Goal: Information Seeking & Learning: Check status

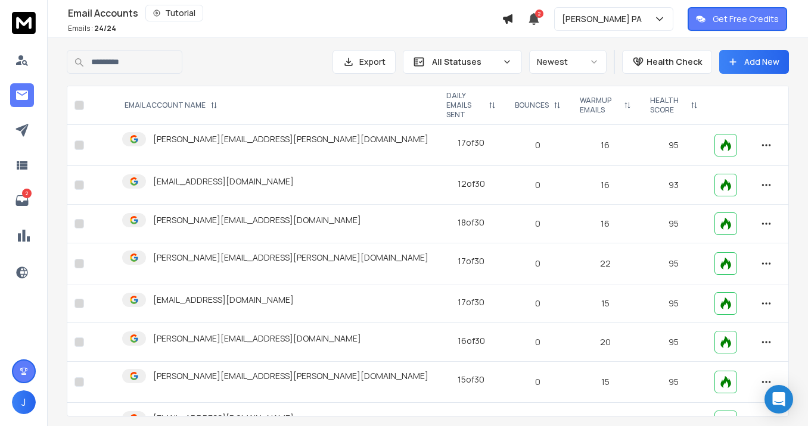
click at [379, 15] on div "Email Accounts Tutorial" at bounding box center [285, 13] width 434 height 17
click at [236, 66] on div at bounding box center [196, 62] width 259 height 24
click at [279, 66] on div at bounding box center [196, 62] width 259 height 24
click at [20, 129] on icon at bounding box center [21, 130] width 13 height 13
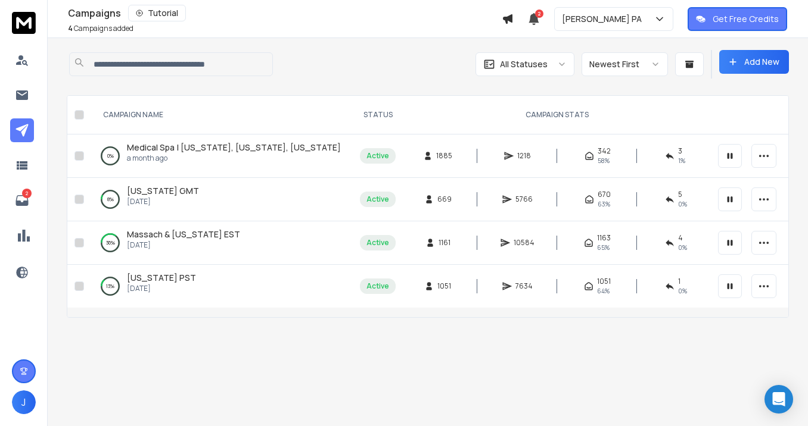
click at [368, 68] on div at bounding box center [247, 64] width 361 height 29
click at [268, 323] on div "Campaigns 4 Campaigns Added All Statuses Newest First Add New CAMPAIGN NAME STA…" at bounding box center [428, 263] width 722 height 426
click at [314, 83] on div "Campaigns 4 Campaigns Added All Statuses Newest First Add New CAMPAIGN NAME STA…" at bounding box center [428, 263] width 722 height 426
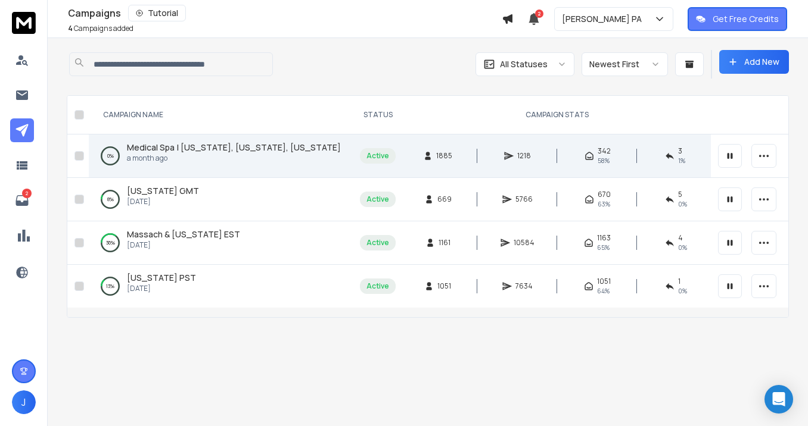
click at [251, 147] on span "Medical Spa | [US_STATE], [US_STATE], [US_STATE]" at bounding box center [234, 147] width 214 height 11
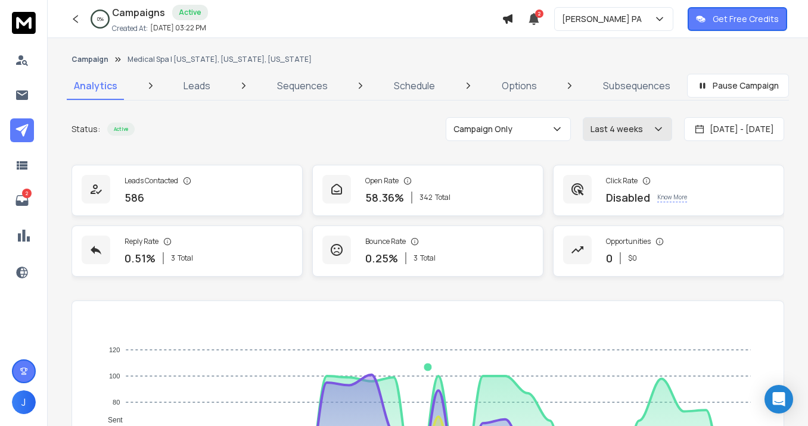
click at [591, 132] on p "Last 4 weeks" at bounding box center [618, 129] width 57 height 12
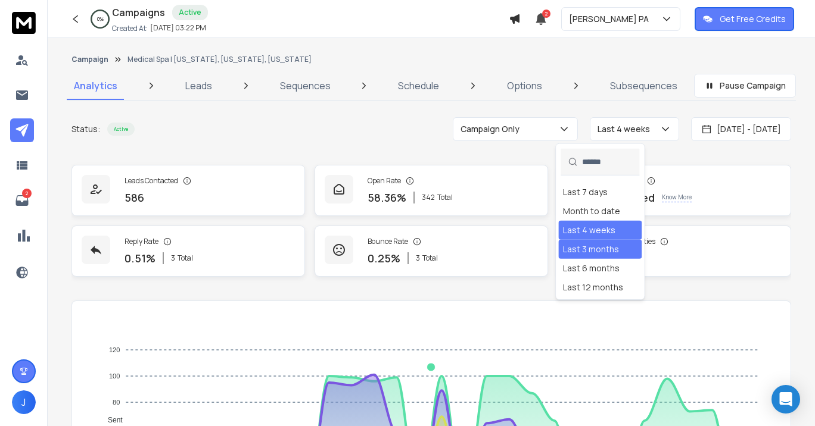
click at [599, 254] on div "Last 3 months" at bounding box center [591, 250] width 56 height 12
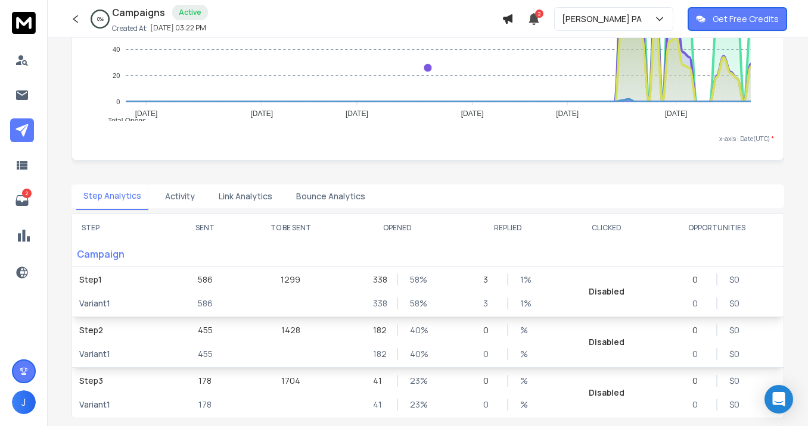
scroll to position [418, 0]
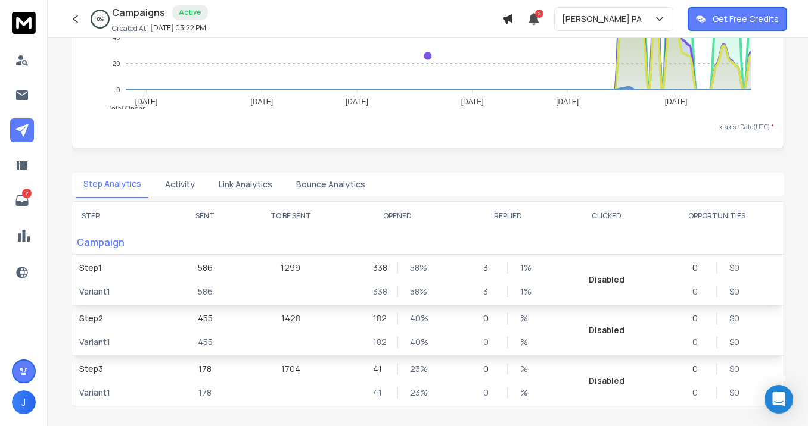
click at [336, 158] on div "Leads Contacted 586 Open Rate 58.53 % 343 Total Click Rate Disabled Know More R…" at bounding box center [427, 79] width 712 height 664
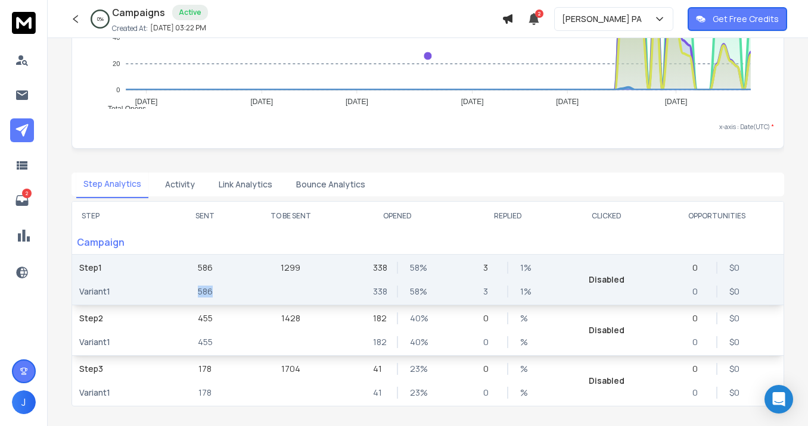
drag, startPoint x: 197, startPoint y: 291, endPoint x: 214, endPoint y: 291, distance: 17.9
click at [214, 291] on div "586 586" at bounding box center [205, 280] width 52 height 36
click at [214, 290] on div "586 586" at bounding box center [205, 280] width 52 height 36
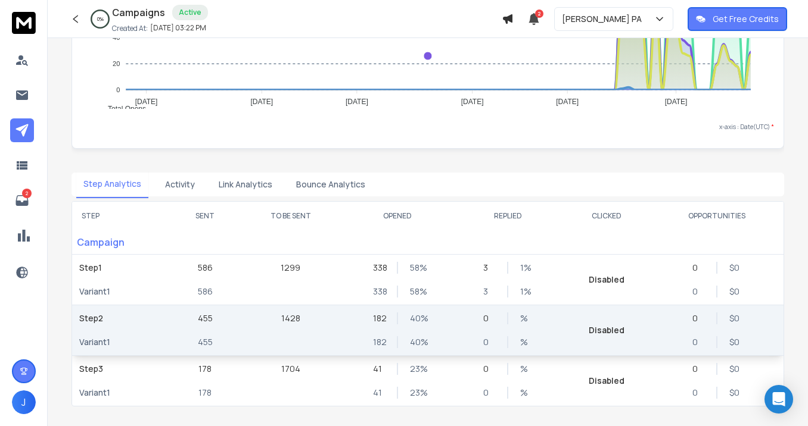
drag, startPoint x: 194, startPoint y: 341, endPoint x: 210, endPoint y: 340, distance: 16.7
click at [194, 341] on div "455 455" at bounding box center [205, 331] width 52 height 36
click at [211, 340] on div "455 455" at bounding box center [205, 331] width 52 height 36
click at [217, 340] on div "455 455" at bounding box center [205, 331] width 52 height 36
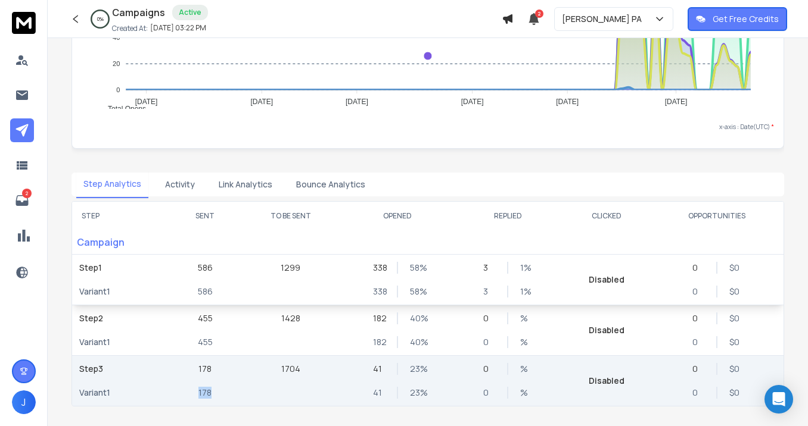
drag, startPoint x: 189, startPoint y: 397, endPoint x: 210, endPoint y: 394, distance: 21.0
click at [210, 394] on div "178 178" at bounding box center [205, 381] width 52 height 36
click at [210, 394] on p "178" at bounding box center [204, 393] width 13 height 12
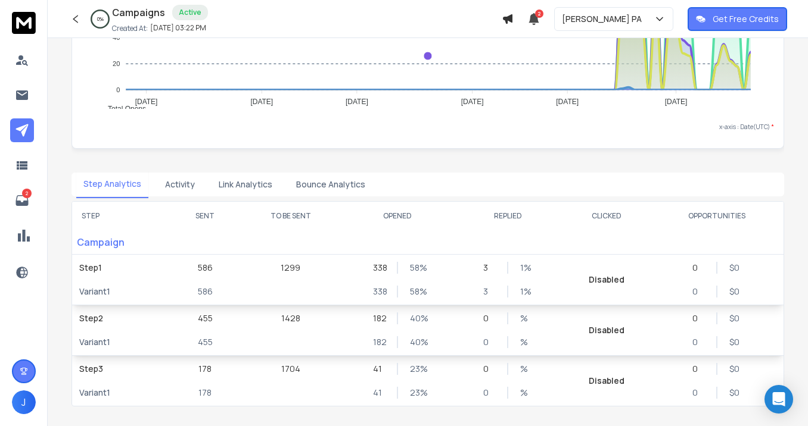
click at [368, 148] on div "Leads Contacted 586 Open Rate 58.53 % 343 Total Click Rate Disabled Know More R…" at bounding box center [427, 79] width 712 height 664
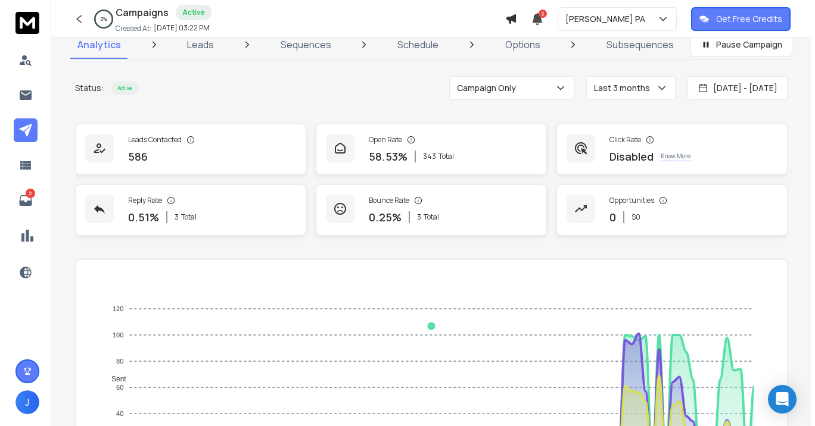
scroll to position [0, 0]
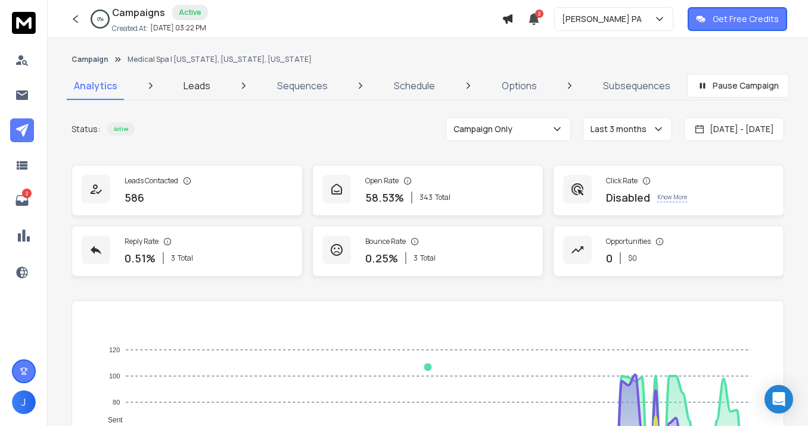
click at [194, 88] on p "Leads" at bounding box center [196, 86] width 27 height 14
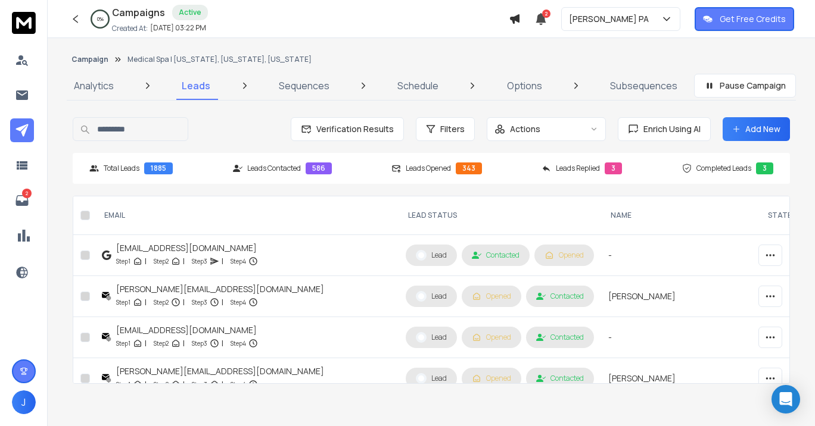
click at [229, 133] on div "Verification Results Filters Actions Enrich Using AI Add New" at bounding box center [431, 129] width 717 height 24
click at [239, 138] on div "Verification Results Filters Actions Enrich Using AI Add New" at bounding box center [431, 129] width 717 height 24
click at [456, 129] on span "Filters" at bounding box center [452, 129] width 24 height 12
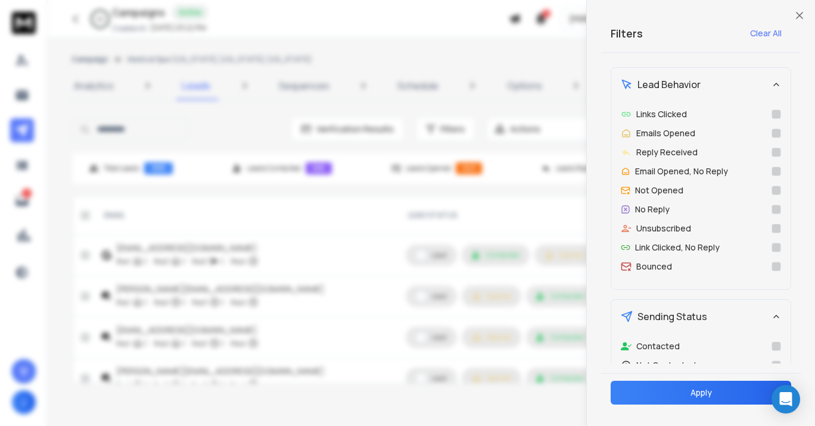
click at [771, 267] on button "Bounced" at bounding box center [776, 267] width 10 height 10
click at [705, 396] on button "Apply" at bounding box center [701, 393] width 180 height 24
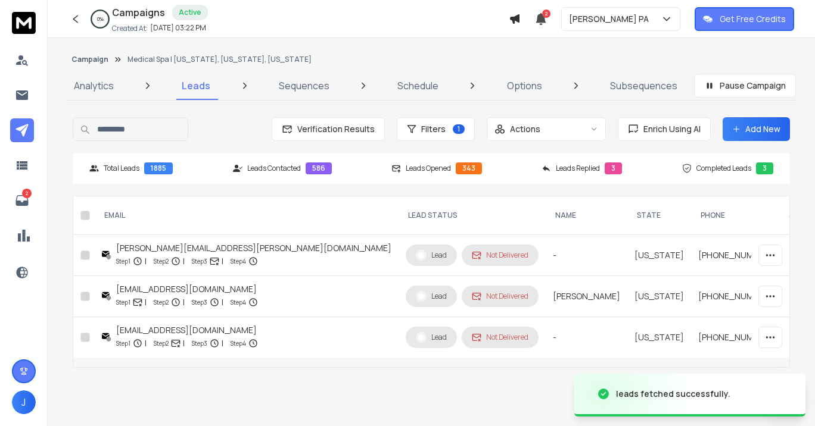
click at [234, 144] on div "Verification Results Filters 1 Actions Enrich Using AI Add New Total Leads 1885…" at bounding box center [431, 236] width 717 height 239
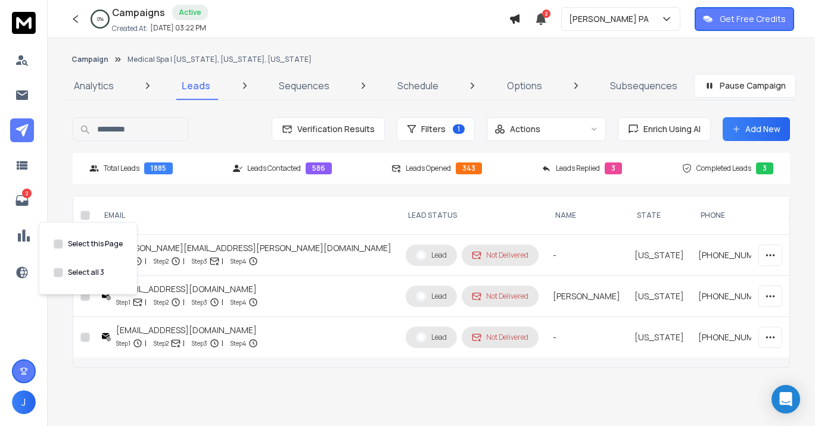
click at [55, 274] on button "Select this Page" at bounding box center [59, 273] width 10 height 10
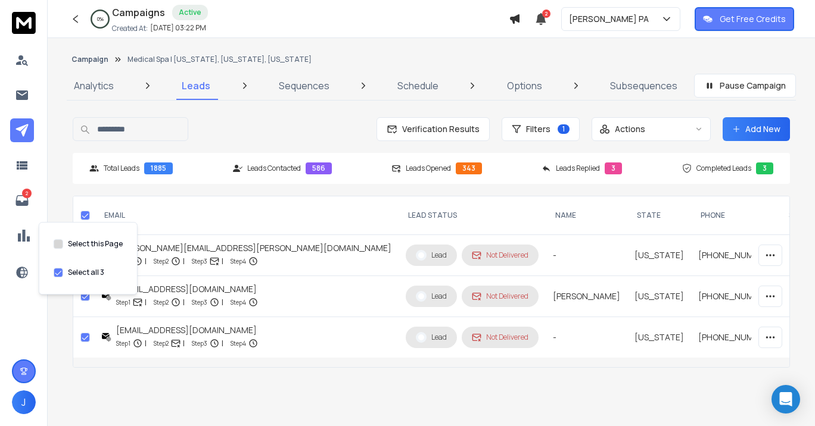
click at [61, 272] on button "Select this Page" at bounding box center [59, 273] width 10 height 10
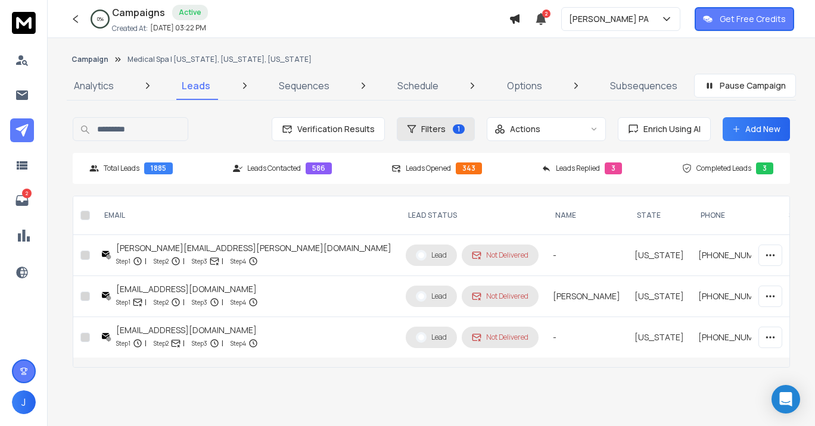
click at [443, 129] on span "Filters" at bounding box center [433, 129] width 24 height 12
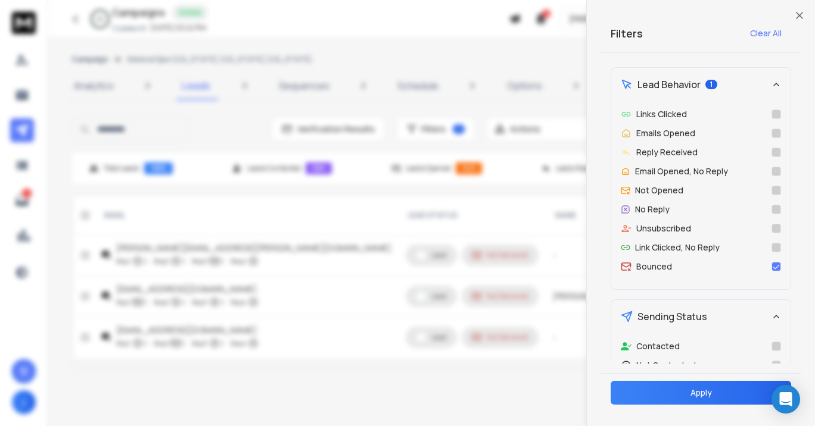
click at [771, 266] on button "Bounced" at bounding box center [776, 267] width 10 height 10
click at [690, 395] on button "Apply" at bounding box center [701, 393] width 180 height 24
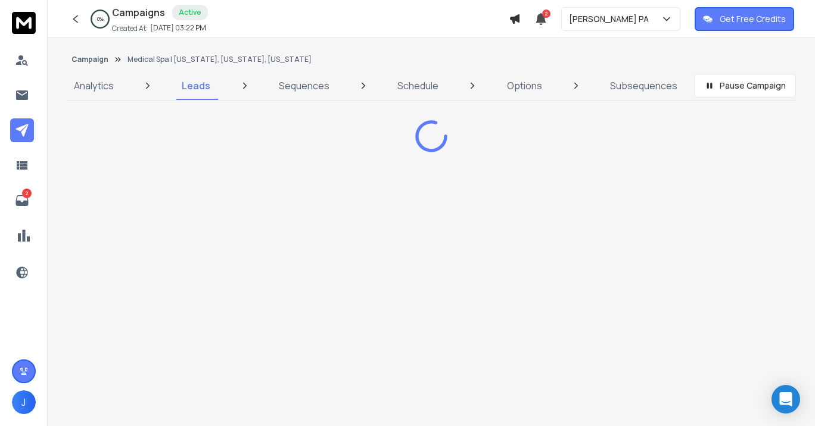
click at [335, 51] on div "Campaign Medical Spa | [US_STATE], [US_STATE], [US_STATE]" at bounding box center [431, 59] width 729 height 19
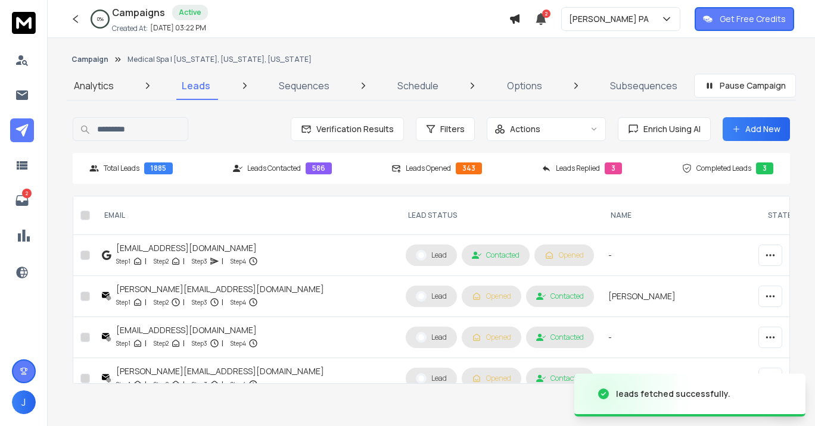
click at [83, 87] on p "Analytics" at bounding box center [94, 86] width 40 height 14
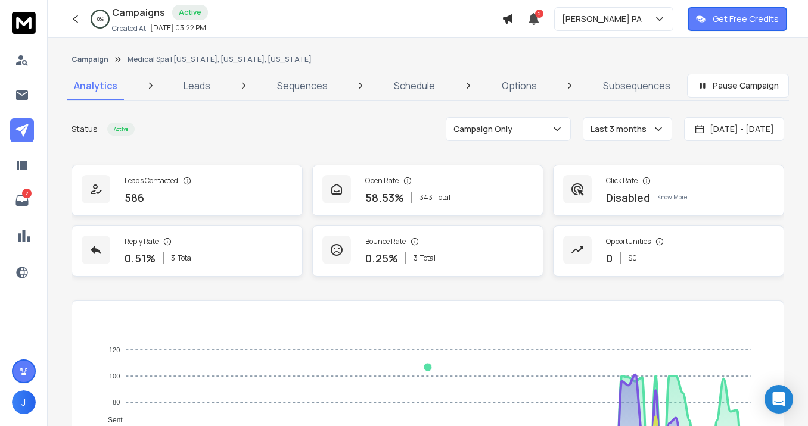
click at [203, 139] on div "Status: Active Pause Campaign Campaign Only Last 3 months 12 Jul 2025 - 12 Oct …" at bounding box center [427, 129] width 712 height 24
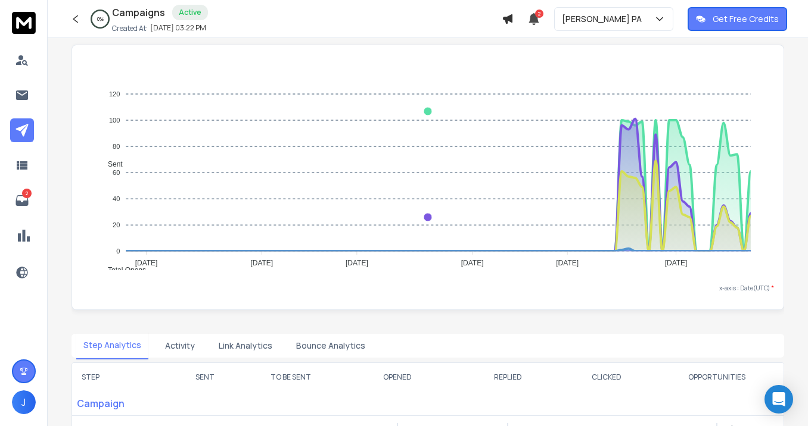
scroll to position [418, 0]
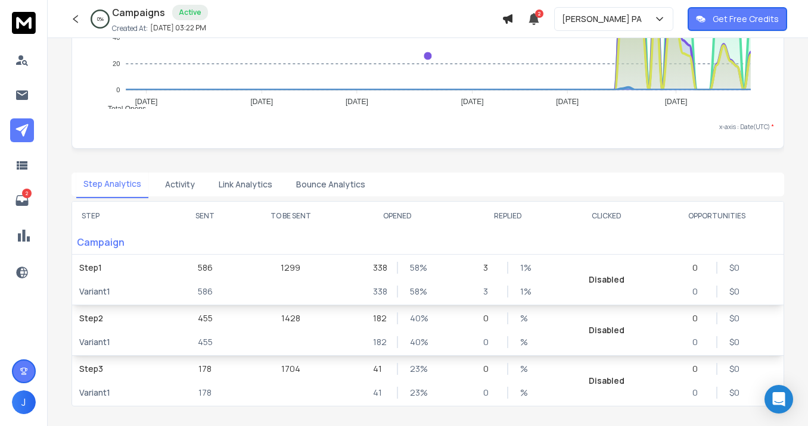
click at [248, 155] on div "Leads Contacted 586 Open Rate 58.53 % 343 Total Click Rate Disabled Know More R…" at bounding box center [427, 79] width 712 height 664
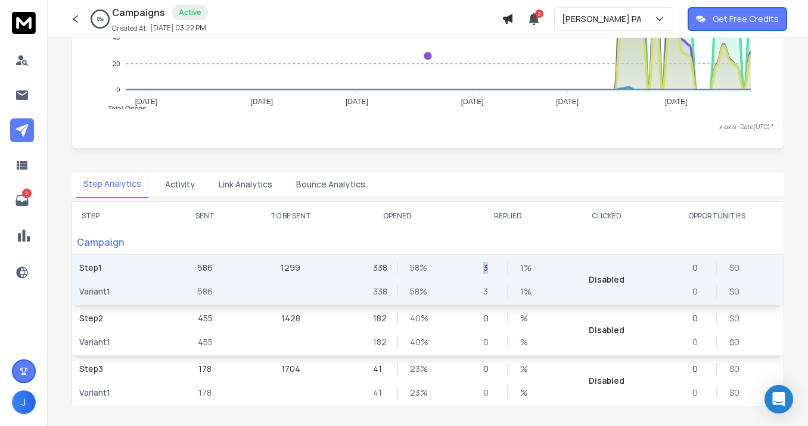
drag, startPoint x: 491, startPoint y: 267, endPoint x: 484, endPoint y: 267, distance: 7.2
click at [484, 267] on p "3" at bounding box center [489, 268] width 12 height 12
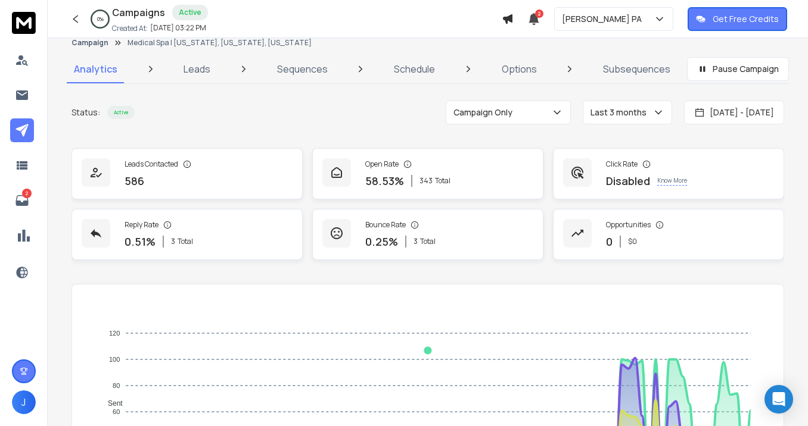
scroll to position [17, 0]
click at [27, 197] on p "2" at bounding box center [27, 194] width 10 height 10
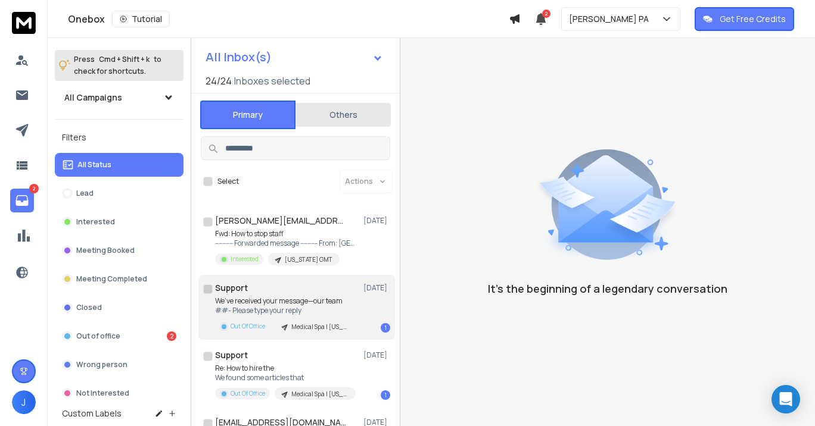
click at [279, 306] on p "##- Please type your reply" at bounding box center [285, 311] width 141 height 10
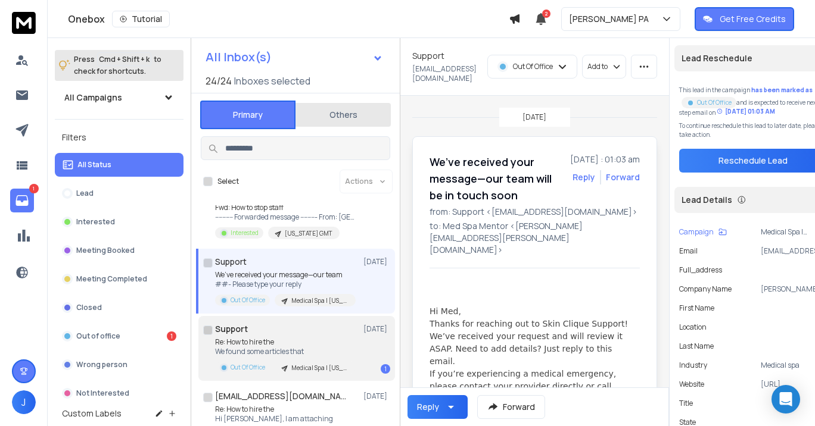
scroll to position [42, 0]
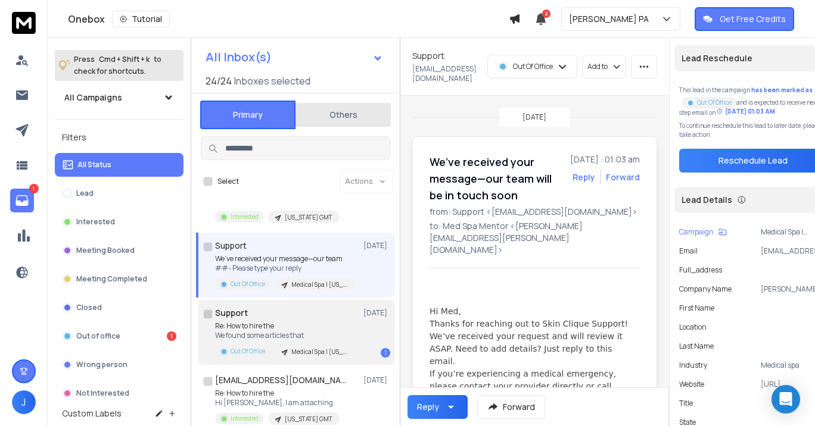
click at [258, 324] on p "Re: How to hire the" at bounding box center [285, 327] width 141 height 10
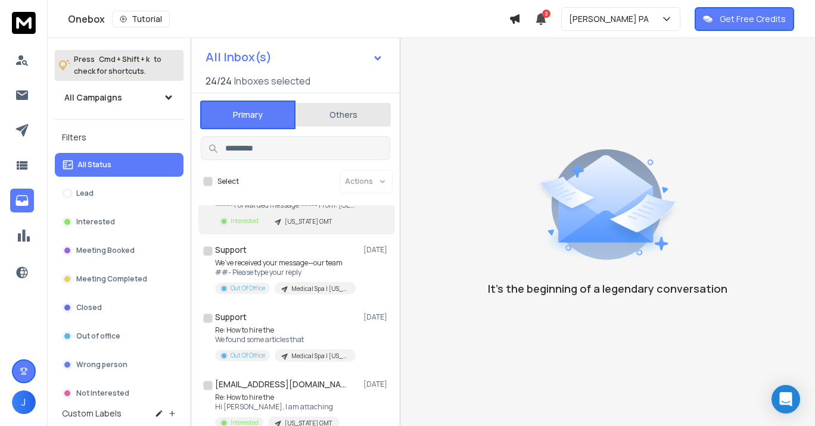
scroll to position [0, 0]
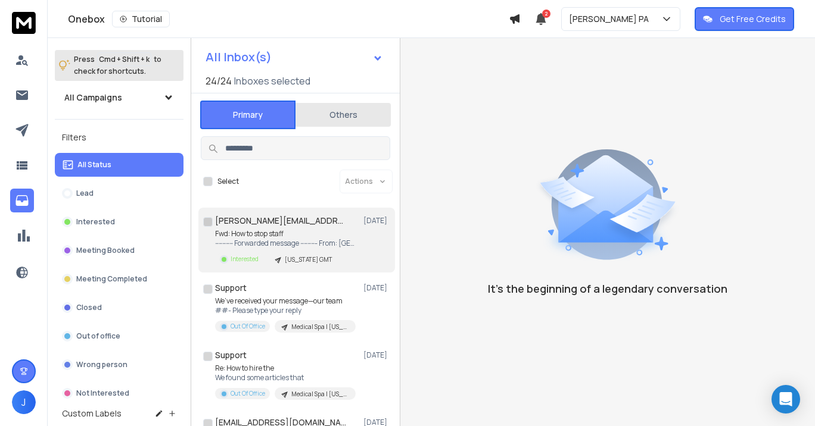
click at [267, 226] on h1 "claudia@fundsforprojects.com" at bounding box center [280, 221] width 131 height 12
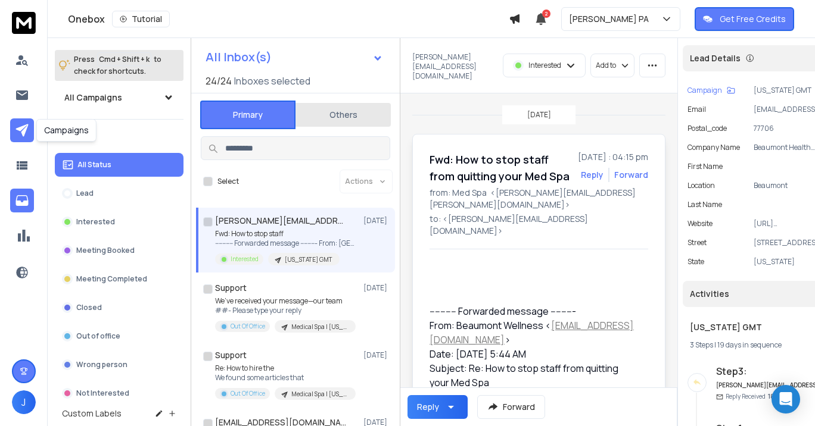
click at [27, 133] on icon at bounding box center [22, 130] width 14 height 14
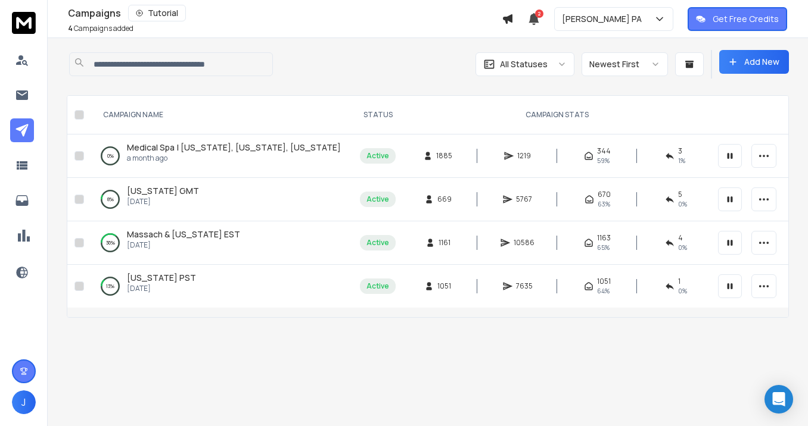
click at [356, 61] on div at bounding box center [247, 64] width 361 height 29
click at [17, 204] on icon at bounding box center [21, 200] width 13 height 11
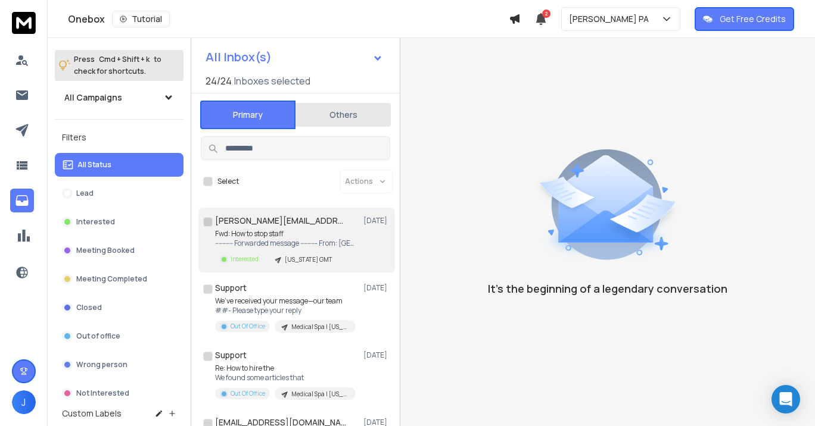
click at [299, 223] on h1 "claudia@fundsforprojects.com" at bounding box center [280, 221] width 131 height 12
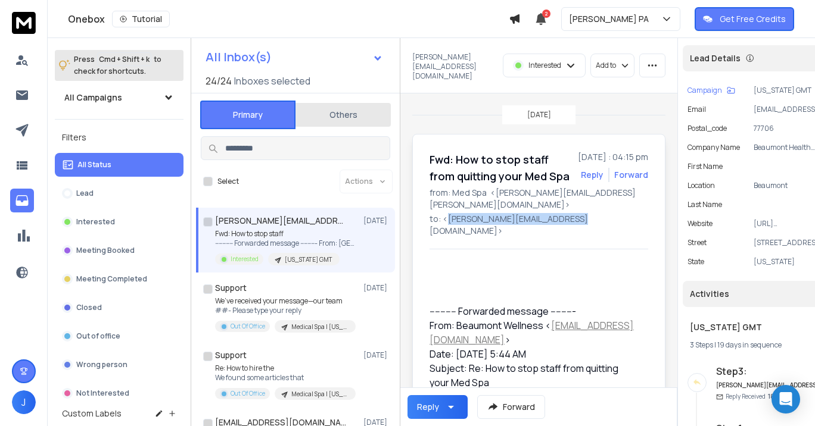
drag, startPoint x: 565, startPoint y: 201, endPoint x: 448, endPoint y: 201, distance: 116.7
click at [448, 213] on p "to: <claudia@fundsforprojects.com>" at bounding box center [538, 225] width 219 height 24
copy p "claudia@fundsforprojects.com"
click at [648, 169] on div "Forward" at bounding box center [631, 175] width 34 height 12
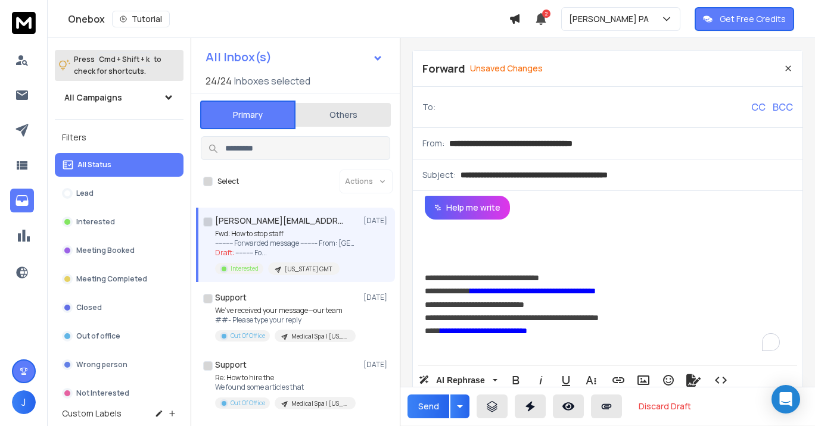
click at [459, 107] on input at bounding box center [481, 106] width 83 height 21
click at [460, 107] on input at bounding box center [481, 106] width 83 height 21
paste input "**********"
type input "**********"
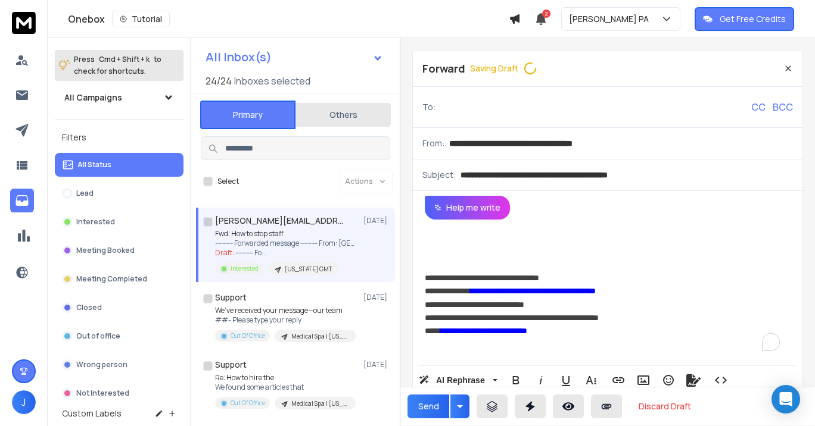
click at [627, 73] on div "Forward Saving Draft" at bounding box center [608, 69] width 390 height 36
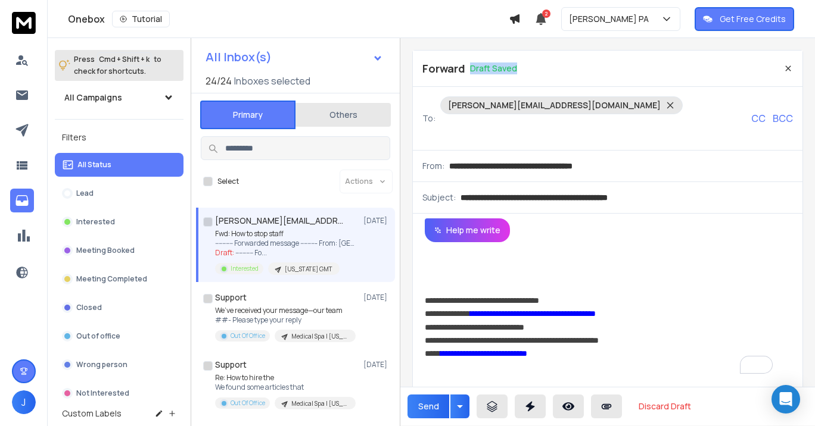
click at [421, 406] on button "Send" at bounding box center [428, 407] width 42 height 24
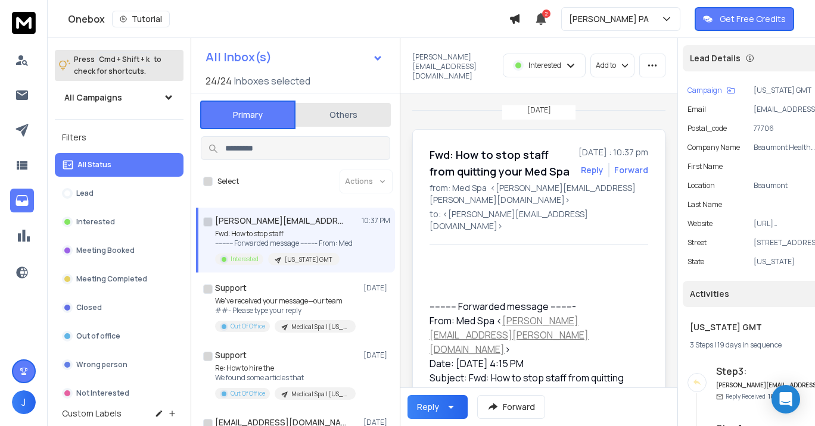
scroll to position [5, 0]
click at [648, 182] on p "from: Med Spa <claudia.herrera@mdpracticeadvisorsnow.com>" at bounding box center [538, 194] width 219 height 24
drag, startPoint x: 631, startPoint y: 182, endPoint x: 495, endPoint y: 185, distance: 136.4
click at [502, 185] on p "from: Med Spa <claudia.herrera@mdpracticeadvisorsnow.com>" at bounding box center [538, 194] width 219 height 24
click at [494, 184] on p "from: Med Spa <claudia.herrera@mdpracticeadvisorsnow.com>" at bounding box center [538, 194] width 219 height 24
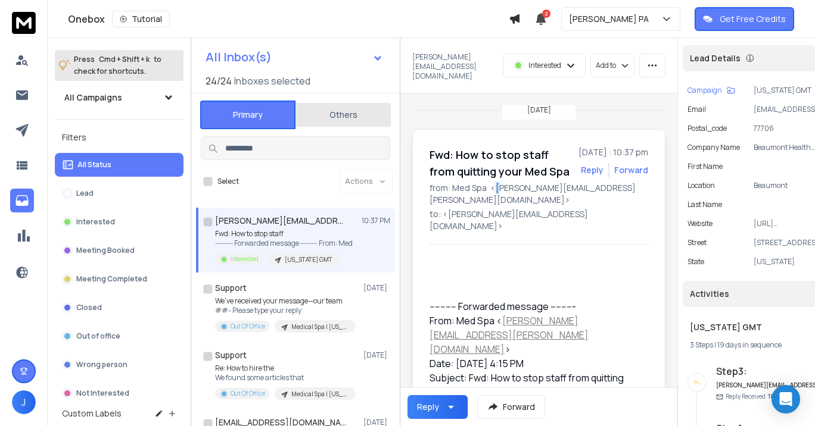
click at [494, 183] on p "from: Med Spa <claudia.herrera@mdpracticeadvisorsnow.com>" at bounding box center [538, 194] width 219 height 24
drag, startPoint x: 493, startPoint y: 182, endPoint x: 527, endPoint y: 182, distance: 34.0
click at [525, 182] on p "from: Med Spa <claudia.herrera@mdpracticeadvisorsnow.com>" at bounding box center [538, 194] width 219 height 24
drag, startPoint x: 547, startPoint y: 182, endPoint x: 665, endPoint y: 182, distance: 118.5
click at [637, 182] on p "from: Med Spa <claudia.herrera@mdpracticeadvisorsnow.com>" at bounding box center [538, 194] width 219 height 24
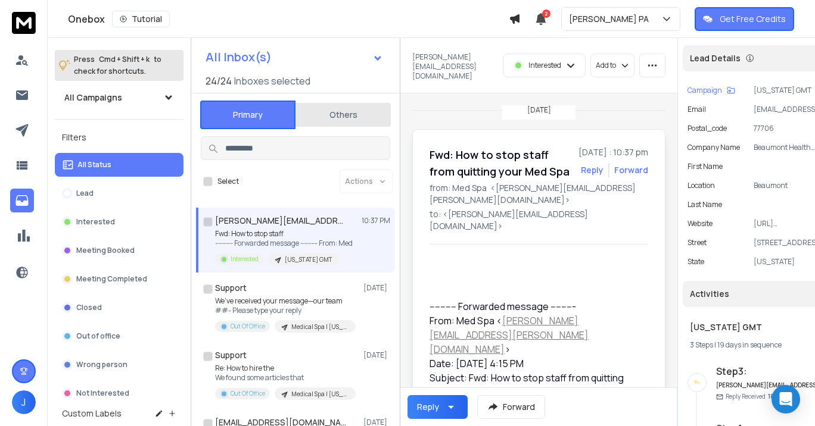
click at [648, 182] on p "from: Med Spa <claudia.herrera@mdpracticeadvisorsnow.com>" at bounding box center [538, 194] width 219 height 24
drag, startPoint x: 670, startPoint y: 182, endPoint x: 550, endPoint y: 183, distance: 120.3
click at [550, 183] on p "from: Med Spa <claudia.herrera@mdpracticeadvisorsnow.com>" at bounding box center [538, 194] width 219 height 24
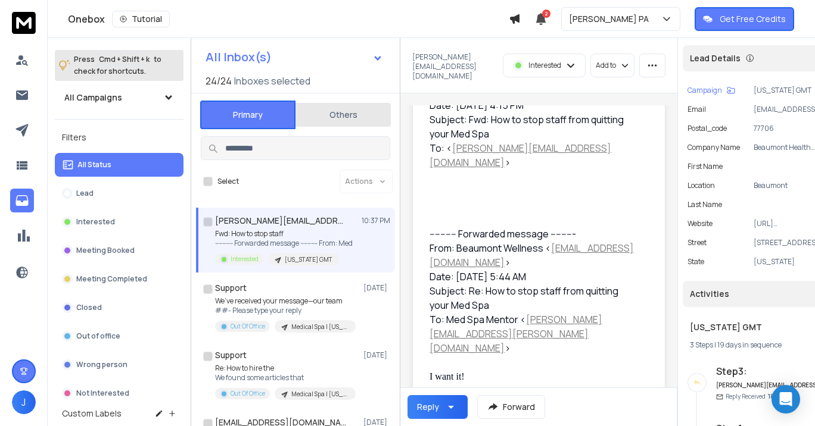
scroll to position [275, 0]
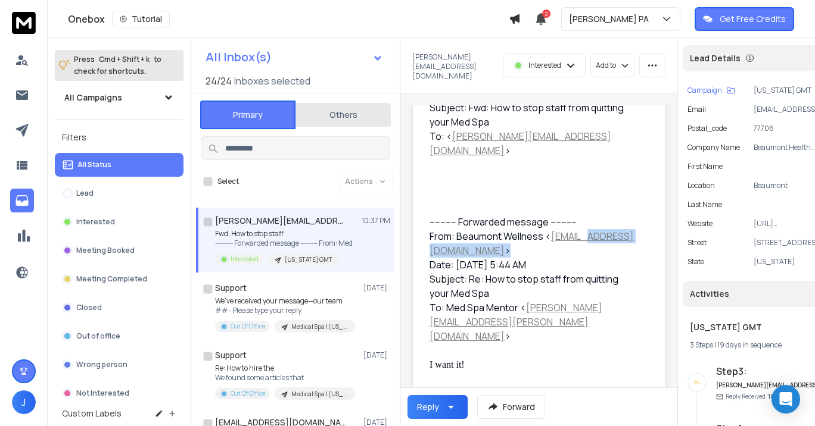
drag, startPoint x: 586, startPoint y: 194, endPoint x: 446, endPoint y: 189, distance: 140.1
click at [462, 229] on div "From: Beaumont Wellness < beaumontwellness@yahoo.com >" at bounding box center [533, 243] width 209 height 29
click at [483, 272] on div "Subject: Re: How to stop staff from quitting your Med Spa" at bounding box center [533, 286] width 209 height 29
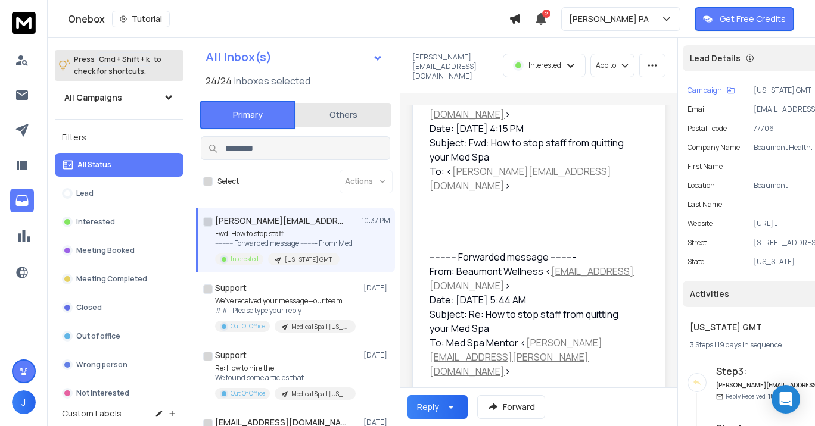
scroll to position [0, 0]
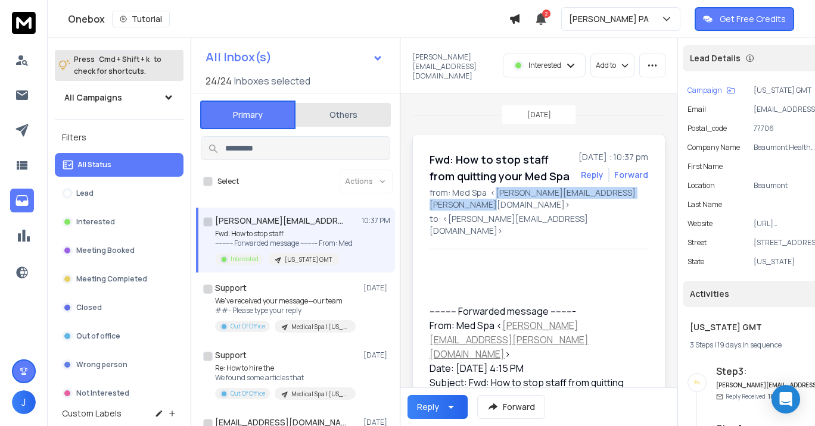
drag, startPoint x: 494, startPoint y: 187, endPoint x: 667, endPoint y: 188, distance: 173.3
click at [648, 188] on p "from: Med Spa <claudia.herrera@mdpracticeadvisorsnow.com>" at bounding box center [538, 199] width 219 height 24
click at [648, 187] on p "from: Med Spa <claudia.herrera@mdpracticeadvisorsnow.com>" at bounding box center [538, 199] width 219 height 24
drag, startPoint x: 669, startPoint y: 185, endPoint x: 493, endPoint y: 184, distance: 175.7
click at [493, 187] on p "from: Med Spa <claudia.herrera@mdpracticeadvisorsnow.com>" at bounding box center [538, 199] width 219 height 24
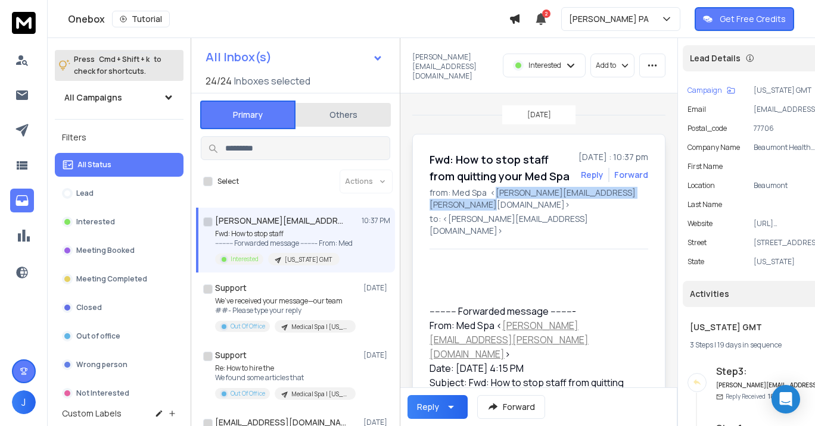
click at [493, 187] on p "from: Med Spa <claudia.herrera@mdpracticeadvisorsnow.com>" at bounding box center [538, 199] width 219 height 24
click at [494, 187] on p "from: Med Spa <claudia.herrera@mdpracticeadvisorsnow.com>" at bounding box center [538, 199] width 219 height 24
drag, startPoint x: 494, startPoint y: 186, endPoint x: 645, endPoint y: 187, distance: 151.3
click at [645, 187] on p "from: Med Spa <claudia.herrera@mdpracticeadvisorsnow.com>" at bounding box center [538, 199] width 219 height 24
click at [648, 187] on p "from: Med Spa <claudia.herrera@mdpracticeadvisorsnow.com>" at bounding box center [538, 199] width 219 height 24
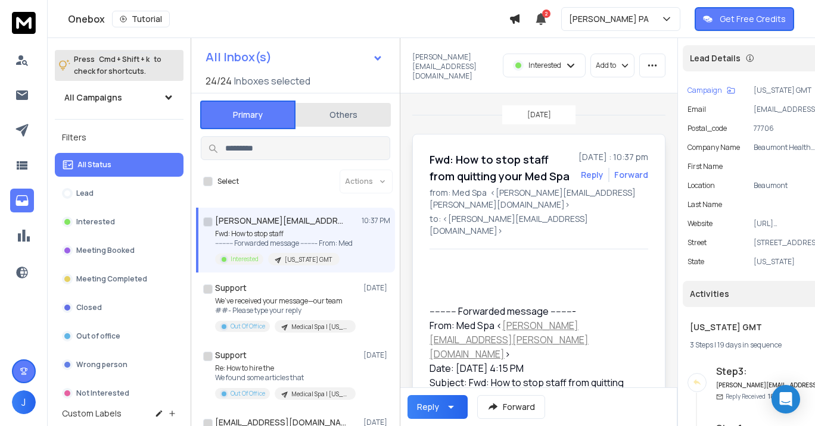
drag, startPoint x: 655, startPoint y: 151, endPoint x: 676, endPoint y: 152, distance: 21.5
click at [648, 152] on p "12 October 2025 : 10:37 pm" at bounding box center [613, 157] width 70 height 12
click at [648, 151] on p "12 October 2025 : 10:37 pm" at bounding box center [613, 157] width 70 height 12
click at [494, 187] on p "from: Med Spa <claudia.herrera@mdpracticeadvisorsnow.com>" at bounding box center [538, 199] width 219 height 24
drag, startPoint x: 519, startPoint y: 187, endPoint x: 662, endPoint y: 188, distance: 143.0
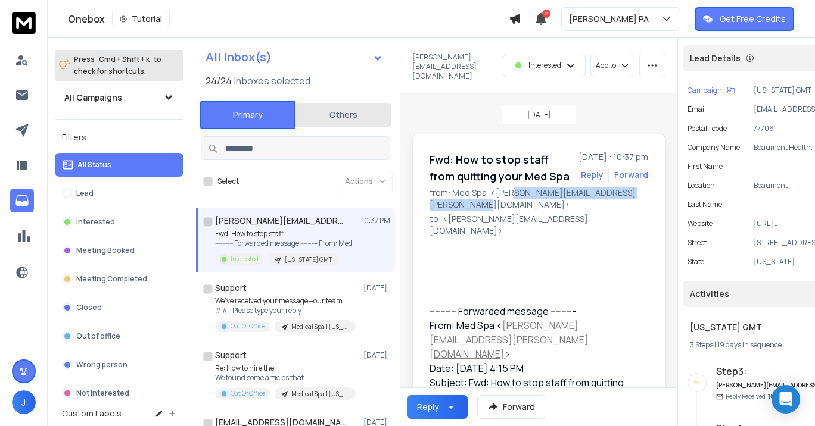
click at [648, 188] on p "from: Med Spa <claudia.herrera@mdpracticeadvisorsnow.com>" at bounding box center [538, 199] width 219 height 24
click at [648, 187] on p "from: Med Spa <claudia.herrera@mdpracticeadvisorsnow.com>" at bounding box center [538, 199] width 219 height 24
drag, startPoint x: 668, startPoint y: 188, endPoint x: 593, endPoint y: 189, distance: 75.7
click at [648, 187] on p "from: Med Spa <claudia.herrera@mdpracticeadvisorsnow.com>" at bounding box center [538, 199] width 219 height 24
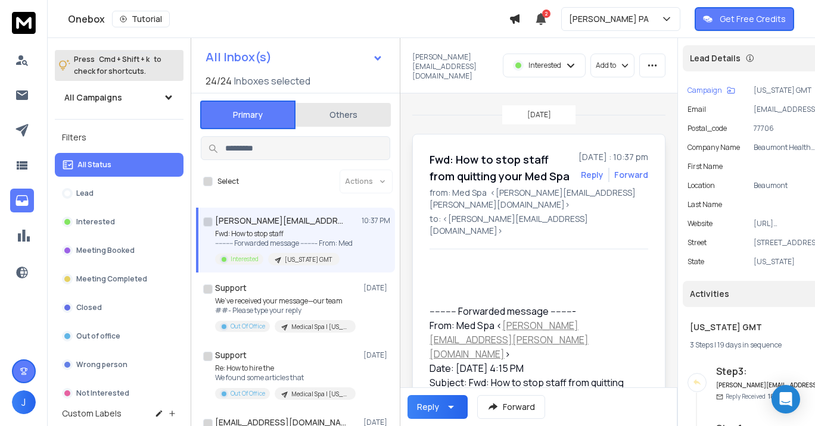
drag, startPoint x: 512, startPoint y: 191, endPoint x: 497, endPoint y: 187, distance: 15.3
click at [511, 191] on p "from: Med Spa <claudia.herrera@mdpracticeadvisorsnow.com>" at bounding box center [538, 199] width 219 height 24
drag, startPoint x: 493, startPoint y: 186, endPoint x: 667, endPoint y: 184, distance: 173.9
click at [648, 187] on p "from: Med Spa <claudia.herrera@mdpracticeadvisorsnow.com>" at bounding box center [538, 199] width 219 height 24
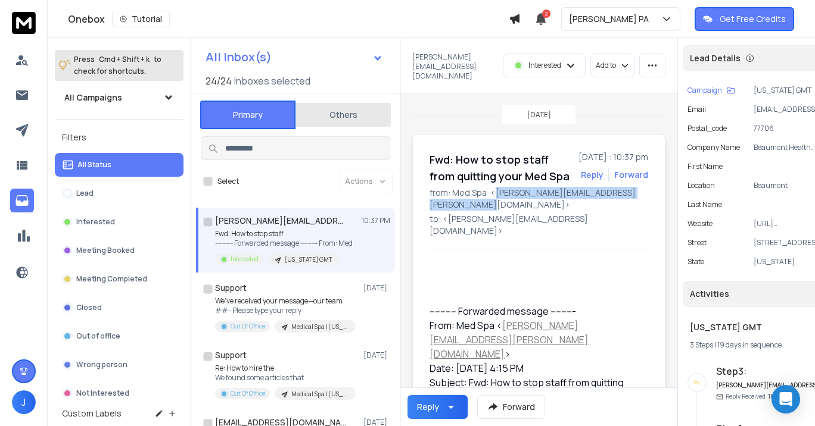
drag, startPoint x: 667, startPoint y: 184, endPoint x: 494, endPoint y: 188, distance: 172.8
click at [494, 188] on p "from: Med Spa <claudia.herrera@mdpracticeadvisorsnow.com>" at bounding box center [538, 199] width 219 height 24
copy p "[PERSON_NAME][EMAIL_ADDRESS][PERSON_NAME][DOMAIN_NAME]"
click at [19, 132] on icon at bounding box center [22, 130] width 14 height 14
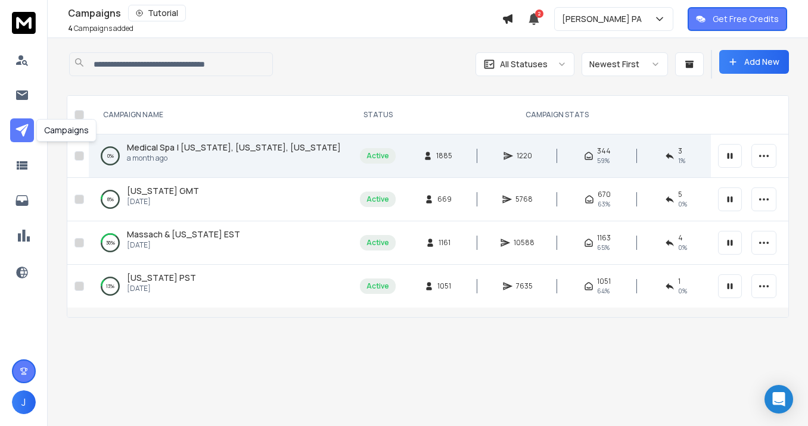
click at [248, 145] on span "Medical Spa | [US_STATE], [US_STATE], [US_STATE]" at bounding box center [234, 147] width 214 height 11
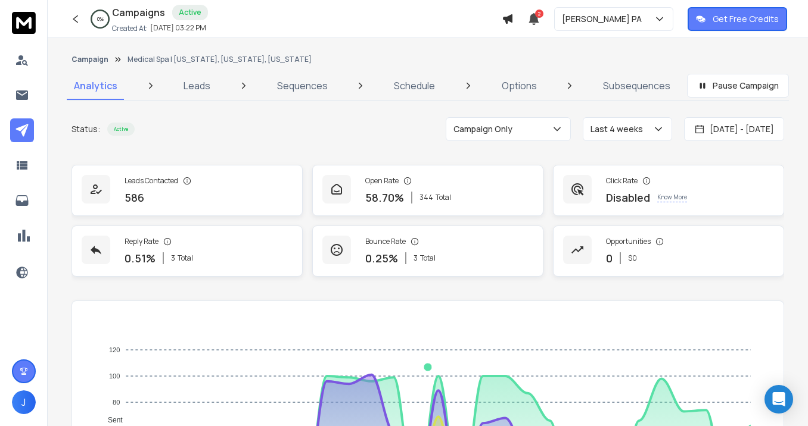
click at [248, 127] on div "Status: Active Pause Campaign Campaign Only Last 4 weeks [DATE] - [DATE]" at bounding box center [427, 129] width 712 height 24
click at [236, 132] on div "Status: Active Pause Campaign Campaign Only Last 4 weeks [DATE] - [DATE]" at bounding box center [427, 129] width 712 height 24
click at [235, 132] on div "Status: Active Pause Campaign Campaign Only Last 4 weeks [DATE] - [DATE]" at bounding box center [427, 129] width 712 height 24
click at [590, 125] on p "Last 4 weeks" at bounding box center [618, 129] width 57 height 12
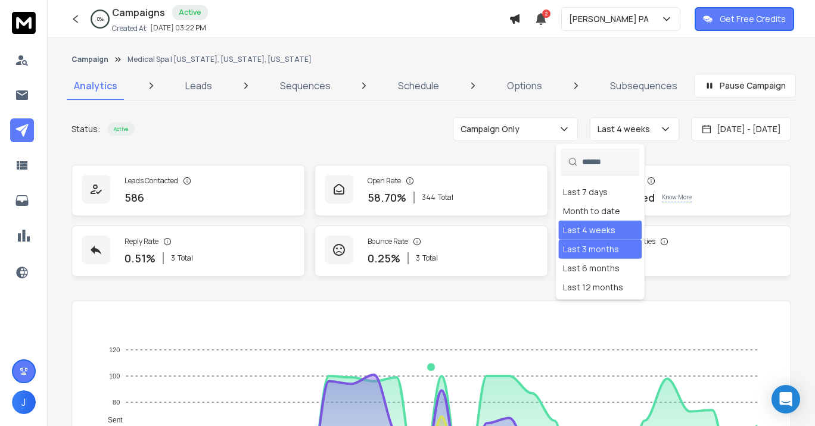
click at [614, 253] on div "Last 3 months" at bounding box center [591, 250] width 56 height 12
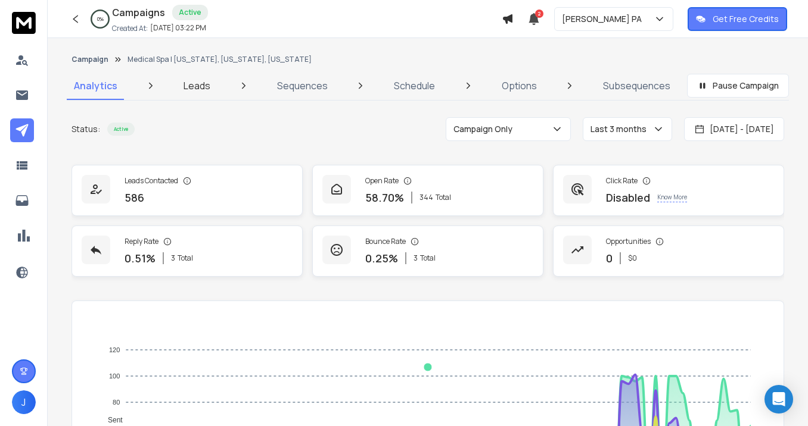
click at [197, 85] on p "Leads" at bounding box center [196, 86] width 27 height 14
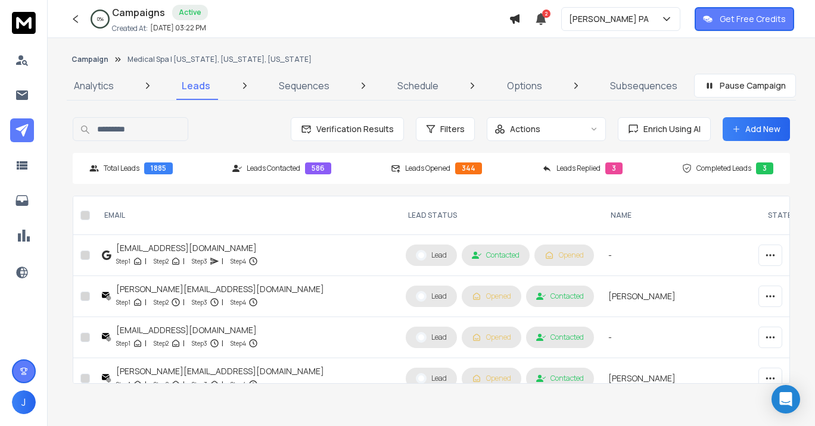
click at [229, 125] on div "Verification Results Filters Actions Enrich Using AI Add New" at bounding box center [431, 129] width 717 height 24
click at [460, 132] on span "Filters" at bounding box center [452, 129] width 24 height 12
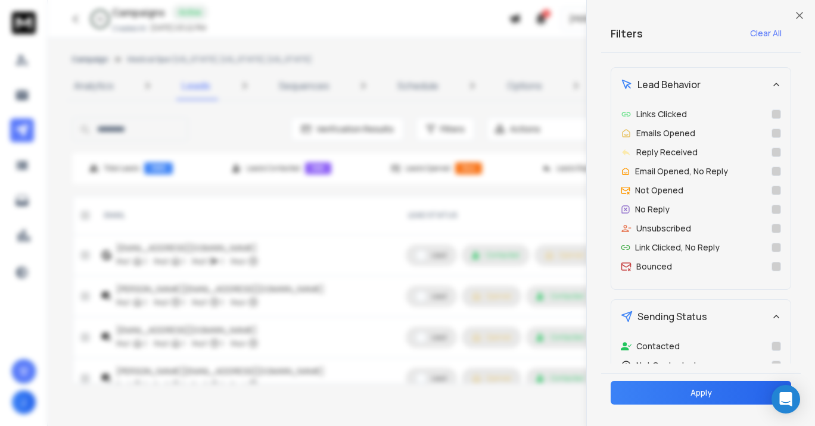
click at [771, 133] on button "Emails Opened" at bounding box center [776, 134] width 10 height 10
click at [724, 394] on button "Apply" at bounding box center [701, 393] width 180 height 24
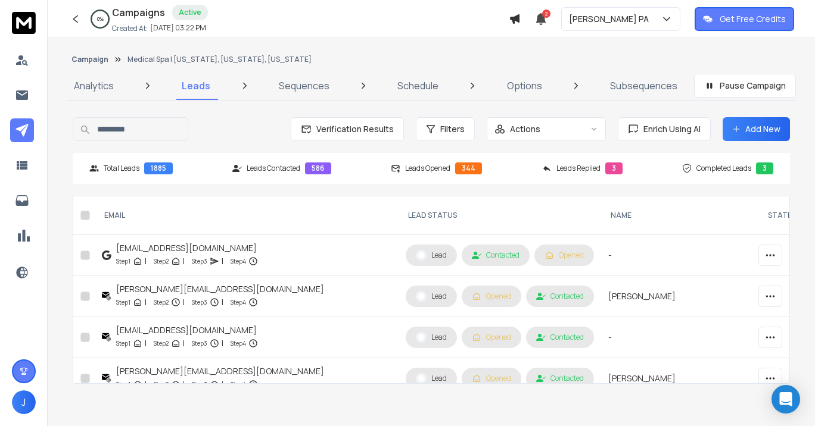
click at [183, 200] on th "EMAIL" at bounding box center [247, 216] width 304 height 39
click at [449, 132] on span "Filters" at bounding box center [452, 129] width 24 height 12
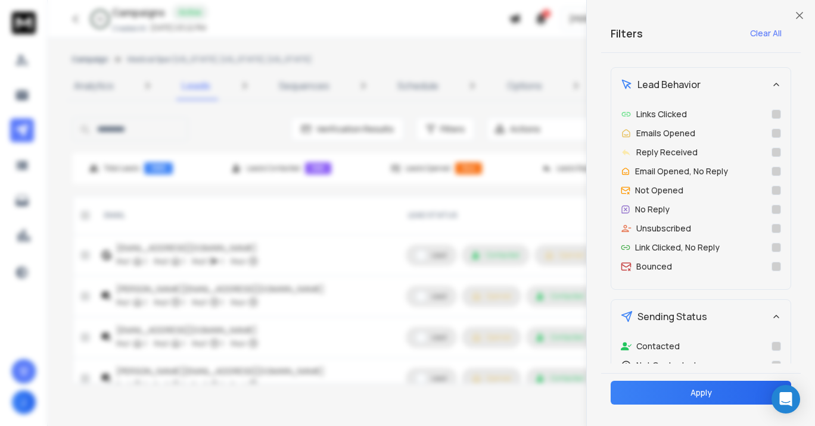
click at [771, 132] on button "Emails Opened" at bounding box center [776, 134] width 10 height 10
click at [723, 391] on button "Apply" at bounding box center [701, 393] width 180 height 24
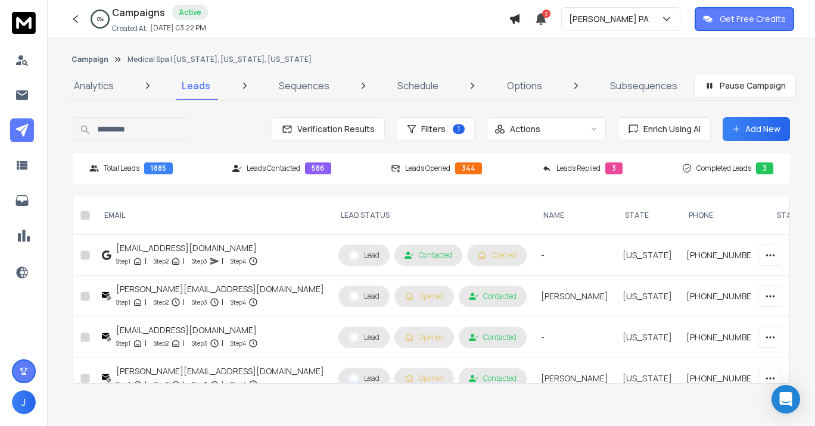
click at [225, 191] on div "Verification Results Filters 1 Actions Enrich Using AI Add New Total Leads 1885…" at bounding box center [431, 244] width 717 height 255
click at [27, 128] on icon at bounding box center [22, 130] width 14 height 14
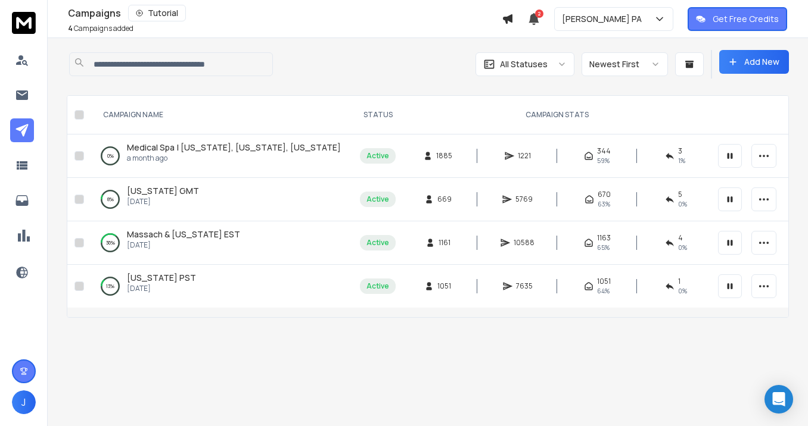
click at [334, 76] on div at bounding box center [247, 64] width 361 height 29
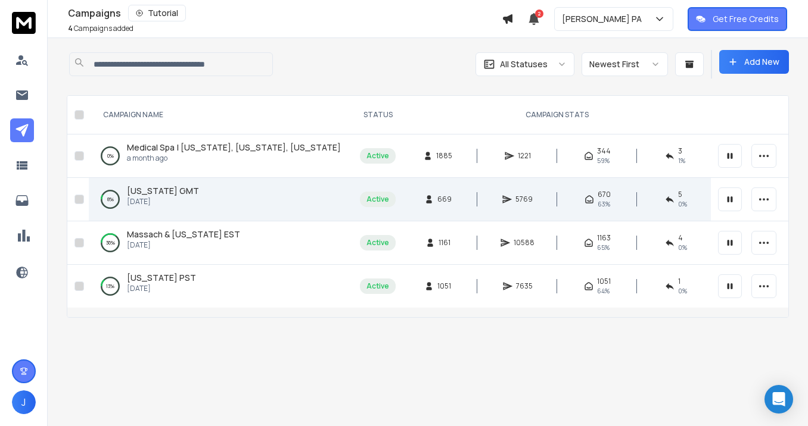
click at [161, 191] on span "[US_STATE] GMT" at bounding box center [163, 190] width 72 height 11
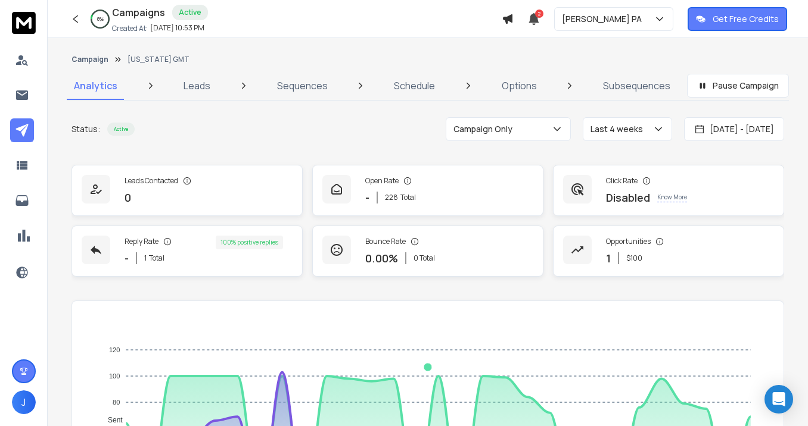
click at [611, 127] on div "Last 4 weeks" at bounding box center [627, 129] width 74 height 12
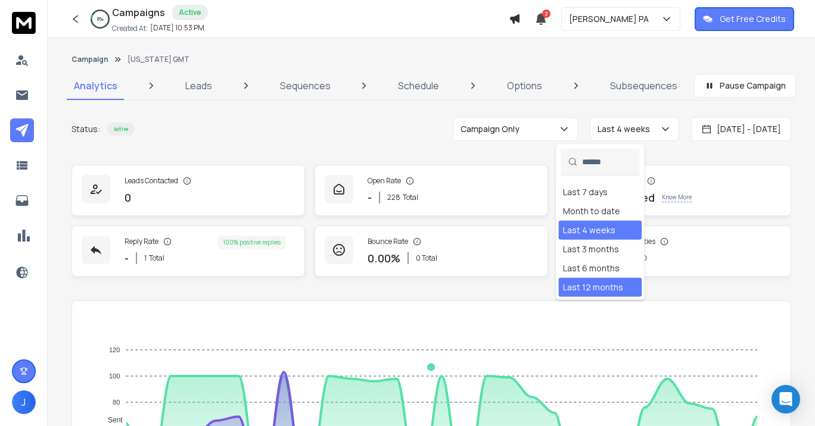
click at [600, 292] on div "Last 12 months" at bounding box center [593, 288] width 60 height 12
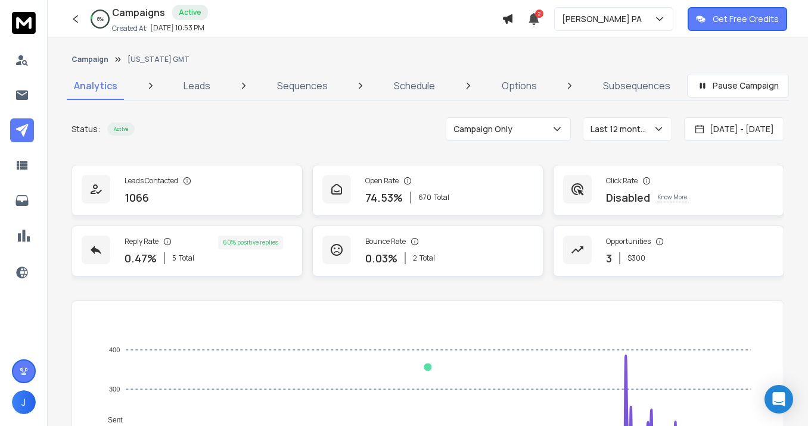
click at [325, 141] on div "Status: Active Pause Campaign Campaign Only Last 12 months [DATE] - [DATE]" at bounding box center [427, 129] width 712 height 24
click at [275, 127] on div "Status: Active Pause Campaign Campaign Only Last 12 months [DATE] - [DATE]" at bounding box center [427, 129] width 712 height 24
click at [315, 127] on div "Status: Active Pause Campaign Campaign Only Last 12 months [DATE] - [DATE]" at bounding box center [427, 129] width 712 height 24
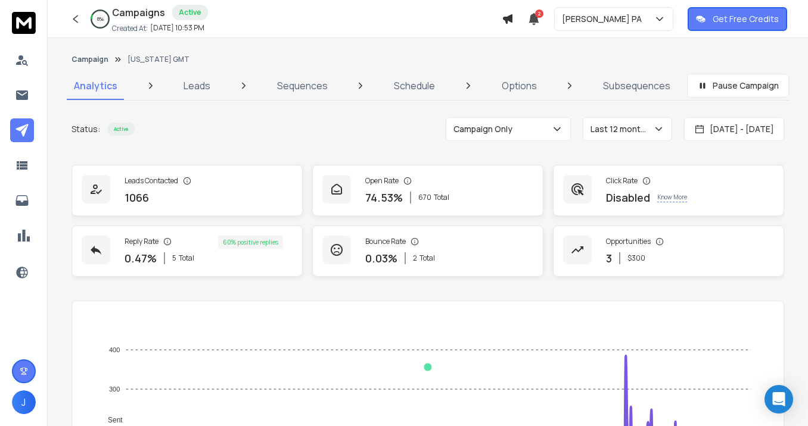
click at [348, 138] on div "Status: Active Pause Campaign Campaign Only Last 12 months [DATE] - [DATE]" at bounding box center [427, 129] width 712 height 24
click at [758, 86] on button "Pause Campaign" at bounding box center [738, 86] width 102 height 24
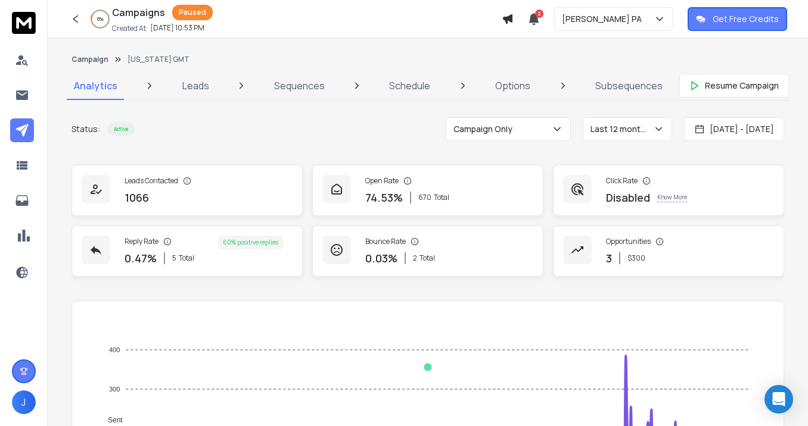
click at [312, 127] on div "Status: Active Resume Campaign Campaign Only Last 12 months 12 Oct 2024 - 12 Oc…" at bounding box center [427, 129] width 712 height 24
click at [312, 128] on div "Status: Active Resume Campaign Campaign Only Last 12 months 12 Oct 2024 - 12 Oc…" at bounding box center [427, 129] width 712 height 24
click at [311, 133] on div "Status: Active Resume Campaign Campaign Only Last 12 months 12 Oct 2024 - 12 Oc…" at bounding box center [427, 129] width 712 height 24
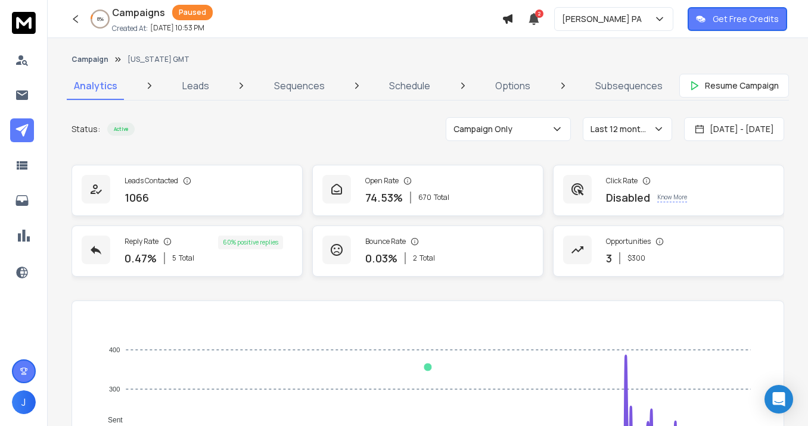
click at [294, 135] on div "Status: Active Resume Campaign Campaign Only Last 12 months 12 Oct 2024 - 12 Oc…" at bounding box center [427, 129] width 712 height 24
click at [354, 125] on div "Status: Active Resume Campaign Campaign Only Last 12 months 12 Oct 2024 - 12 Oc…" at bounding box center [427, 129] width 712 height 24
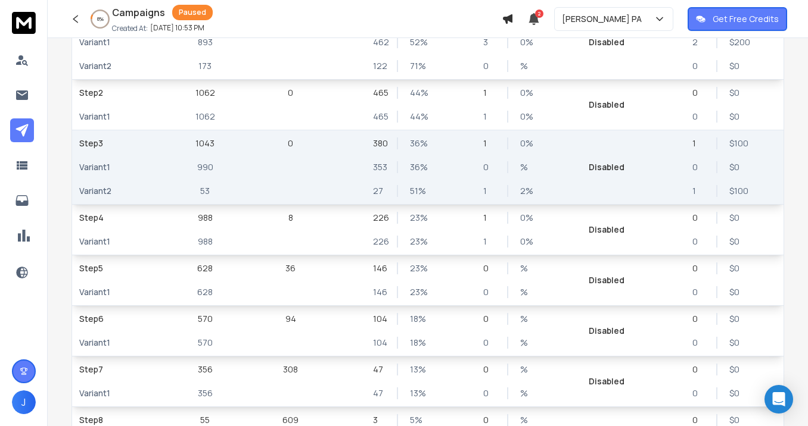
scroll to position [718, 0]
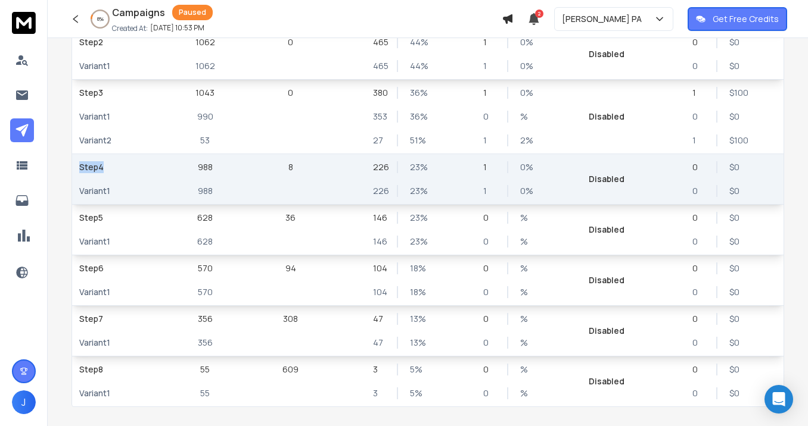
drag, startPoint x: 109, startPoint y: 170, endPoint x: 77, endPoint y: 168, distance: 32.2
click at [77, 168] on td "Step 4 Variant 1" at bounding box center [122, 179] width 100 height 51
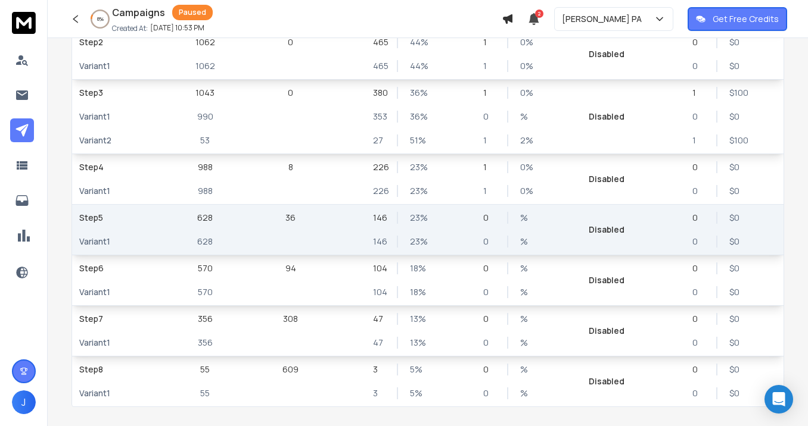
click at [119, 218] on p "Step 5" at bounding box center [122, 218] width 86 height 12
drag, startPoint x: 130, startPoint y: 216, endPoint x: 77, endPoint y: 220, distance: 53.2
click at [77, 220] on td "Step 5 Variant 1" at bounding box center [122, 230] width 100 height 51
drag, startPoint x: 215, startPoint y: 217, endPoint x: 188, endPoint y: 217, distance: 26.8
click at [188, 217] on div "628 628" at bounding box center [205, 230] width 52 height 36
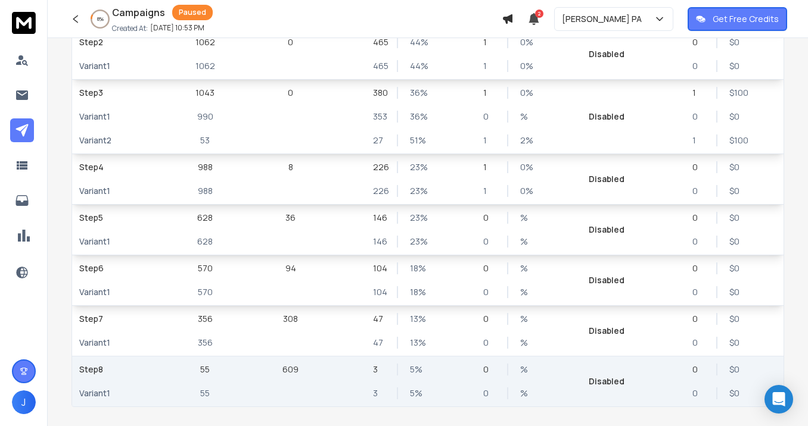
click at [214, 366] on div "55 55" at bounding box center [205, 382] width 52 height 36
drag, startPoint x: 297, startPoint y: 368, endPoint x: 279, endPoint y: 369, distance: 17.9
click at [279, 369] on div "609" at bounding box center [290, 370] width 90 height 12
click at [235, 372] on td "55 55" at bounding box center [205, 382] width 67 height 51
drag, startPoint x: 301, startPoint y: 368, endPoint x: 277, endPoint y: 370, distance: 23.9
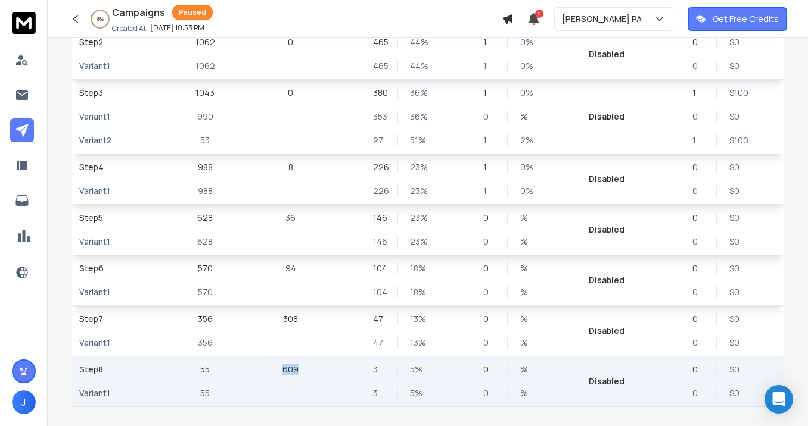
click at [277, 370] on div "609" at bounding box center [290, 370] width 90 height 12
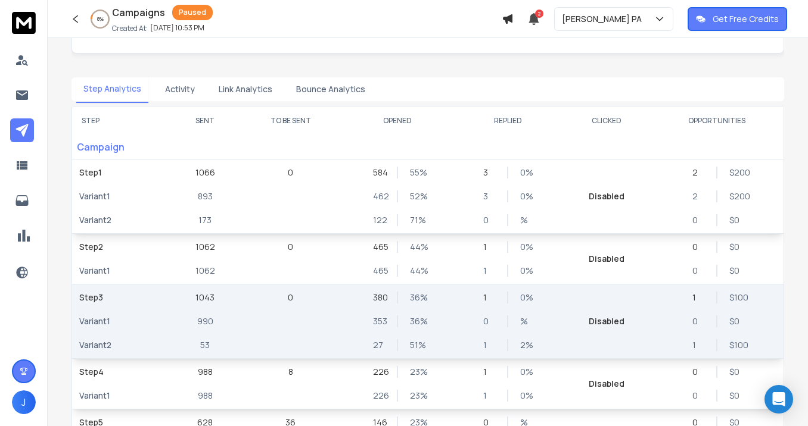
scroll to position [512, 0]
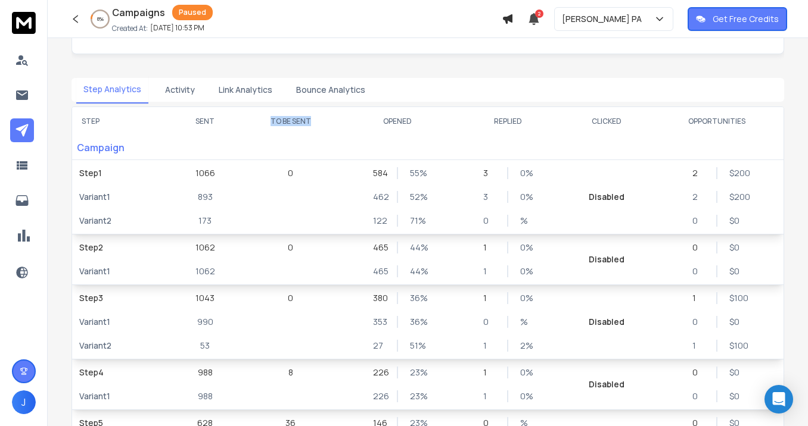
drag, startPoint x: 319, startPoint y: 125, endPoint x: 259, endPoint y: 119, distance: 59.9
click at [259, 119] on th "TO BE SENT" at bounding box center [290, 121] width 104 height 29
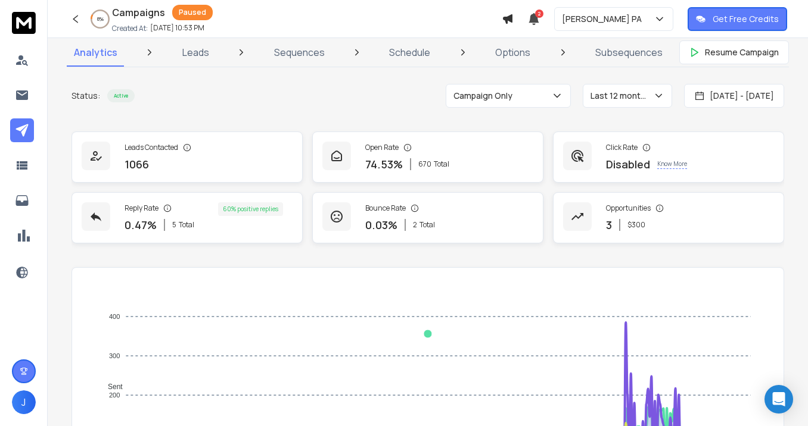
scroll to position [0, 0]
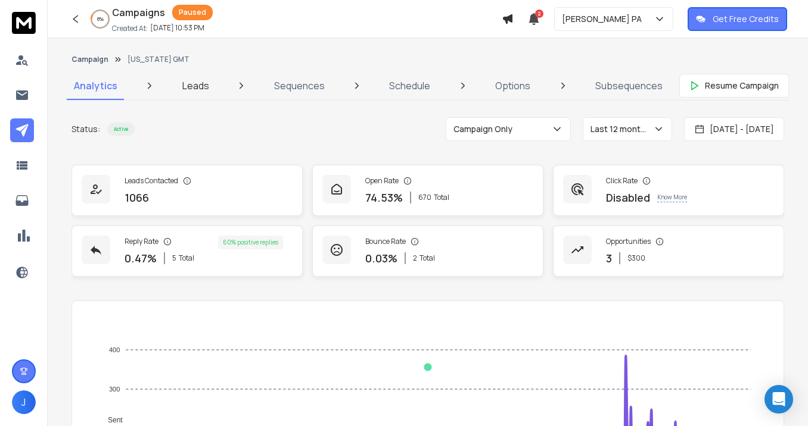
click at [195, 89] on p "Leads" at bounding box center [195, 86] width 27 height 14
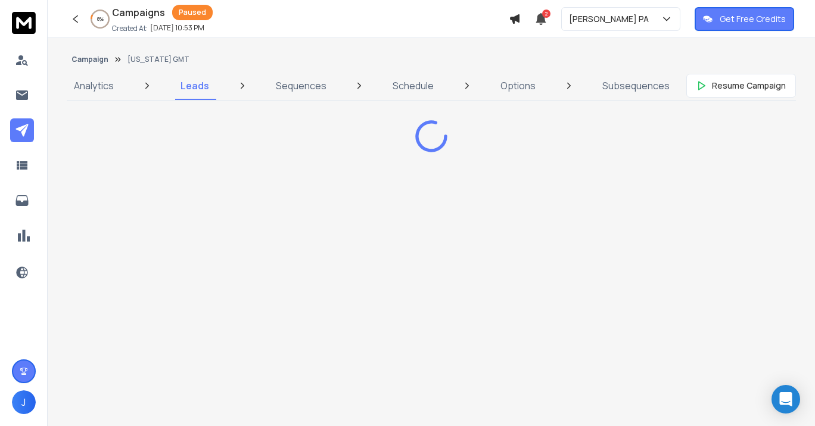
click at [304, 61] on div "Campaign [US_STATE] GMT" at bounding box center [431, 60] width 720 height 10
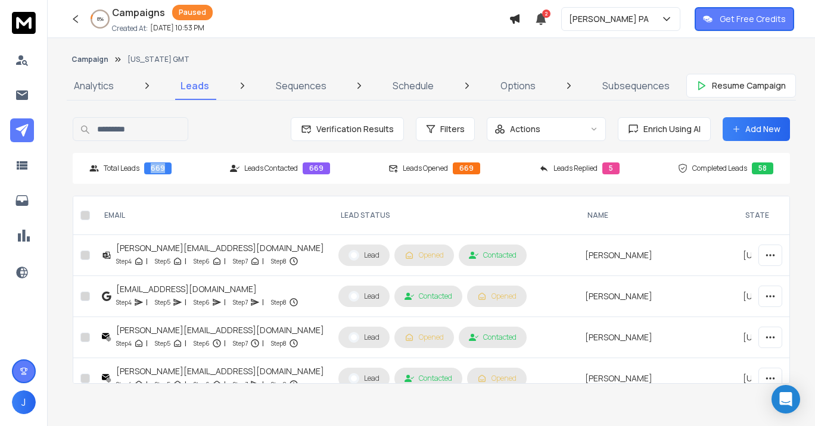
drag, startPoint x: 175, startPoint y: 170, endPoint x: 147, endPoint y: 171, distance: 28.0
click at [147, 171] on div "Total Leads 669 Leads Contacted 669 Leads Opened 669 Leads Replied 5 Completed …" at bounding box center [431, 168] width 717 height 31
click at [175, 169] on div "Total Leads 669 Leads Contacted 669 Leads Opened 669 Leads Replied 5 Completed …" at bounding box center [431, 168] width 717 height 31
drag, startPoint x: 178, startPoint y: 169, endPoint x: 144, endPoint y: 169, distance: 33.4
click at [144, 169] on div "Total Leads 669 Leads Contacted 669 Leads Opened 669 Leads Replied 5 Completed …" at bounding box center [431, 168] width 717 height 31
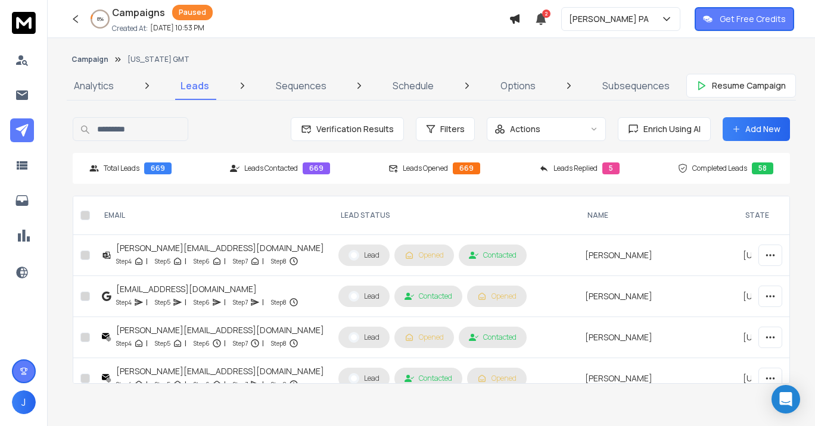
click at [242, 125] on div "Verification Results Filters Actions Enrich Using AI Add New" at bounding box center [431, 129] width 717 height 24
click at [95, 88] on p "Analytics" at bounding box center [94, 86] width 40 height 14
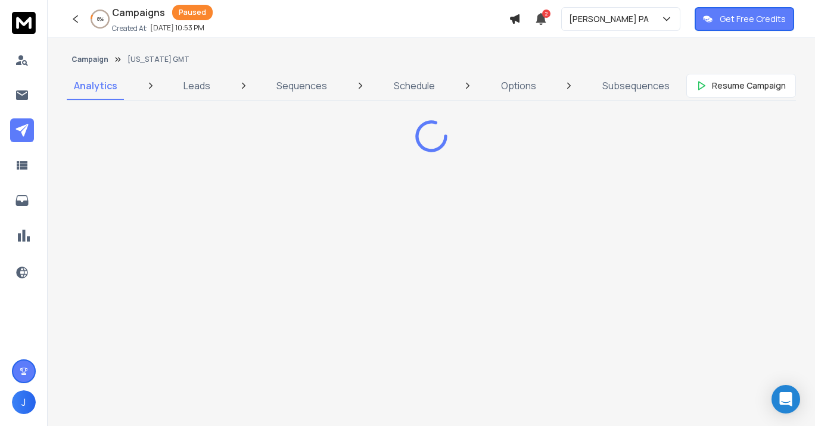
click at [95, 88] on p "Analytics" at bounding box center [95, 86] width 43 height 14
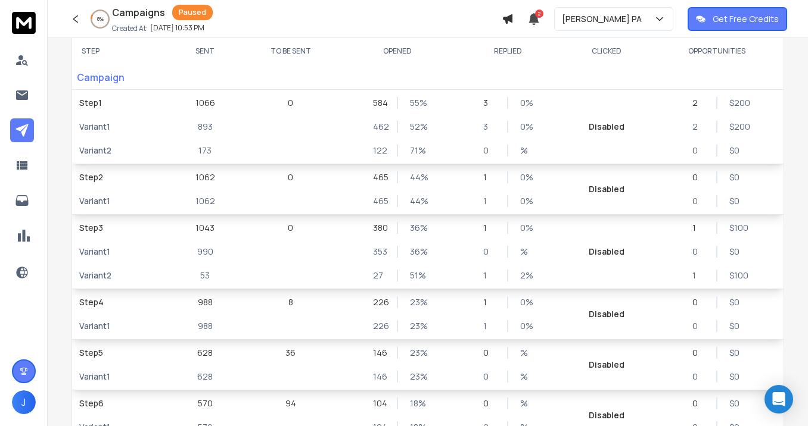
scroll to position [582, 0]
click at [27, 130] on icon at bounding box center [22, 130] width 14 height 14
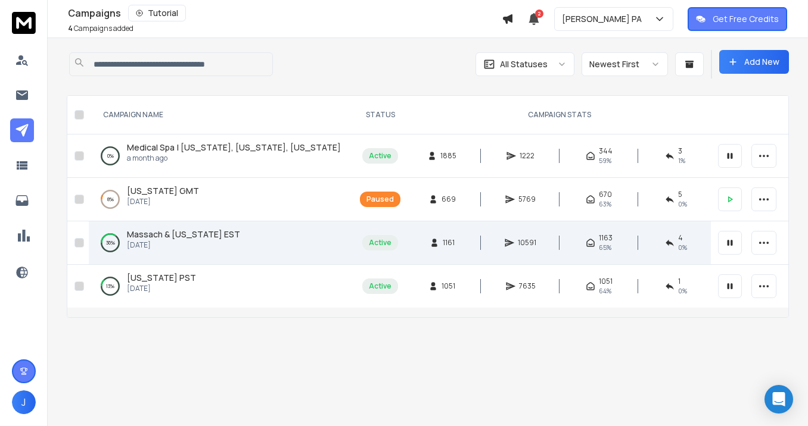
click at [179, 233] on span "Massach & [US_STATE] EST" at bounding box center [183, 234] width 113 height 11
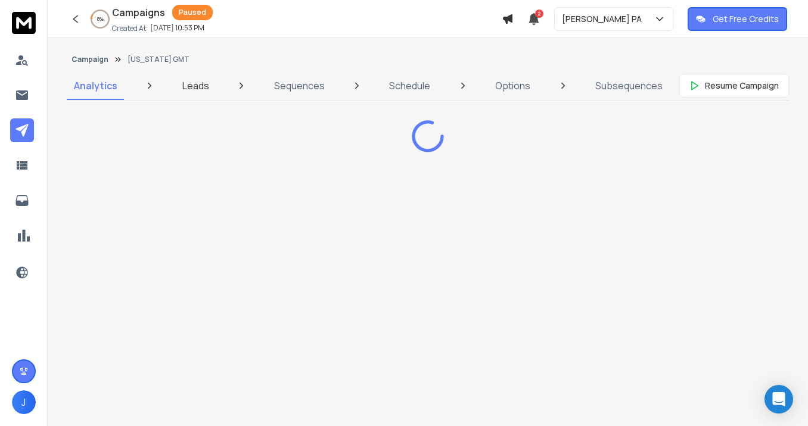
click at [198, 89] on p "Leads" at bounding box center [195, 86] width 27 height 14
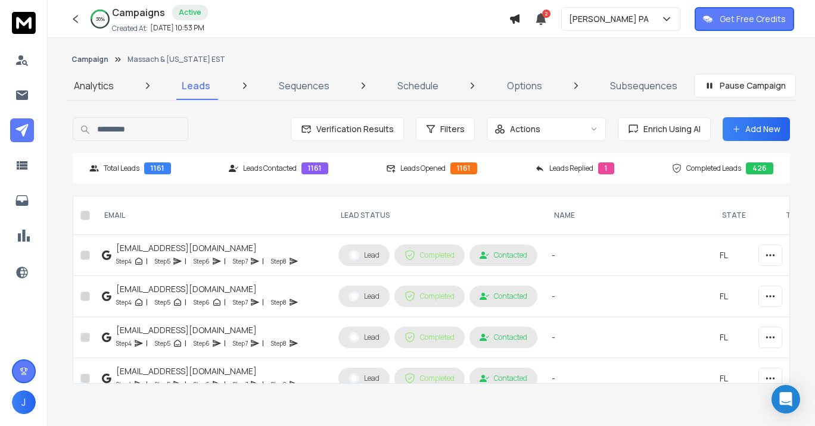
click at [102, 88] on p "Analytics" at bounding box center [94, 86] width 40 height 14
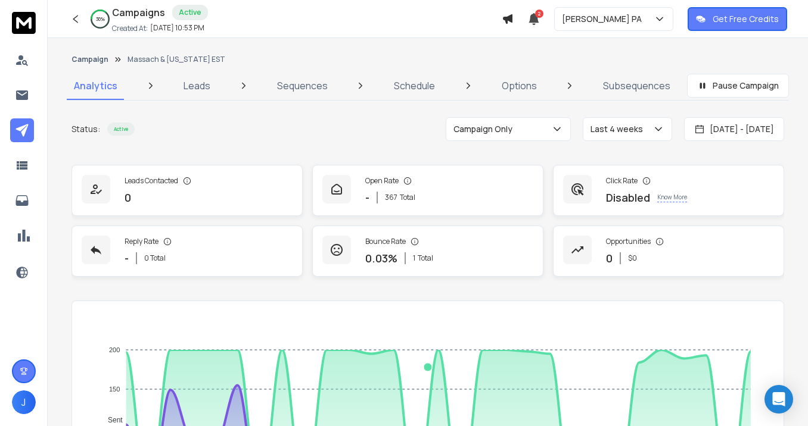
click at [318, 134] on div "Status: Active Pause Campaign Campaign Only Last 4 weeks [DATE] - [DATE]" at bounding box center [427, 129] width 712 height 24
click at [600, 127] on p "Last 4 weeks" at bounding box center [618, 129] width 57 height 12
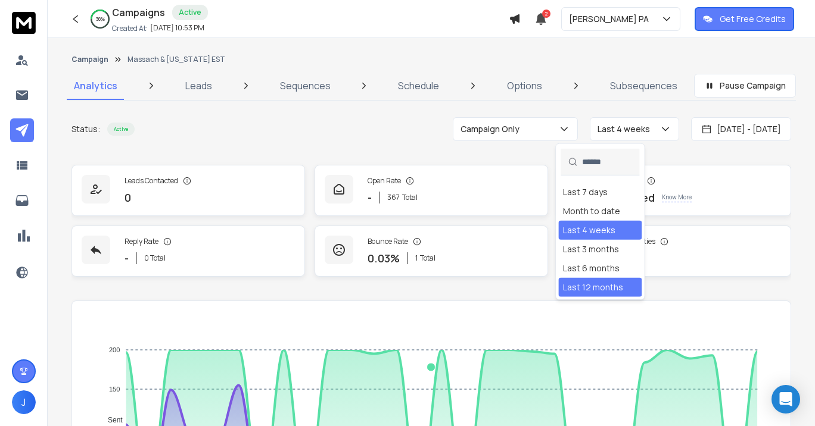
click at [596, 288] on div "Last 12 months" at bounding box center [593, 288] width 60 height 12
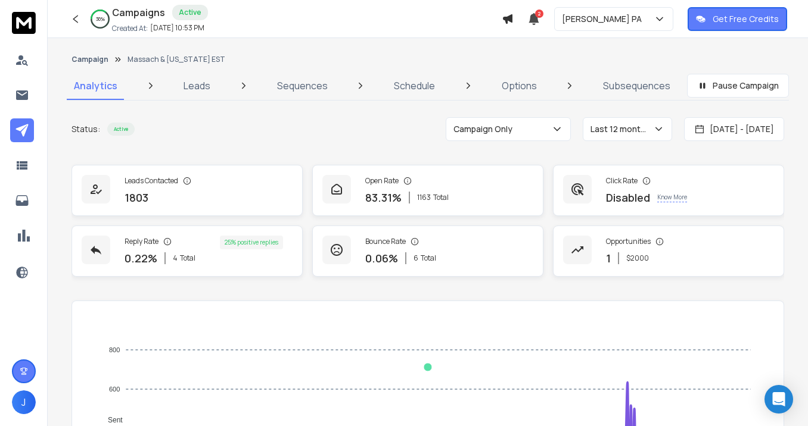
click at [228, 138] on div "Status: Active Pause Campaign Campaign Only Last 12 months [DATE] - [DATE]" at bounding box center [427, 129] width 712 height 24
click at [357, 130] on div "Status: Active Pause Campaign Campaign Only Last 12 months [DATE] - [DATE]" at bounding box center [427, 129] width 712 height 24
click at [301, 220] on div "Leads Contacted 1803 Open Rate 83.31 % 1163 Total Click Rate Disabled Know More…" at bounding box center [427, 221] width 712 height 112
click at [308, 217] on div "Leads Contacted 1803 Open Rate 83.31 % 1163 Total Click Rate Disabled Know More…" at bounding box center [427, 221] width 712 height 112
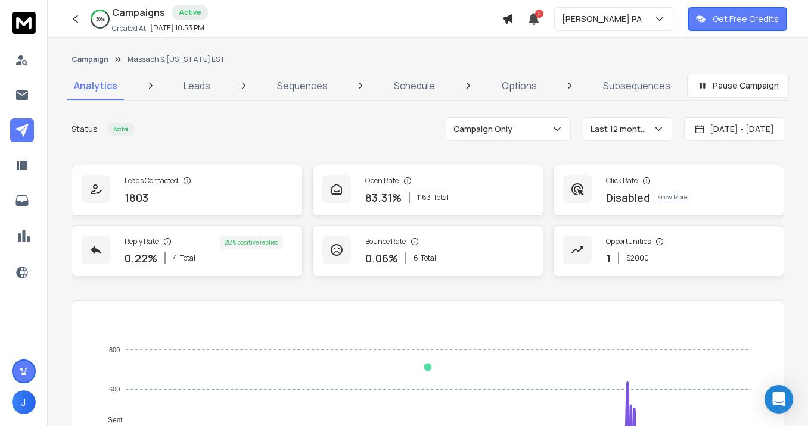
click at [319, 130] on div "Status: Active Pause Campaign Campaign Only Last 12 months [DATE] - [DATE]" at bounding box center [427, 129] width 712 height 24
click at [280, 123] on div "Status: Active Pause Campaign Campaign Only Last 12 months [DATE] - [DATE]" at bounding box center [427, 129] width 712 height 24
click at [239, 125] on div "Status: Active Pause Campaign Campaign Only Last 12 months [DATE] - [DATE]" at bounding box center [427, 129] width 712 height 24
click at [261, 132] on div "Status: Active Pause Campaign Campaign Only Last 12 months [DATE] - [DATE]" at bounding box center [427, 129] width 712 height 24
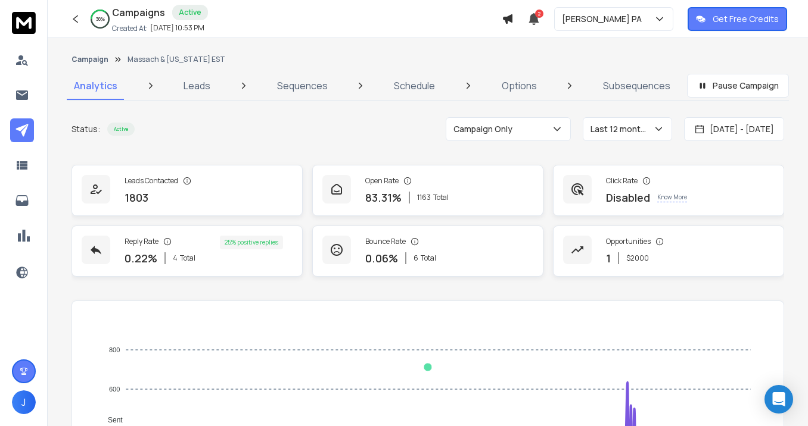
click at [327, 138] on div "Status: Active Pause Campaign Campaign Only Last 12 months [DATE] - [DATE]" at bounding box center [427, 129] width 712 height 24
click at [519, 85] on p "Options" at bounding box center [519, 86] width 35 height 14
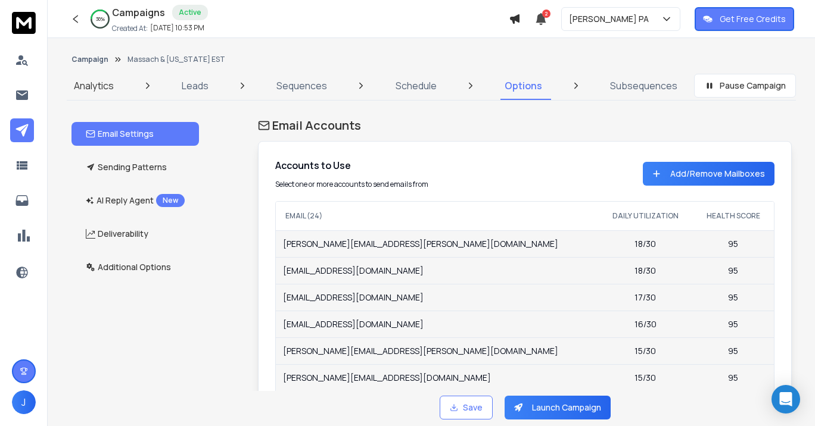
click at [88, 85] on p "Analytics" at bounding box center [94, 86] width 40 height 14
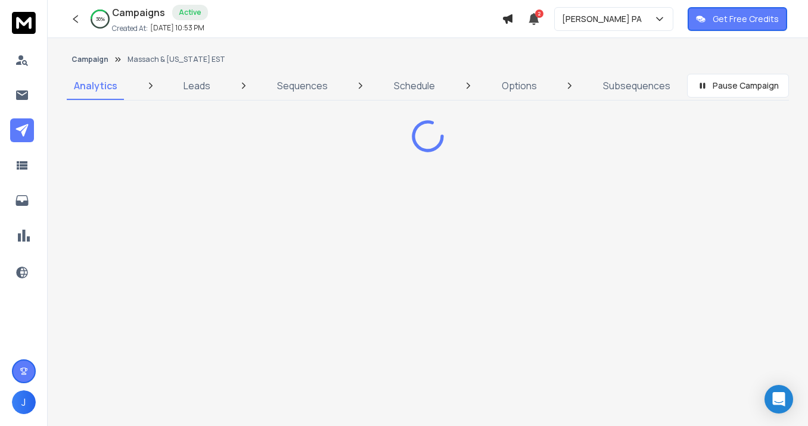
click at [311, 67] on div "Campaign Massach & Florida EST" at bounding box center [428, 59] width 722 height 19
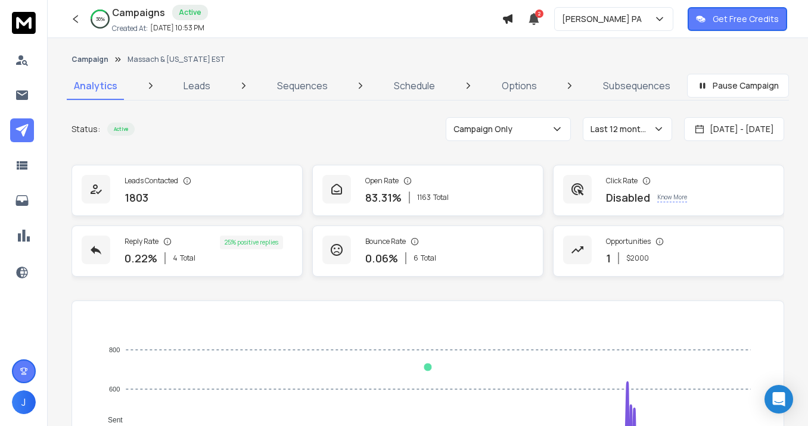
click at [256, 139] on div "Status: Active Pause Campaign Campaign Only Last 12 months [DATE] - [DATE]" at bounding box center [427, 129] width 712 height 24
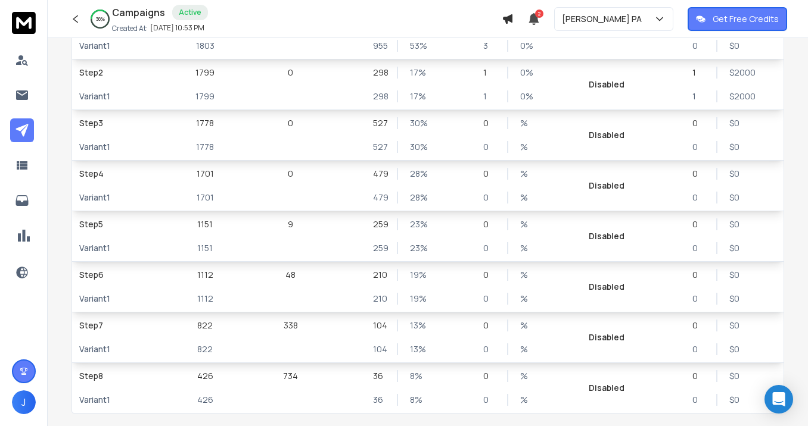
scroll to position [670, 0]
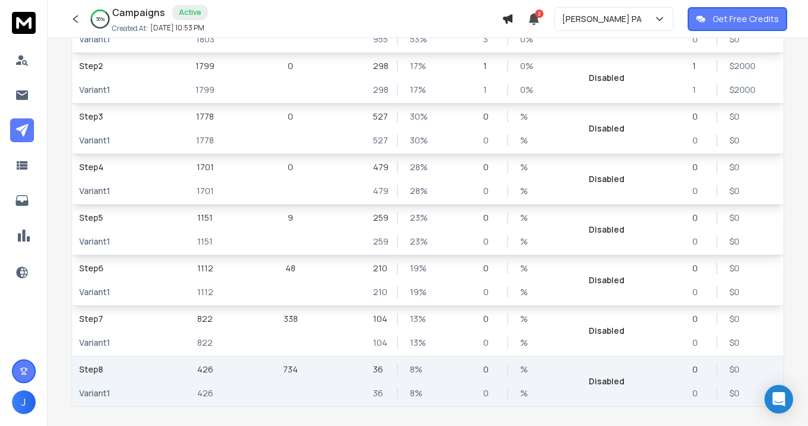
click at [300, 369] on div "734" at bounding box center [290, 370] width 90 height 12
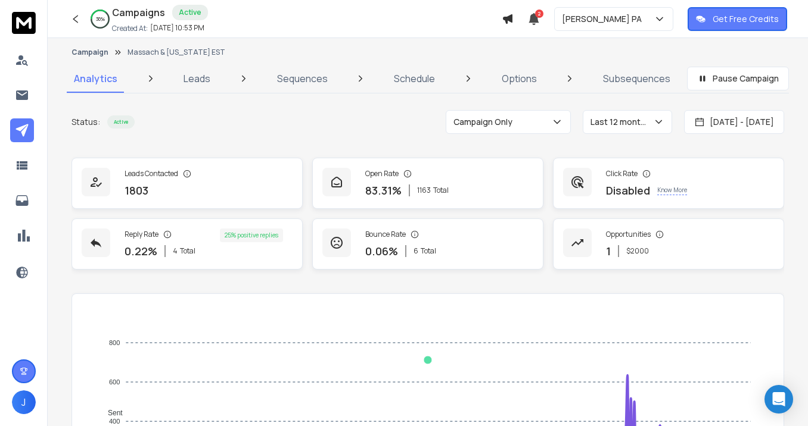
scroll to position [0, 0]
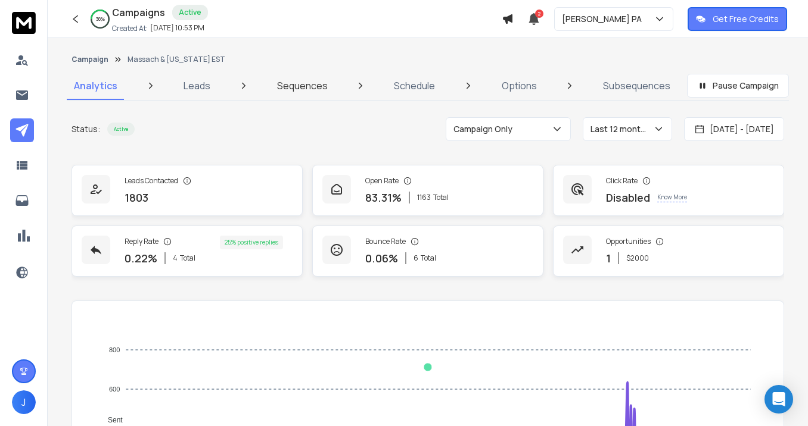
click at [297, 87] on p "Sequences" at bounding box center [302, 86] width 51 height 14
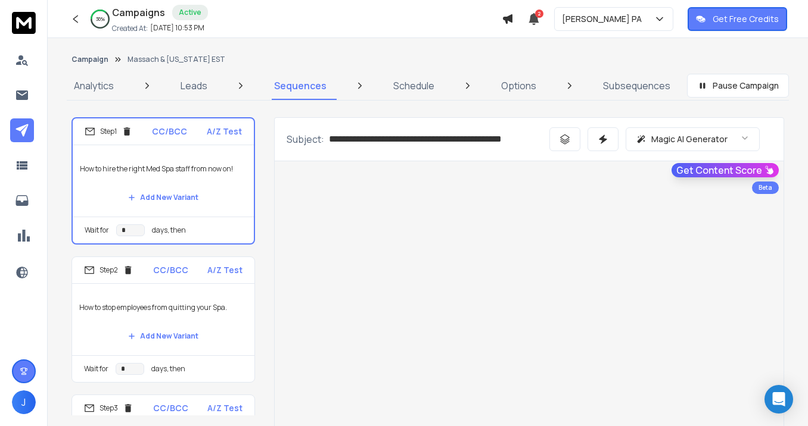
click at [322, 54] on div "Campaign Massach & Florida EST" at bounding box center [428, 59] width 722 height 19
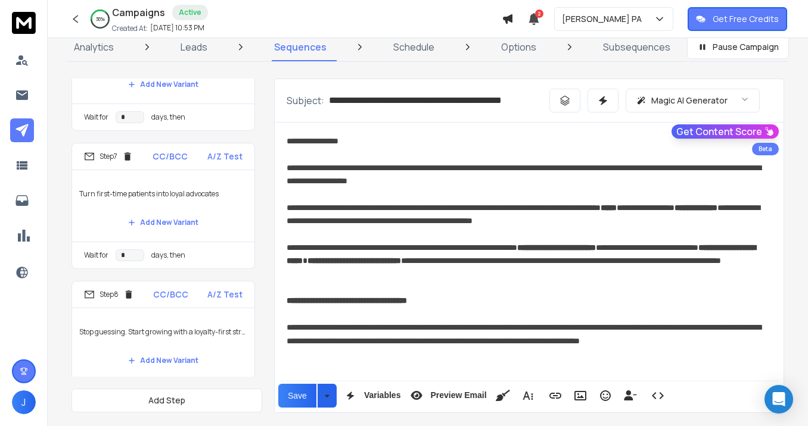
scroll to position [42, 0]
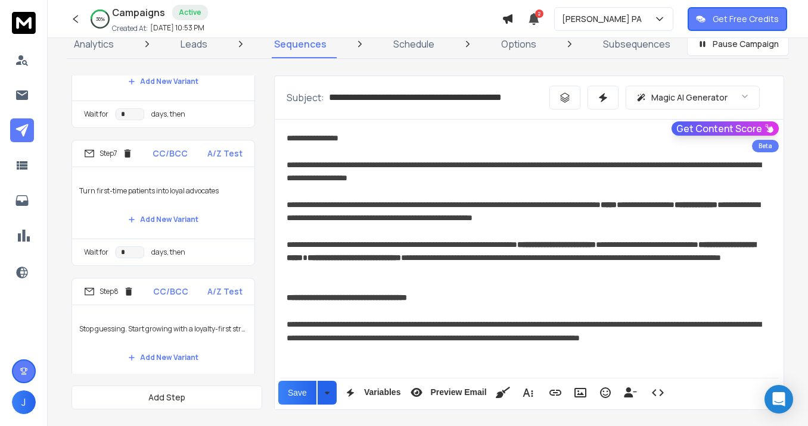
click at [179, 319] on p "Stop guessing. Start growing with a loyalty-first strategy" at bounding box center [163, 329] width 168 height 33
type input "**********"
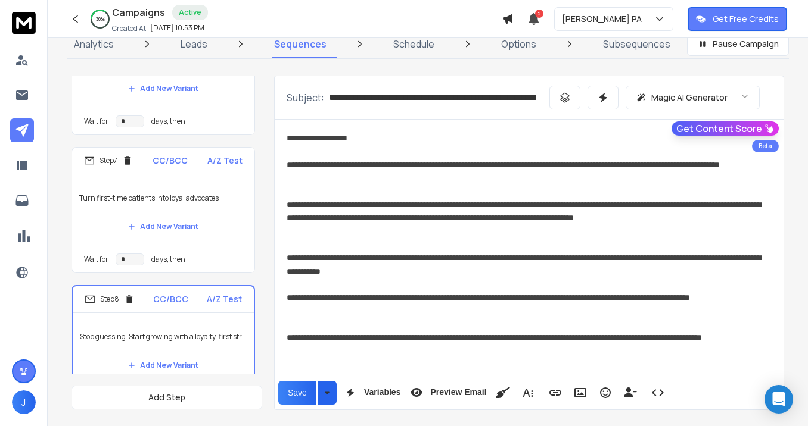
scroll to position [748, 0]
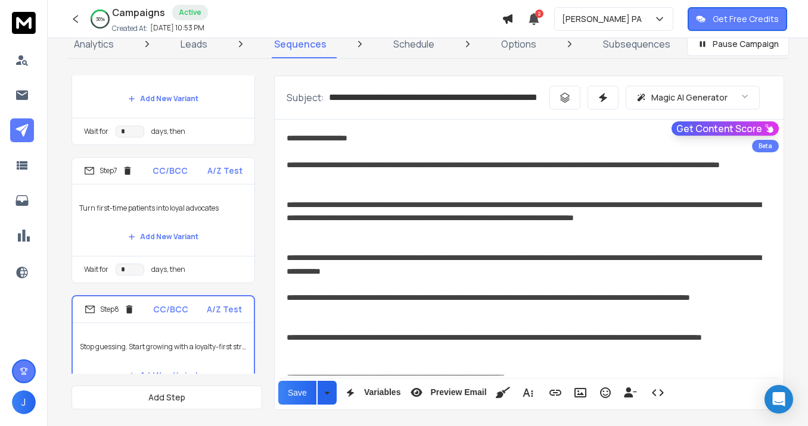
click at [68, 146] on div "**********" at bounding box center [428, 243] width 722 height 344
click at [20, 94] on icon at bounding box center [22, 95] width 14 height 14
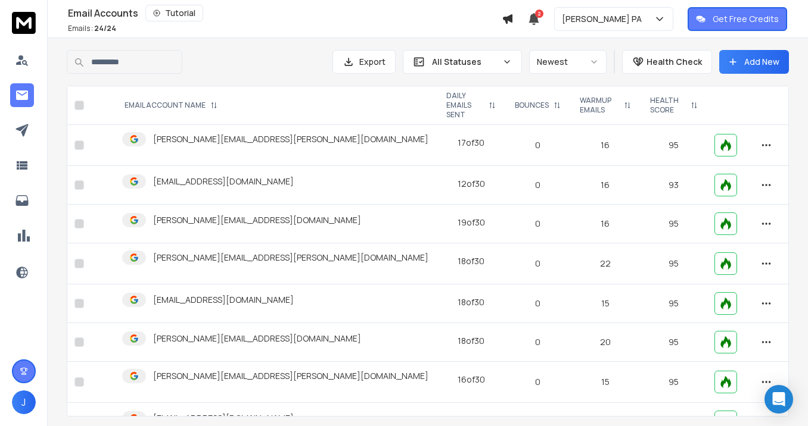
click at [238, 70] on div at bounding box center [196, 62] width 259 height 24
click at [240, 71] on div at bounding box center [196, 62] width 259 height 24
click at [248, 64] on div at bounding box center [196, 62] width 259 height 24
click at [249, 74] on div "Export All Statuses Newest Health Check Add New EMAIL ACCOUNT NAME DAILY EMAILS…" at bounding box center [428, 233] width 722 height 367
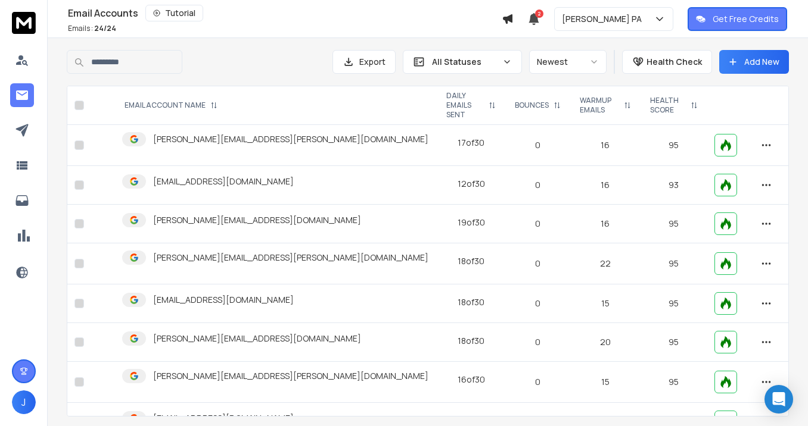
click at [278, 68] on div at bounding box center [196, 62] width 259 height 24
click at [231, 74] on div "Export All Statuses Newest Health Check Add New EMAIL ACCOUNT NAME DAILY EMAILS…" at bounding box center [428, 233] width 722 height 367
click at [232, 67] on div at bounding box center [196, 62] width 259 height 24
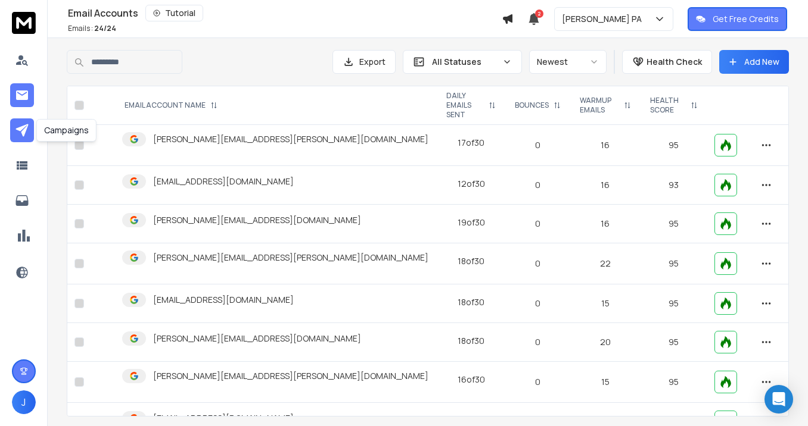
click at [23, 131] on icon at bounding box center [21, 130] width 13 height 13
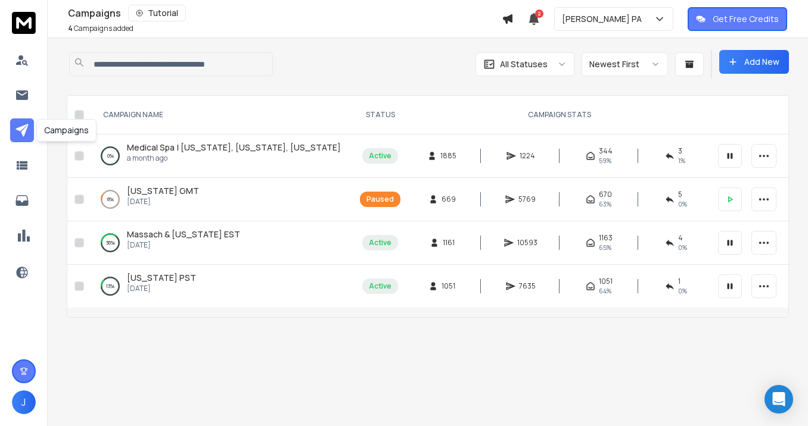
click at [345, 77] on div at bounding box center [247, 64] width 361 height 29
click at [319, 345] on div "Campaigns 4 Campaigns Added All Statuses Newest First Add New CAMPAIGN NAME STA…" at bounding box center [428, 263] width 722 height 426
click at [345, 77] on div at bounding box center [247, 64] width 361 height 29
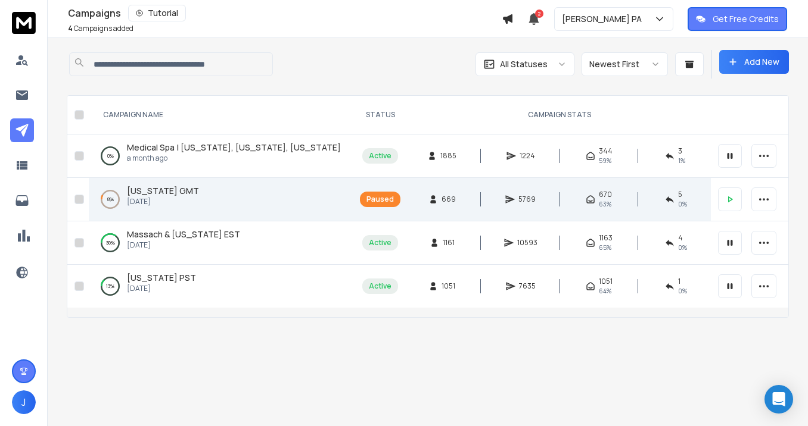
click at [730, 202] on icon at bounding box center [729, 199] width 11 height 11
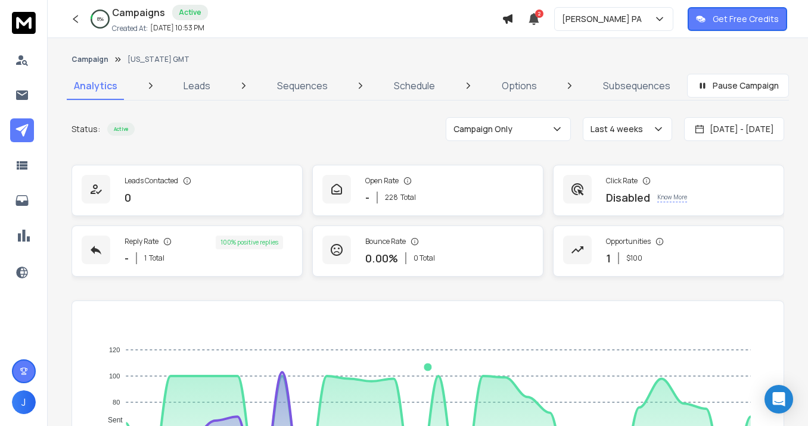
click at [325, 131] on div "Status: Active Pause Campaign Campaign Only Last 4 weeks [DATE] - [DATE]" at bounding box center [427, 129] width 712 height 24
click at [317, 122] on div "Status: Active Pause Campaign Campaign Only Last 4 weeks [DATE] - [DATE]" at bounding box center [427, 129] width 712 height 24
click at [297, 66] on div "Campaign [US_STATE] GMT" at bounding box center [428, 59] width 722 height 19
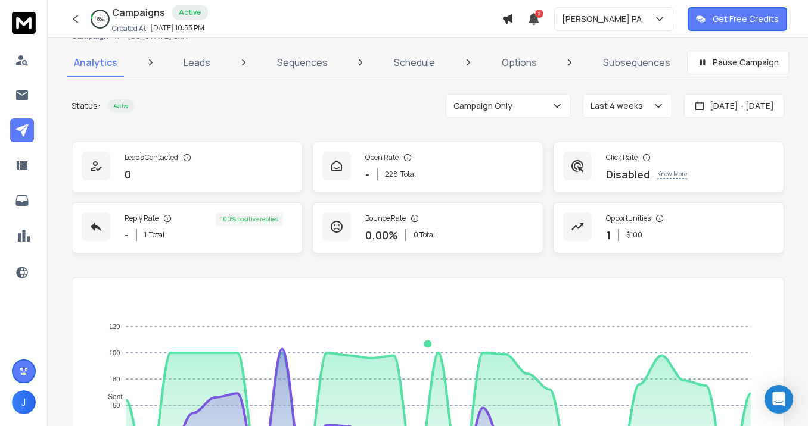
scroll to position [69, 0]
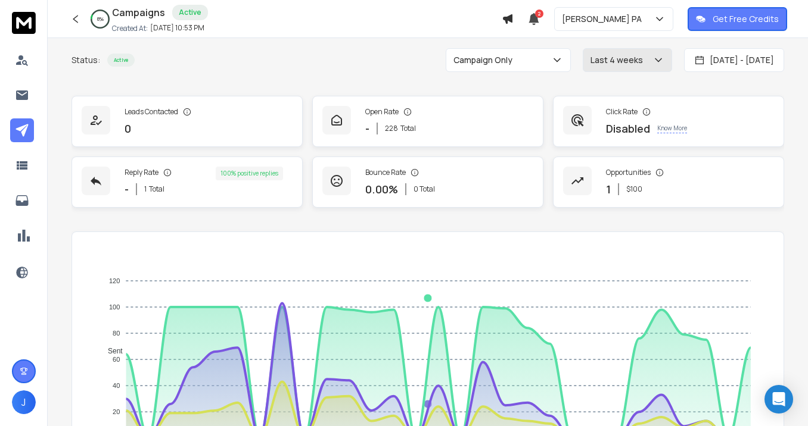
click at [590, 61] on p "Last 4 weeks" at bounding box center [618, 60] width 57 height 12
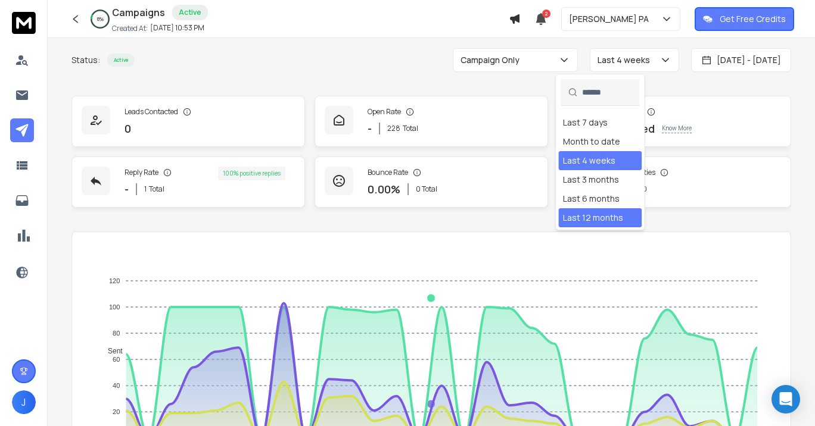
click at [594, 219] on div "Last 12 months" at bounding box center [593, 218] width 60 height 12
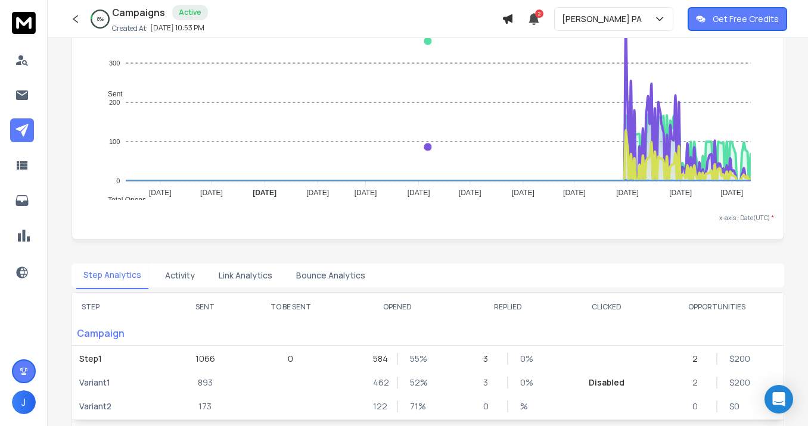
scroll to position [718, 0]
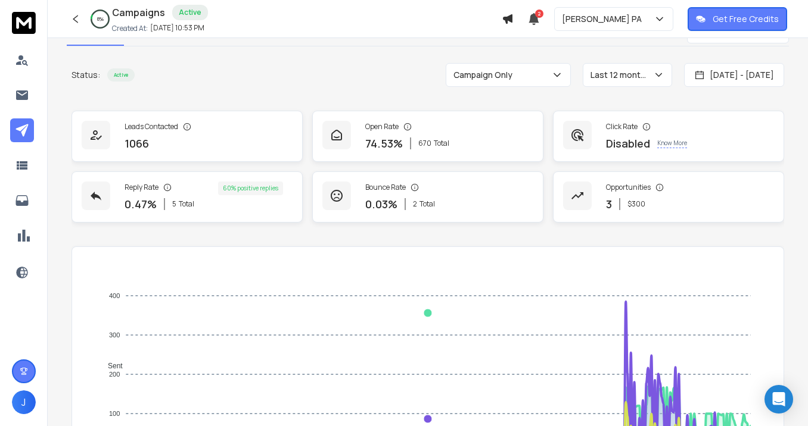
scroll to position [54, 0]
click at [340, 85] on div "Status: Active Pause Campaign Campaign Only Last 12 months [DATE] - [DATE]" at bounding box center [427, 75] width 712 height 24
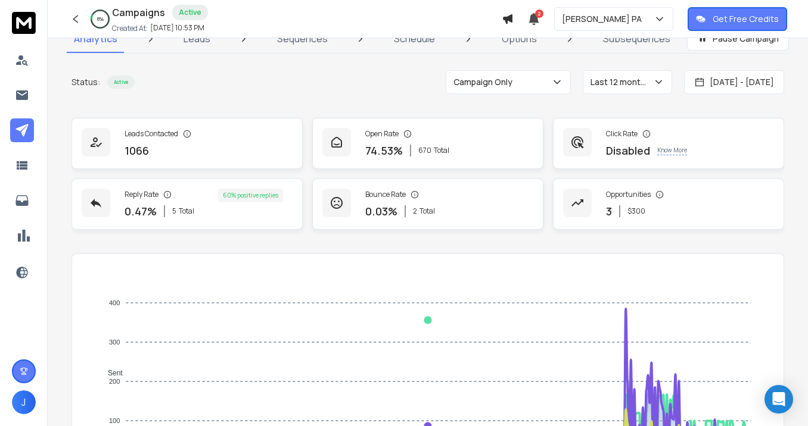
scroll to position [47, 0]
click at [340, 85] on div "Status: Active Pause Campaign Campaign Only Last 12 months [DATE] - [DATE]" at bounding box center [427, 82] width 712 height 24
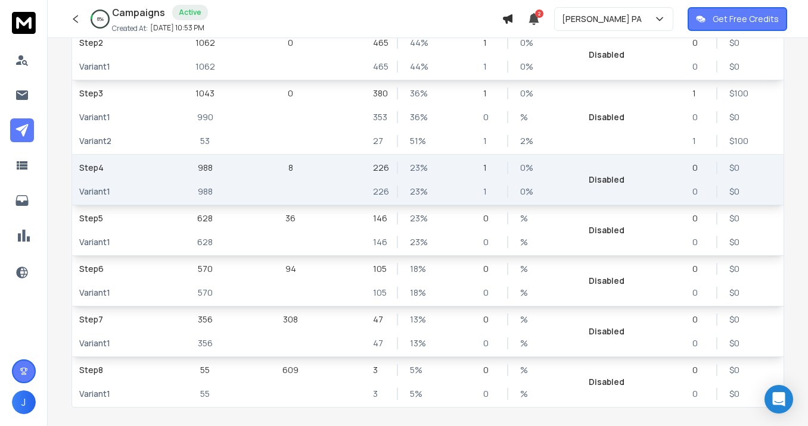
scroll to position [718, 0]
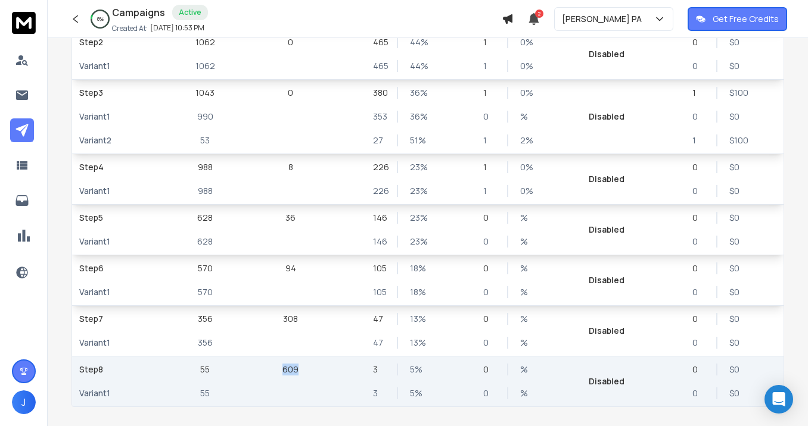
drag, startPoint x: 309, startPoint y: 369, endPoint x: 265, endPoint y: 369, distance: 43.5
click at [265, 369] on div "609" at bounding box center [290, 370] width 90 height 12
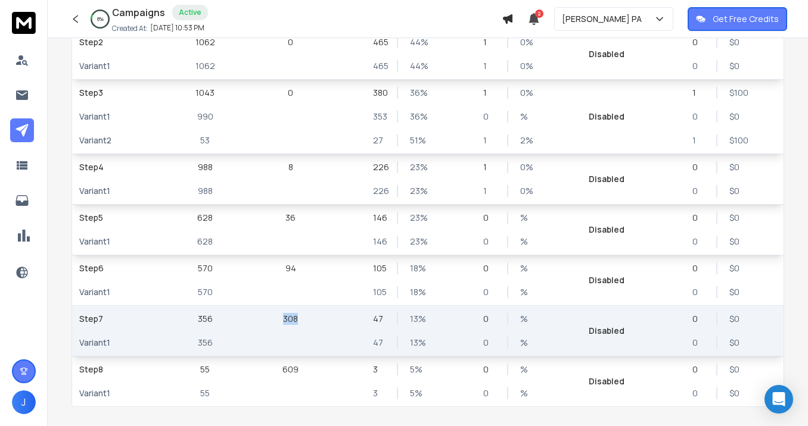
drag, startPoint x: 312, startPoint y: 316, endPoint x: 279, endPoint y: 317, distance: 32.8
click at [279, 317] on div "308" at bounding box center [290, 319] width 90 height 12
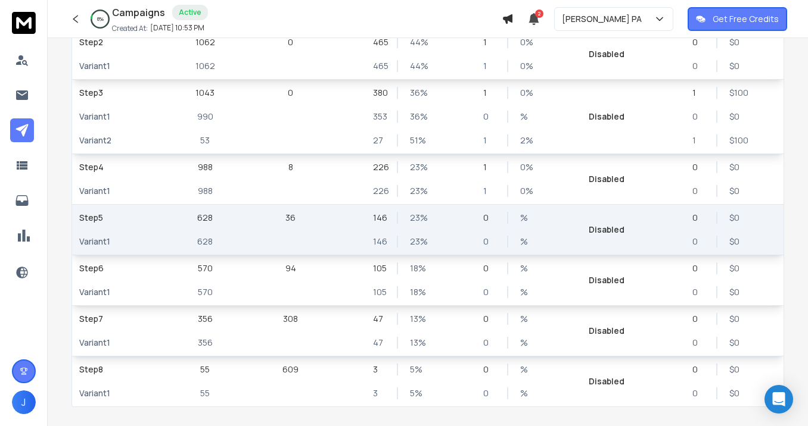
drag, startPoint x: 313, startPoint y: 217, endPoint x: 298, endPoint y: 218, distance: 15.5
click at [306, 218] on div "36" at bounding box center [290, 218] width 90 height 12
drag, startPoint x: 298, startPoint y: 218, endPoint x: 284, endPoint y: 219, distance: 14.3
click at [284, 219] on div "36" at bounding box center [290, 218] width 90 height 12
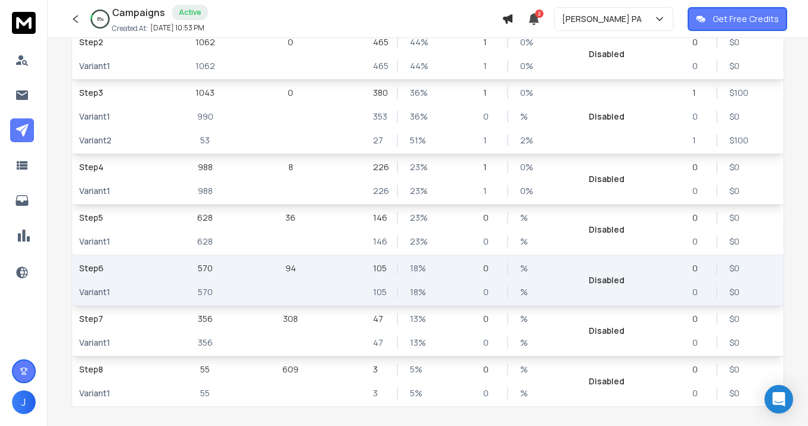
drag, startPoint x: 309, startPoint y: 266, endPoint x: 288, endPoint y: 267, distance: 20.9
click at [289, 267] on div "94" at bounding box center [290, 269] width 90 height 12
click at [281, 267] on div "94" at bounding box center [290, 269] width 90 height 12
click at [282, 267] on div "94" at bounding box center [290, 269] width 90 height 12
click at [296, 264] on div "94" at bounding box center [290, 269] width 90 height 12
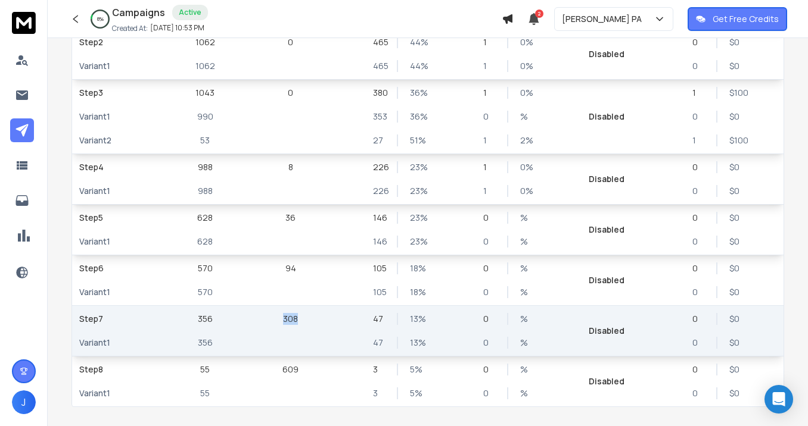
drag, startPoint x: 309, startPoint y: 320, endPoint x: 264, endPoint y: 321, distance: 45.3
click at [264, 321] on div "308" at bounding box center [290, 319] width 90 height 12
click at [222, 317] on div "356 356" at bounding box center [205, 331] width 52 height 36
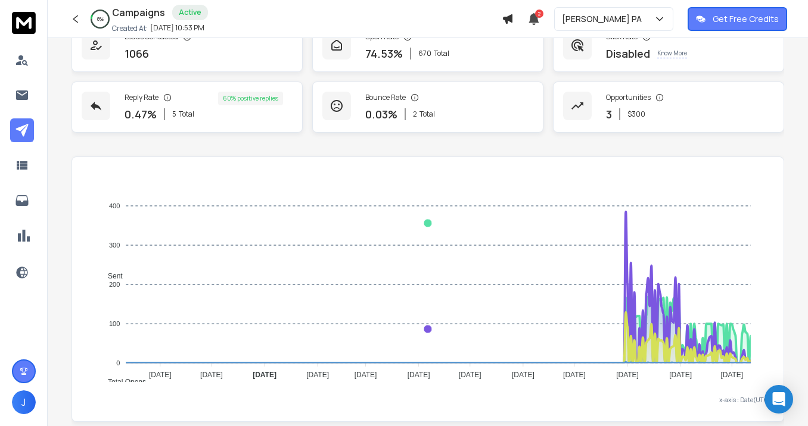
scroll to position [0, 0]
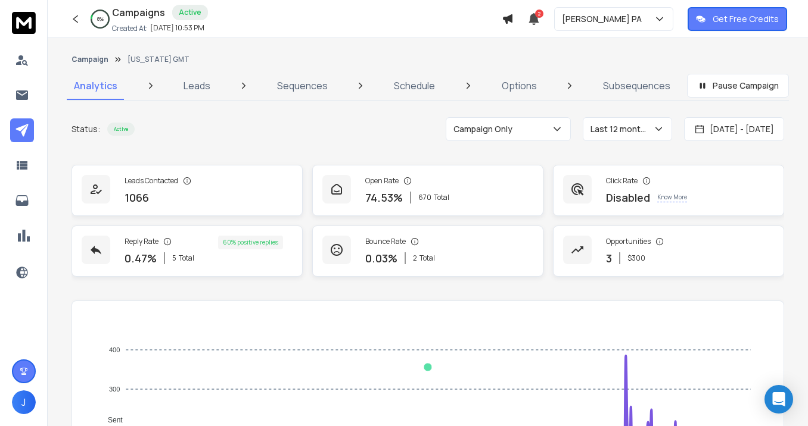
click at [267, 122] on div "Status: Active Pause Campaign Campaign Only Last 12 months [DATE] - [DATE]" at bounding box center [427, 129] width 712 height 24
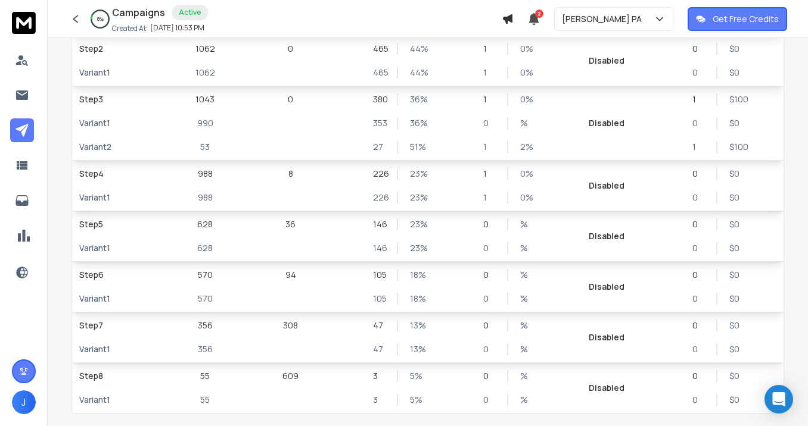
scroll to position [718, 0]
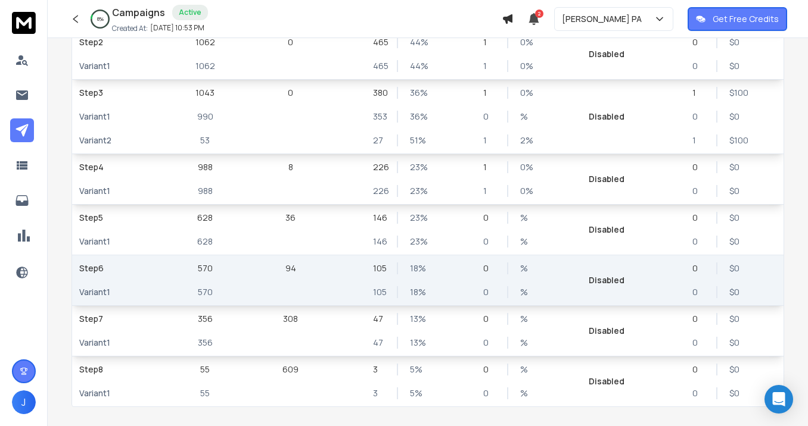
click at [300, 268] on div "94" at bounding box center [290, 269] width 90 height 12
click at [285, 268] on p "94" at bounding box center [290, 269] width 11 height 12
drag, startPoint x: 307, startPoint y: 267, endPoint x: 293, endPoint y: 268, distance: 13.7
click at [307, 267] on div "94" at bounding box center [290, 269] width 90 height 12
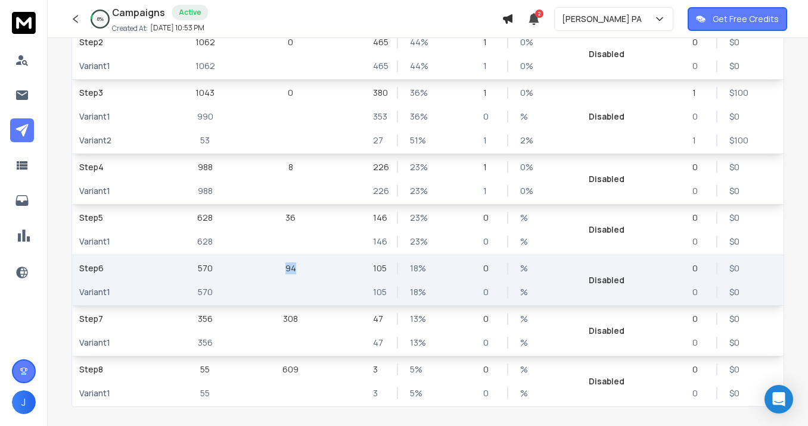
drag, startPoint x: 293, startPoint y: 268, endPoint x: 284, endPoint y: 269, distance: 9.5
click at [284, 269] on div "94" at bounding box center [290, 269] width 90 height 12
click at [285, 269] on p "94" at bounding box center [290, 269] width 11 height 12
drag, startPoint x: 219, startPoint y: 266, endPoint x: 200, endPoint y: 266, distance: 18.5
click at [219, 266] on div "570 570" at bounding box center [205, 281] width 52 height 36
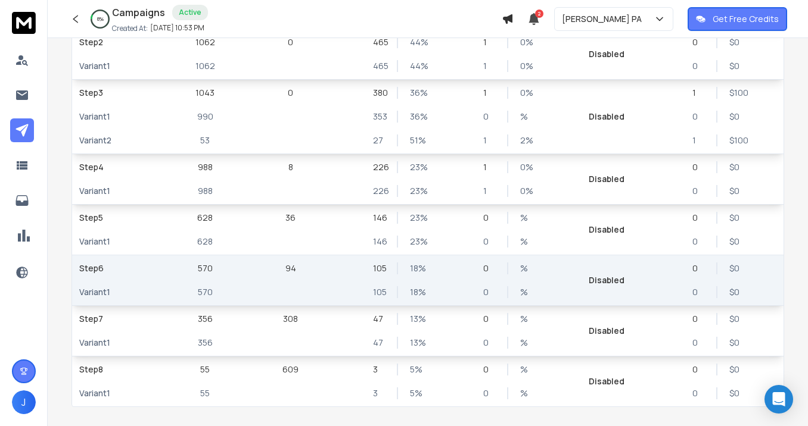
click at [197, 266] on div "570 570" at bounding box center [205, 281] width 52 height 36
click at [207, 266] on p "570" at bounding box center [205, 269] width 15 height 12
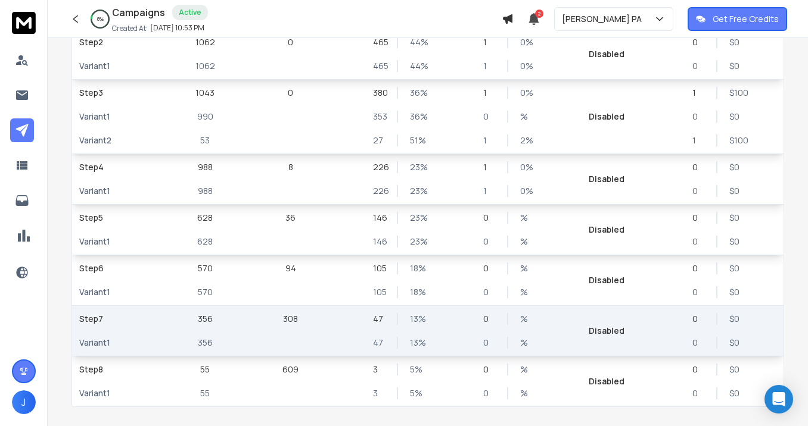
click at [210, 316] on div "356 356" at bounding box center [205, 331] width 52 height 36
click at [204, 316] on p "356" at bounding box center [205, 319] width 15 height 12
click at [198, 317] on p "356" at bounding box center [205, 319] width 15 height 12
drag, startPoint x: 197, startPoint y: 317, endPoint x: 205, endPoint y: 316, distance: 7.8
click at [199, 316] on p "356" at bounding box center [205, 319] width 15 height 12
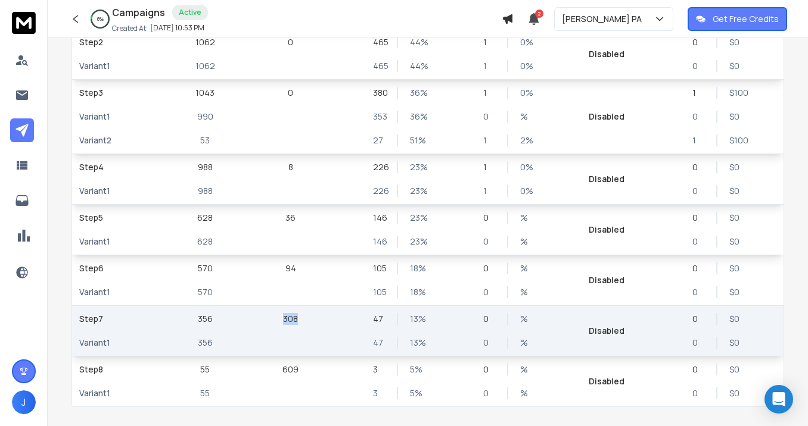
drag, startPoint x: 267, startPoint y: 317, endPoint x: 310, endPoint y: 319, distance: 43.5
click at [310, 319] on div "308" at bounding box center [290, 319] width 90 height 12
click at [214, 317] on div "356 356" at bounding box center [205, 331] width 52 height 36
drag, startPoint x: 216, startPoint y: 316, endPoint x: 193, endPoint y: 316, distance: 23.2
click at [196, 316] on div "356 356" at bounding box center [205, 331] width 52 height 36
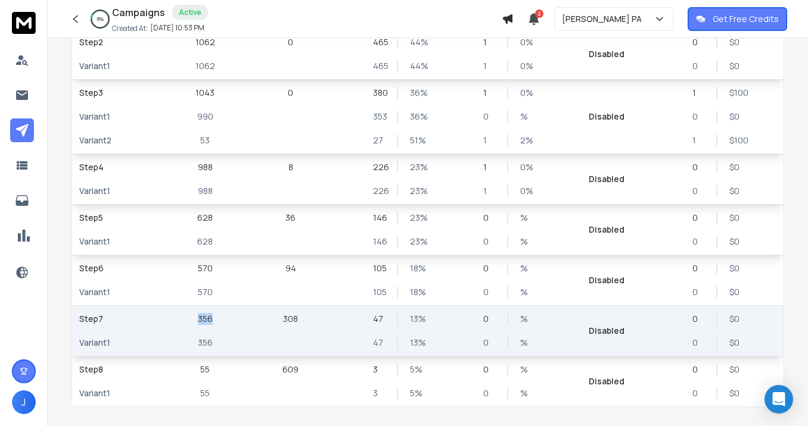
click at [192, 316] on div "356 356" at bounding box center [205, 331] width 52 height 36
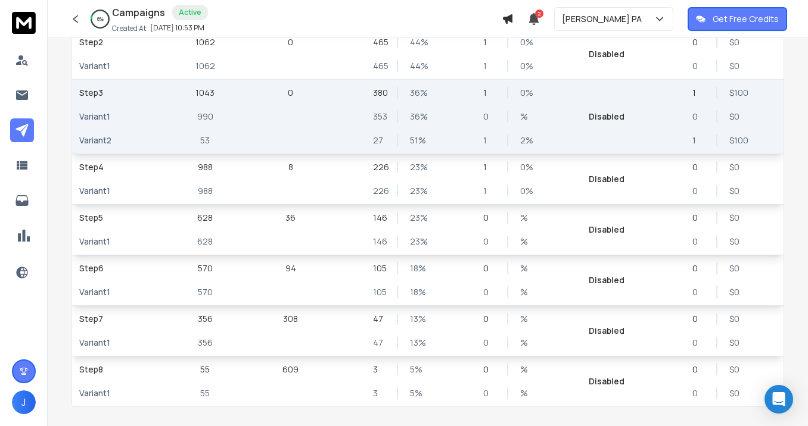
click at [274, 138] on td "0" at bounding box center [290, 117] width 104 height 74
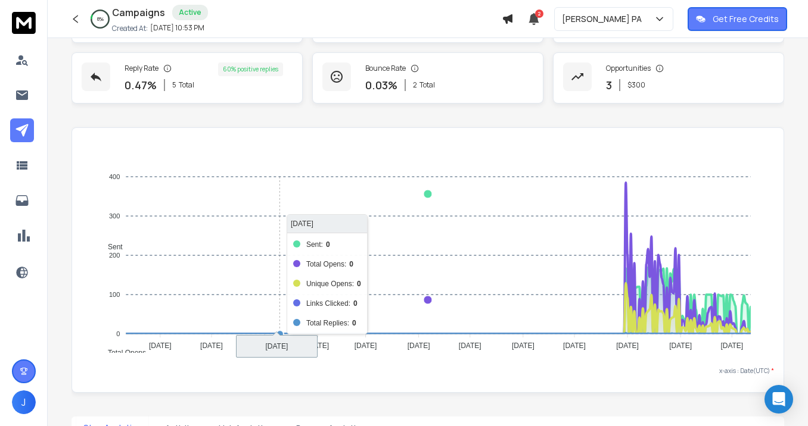
scroll to position [0, 0]
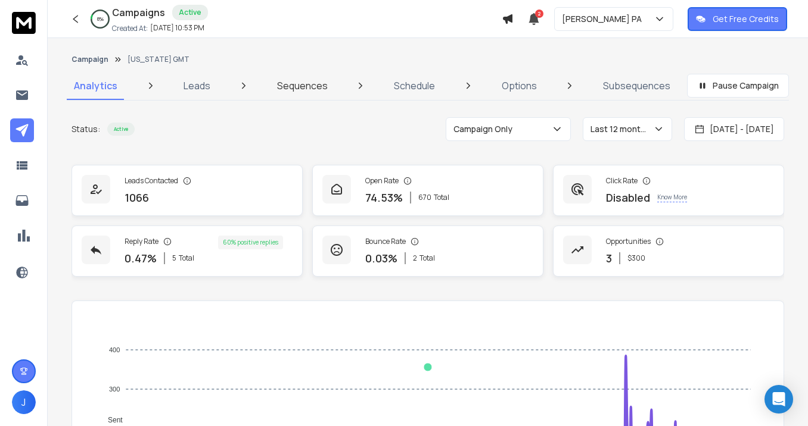
click at [295, 87] on p "Sequences" at bounding box center [302, 86] width 51 height 14
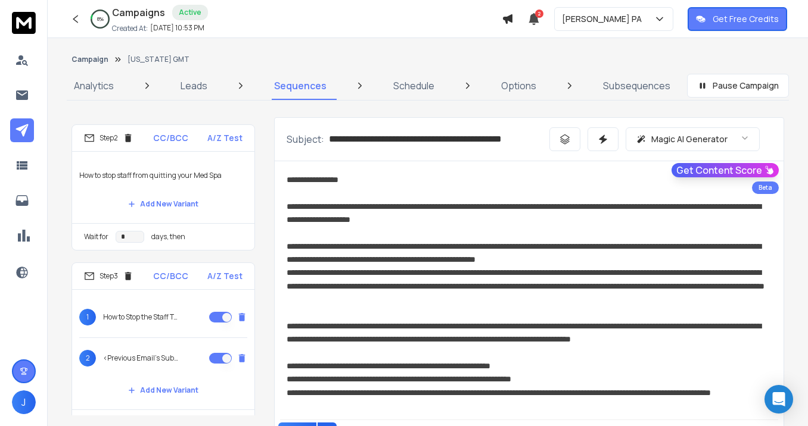
scroll to position [399, 0]
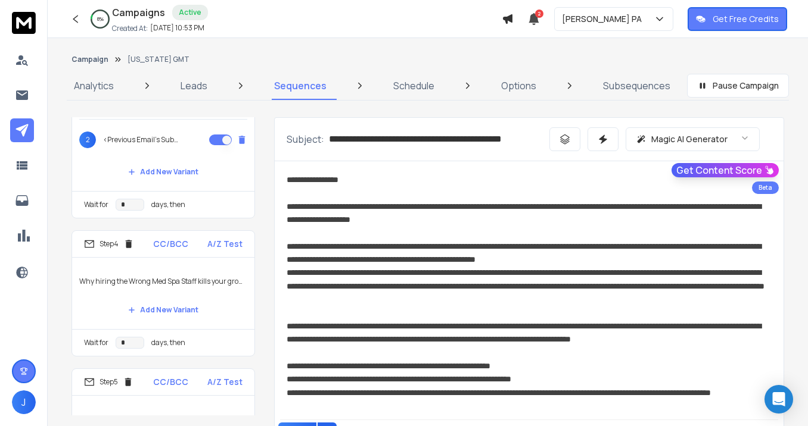
click at [134, 201] on input "*" at bounding box center [130, 205] width 29 height 12
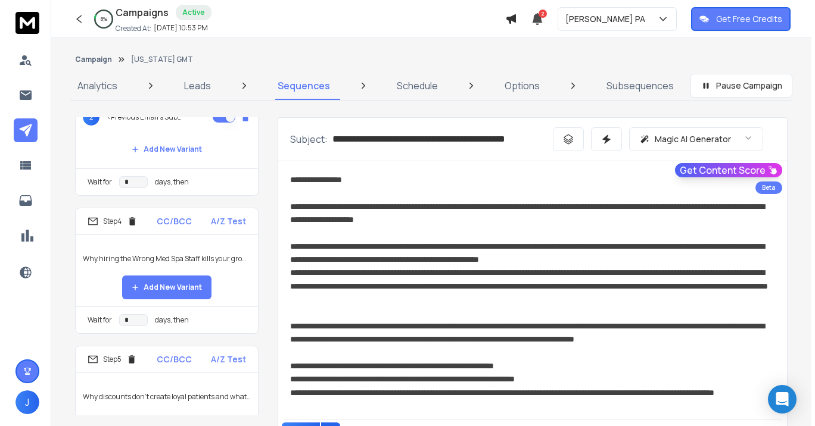
scroll to position [552, 0]
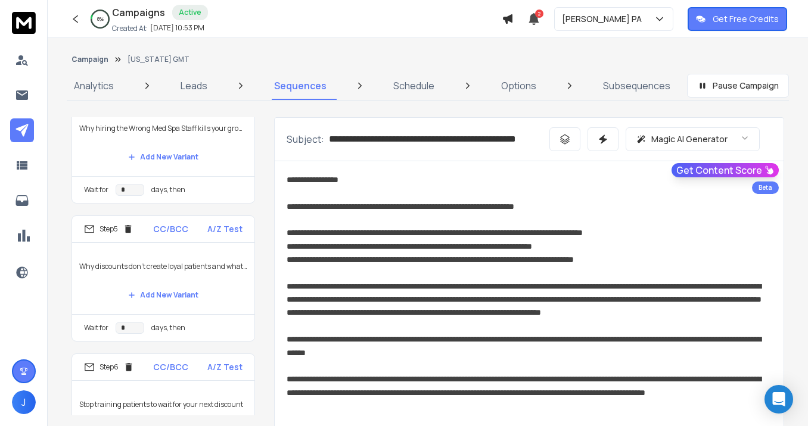
click at [135, 188] on input "*" at bounding box center [130, 190] width 29 height 12
type input "**********"
click at [66, 181] on div "Campaign [US_STATE] GMT Analytics Leads Sequences Schedule Options Subsequences…" at bounding box center [428, 253] width 760 height 431
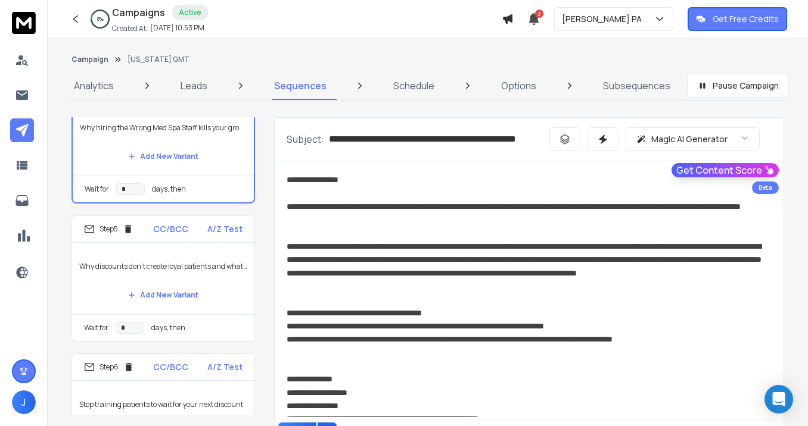
click at [55, 130] on div "Campaign [US_STATE] GMT Analytics Leads Sequences Schedule Options Subsequences…" at bounding box center [428, 253] width 760 height 431
click at [23, 131] on icon at bounding box center [21, 130] width 13 height 13
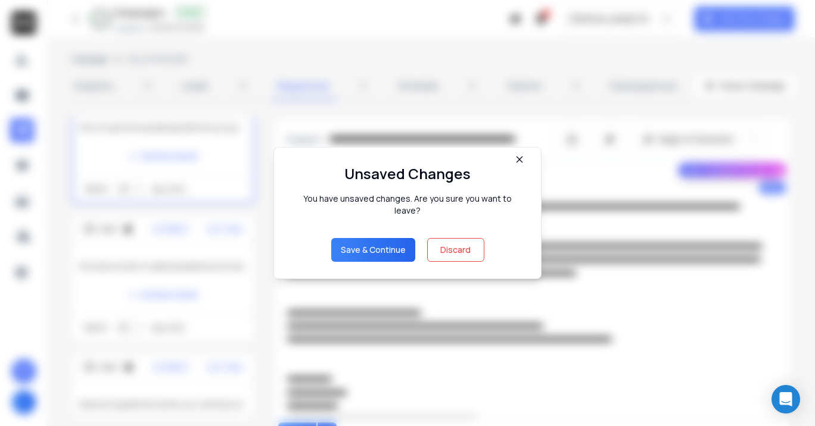
click at [363, 241] on button "Save & Continue" at bounding box center [373, 250] width 84 height 24
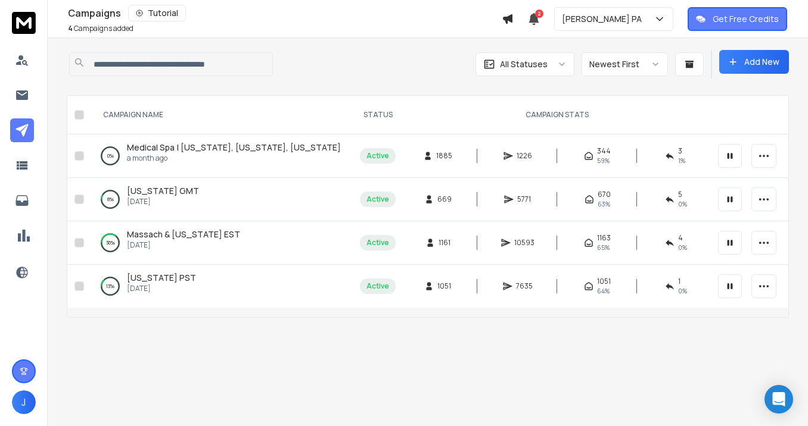
click at [372, 82] on div "Campaigns 4 Campaigns Added All Statuses Newest First Add New CAMPAIGN NAME STA…" at bounding box center [428, 263] width 722 height 426
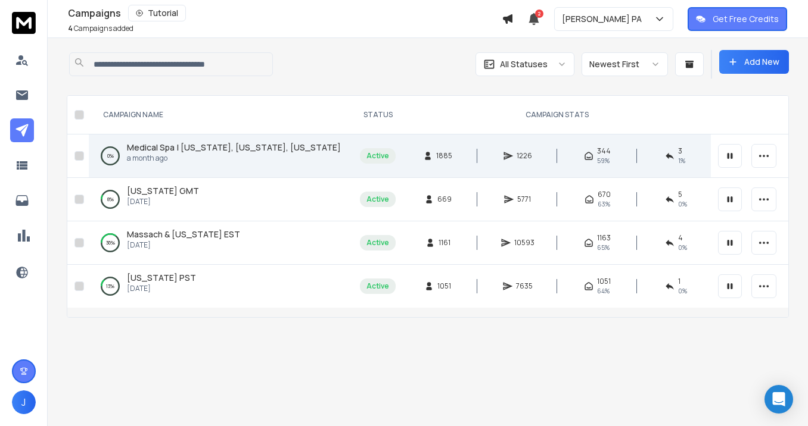
click at [227, 147] on span "Medical Spa | [US_STATE], [US_STATE], [US_STATE]" at bounding box center [234, 147] width 214 height 11
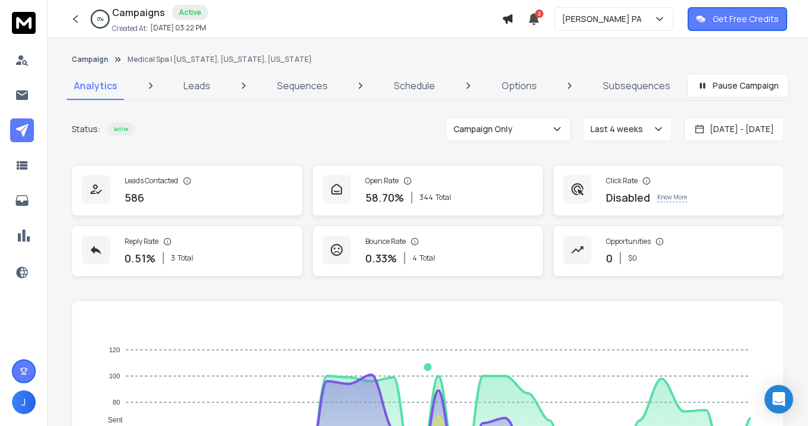
click at [320, 135] on div "Status: Active Pause Campaign Campaign Only Last 4 weeks [DATE] - [DATE]" at bounding box center [427, 129] width 712 height 24
click at [594, 128] on p "Last 4 weeks" at bounding box center [618, 129] width 57 height 12
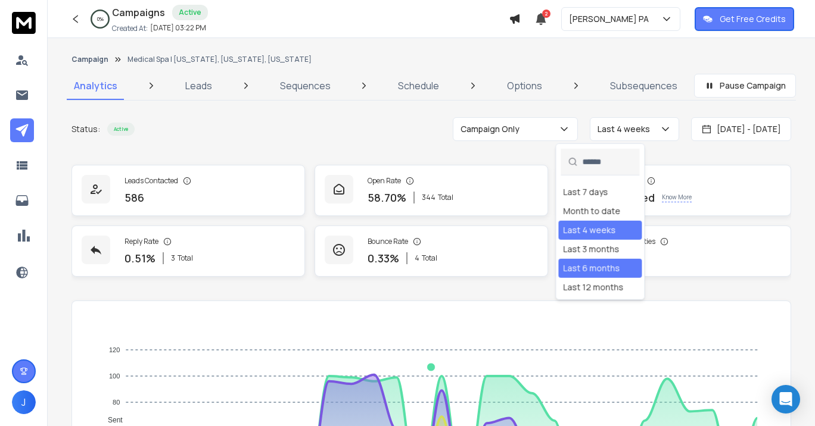
click at [593, 266] on div "Last 6 months" at bounding box center [591, 269] width 57 height 12
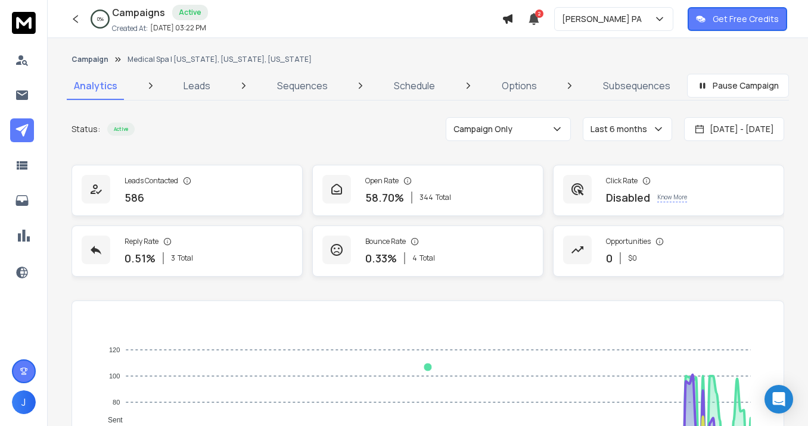
click at [259, 127] on div "Status: Active Pause Campaign Campaign Only Last 6 months [DATE] - [DATE]" at bounding box center [427, 129] width 712 height 24
click at [201, 91] on p "Leads" at bounding box center [196, 86] width 27 height 14
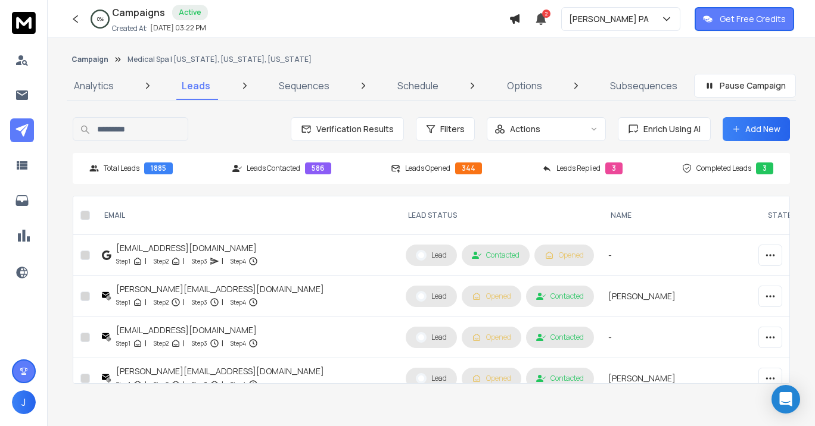
click at [315, 60] on div "Campaign Medical Spa | [US_STATE], [US_STATE], [US_STATE]" at bounding box center [431, 60] width 720 height 10
click at [209, 147] on div "Verification Results Filters Actions Enrich Using AI Add New Total Leads 1885 L…" at bounding box center [431, 244] width 717 height 255
click at [439, 130] on button "Filters" at bounding box center [445, 129] width 59 height 24
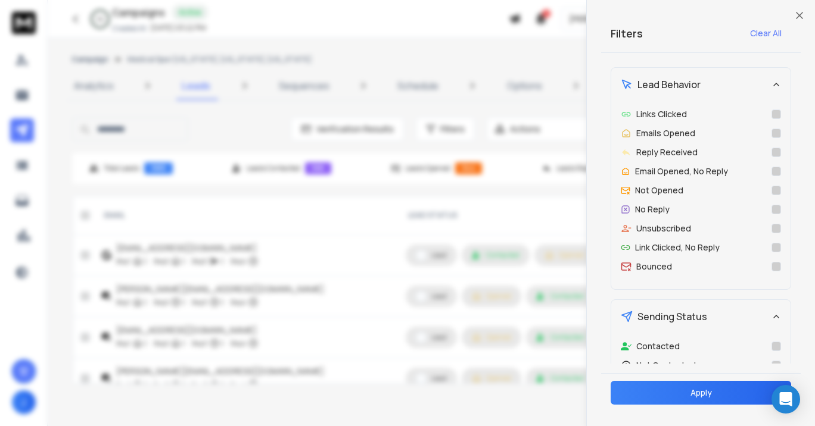
click at [771, 134] on button "Emails Opened" at bounding box center [776, 134] width 10 height 10
click at [771, 133] on button "Emails Opened" at bounding box center [776, 134] width 10 height 10
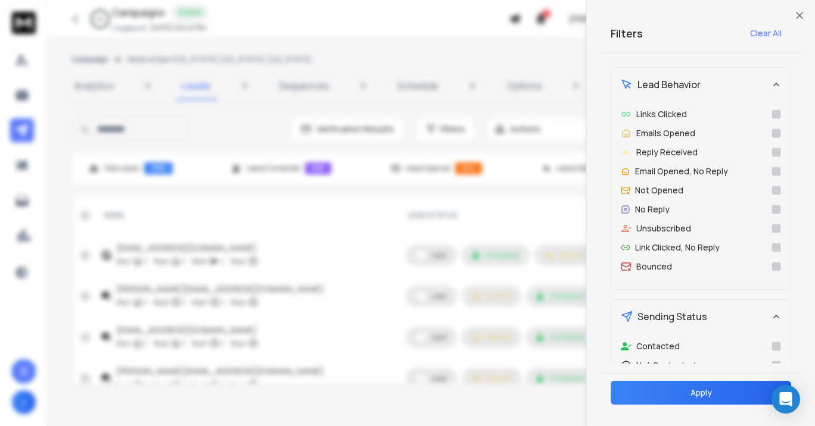
click at [771, 133] on button "Emails Opened" at bounding box center [776, 134] width 10 height 10
click at [771, 132] on button "Emails Opened" at bounding box center [776, 134] width 10 height 10
click at [743, 228] on div "Unsubscribed" at bounding box center [701, 229] width 160 height 12
click at [771, 133] on button "Emails Opened" at bounding box center [776, 134] width 10 height 10
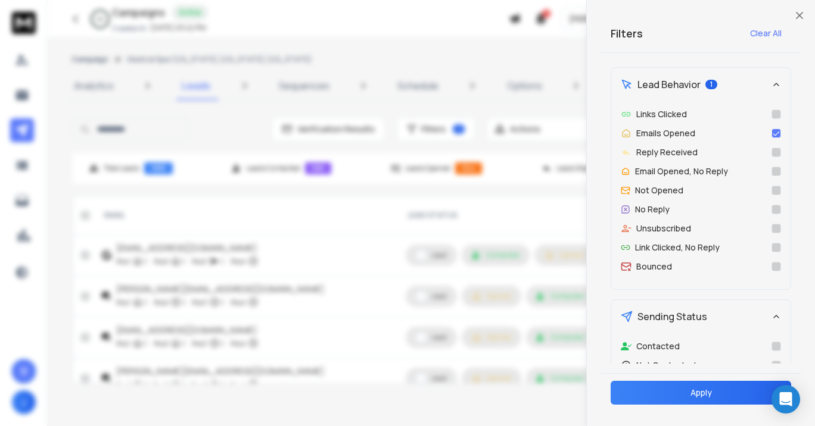
click at [742, 396] on button "Apply" at bounding box center [701, 393] width 180 height 24
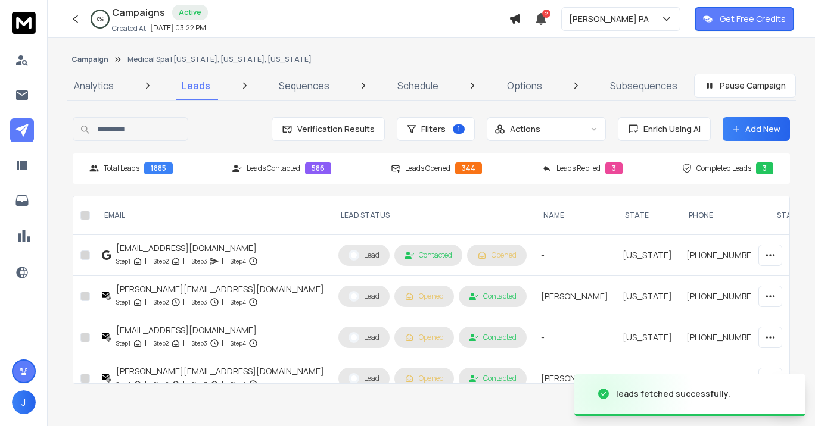
click at [221, 150] on div "Verification Results Filters 1 Actions Enrich Using AI Add New Total Leads 1885…" at bounding box center [431, 244] width 717 height 255
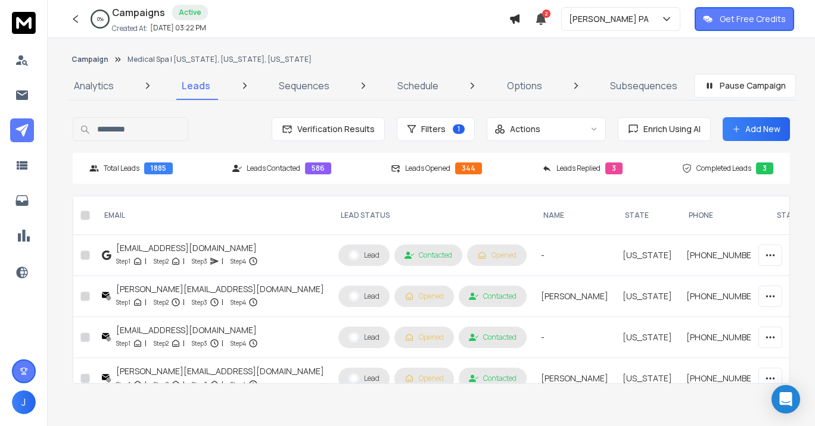
click at [232, 192] on div "Verification Results Filters 1 Actions Enrich Using AI Add New Total Leads 1885…" at bounding box center [431, 244] width 717 height 255
click at [534, 254] on td "-" at bounding box center [575, 255] width 82 height 41
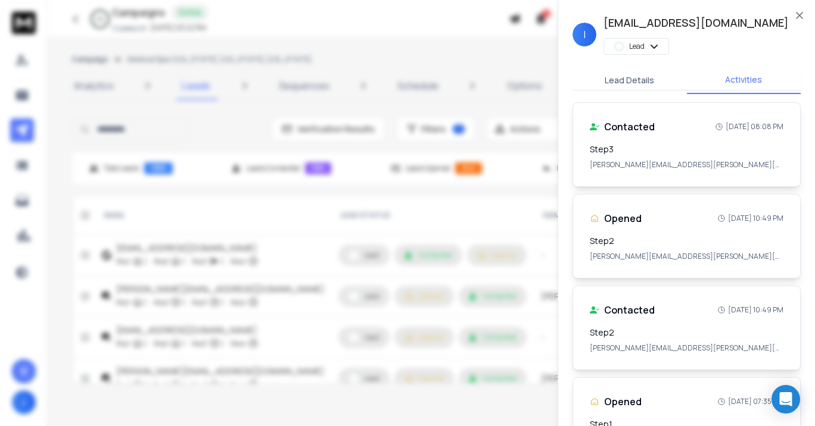
click at [737, 78] on button "Activities" at bounding box center [744, 80] width 114 height 27
drag, startPoint x: 651, startPoint y: 219, endPoint x: 575, endPoint y: 219, distance: 76.2
click at [575, 219] on div "Opened [DATE] 10:49 PM Step 2 [PERSON_NAME][EMAIL_ADDRESS][PERSON_NAME][DOMAIN_…" at bounding box center [686, 236] width 228 height 85
drag, startPoint x: 605, startPoint y: 219, endPoint x: 613, endPoint y: 219, distance: 8.3
click at [606, 219] on div "Opened" at bounding box center [616, 218] width 52 height 14
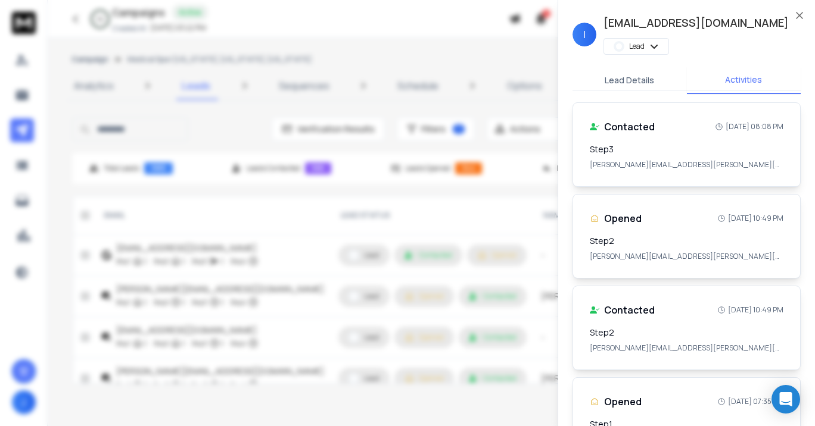
click at [636, 219] on div "Opened" at bounding box center [616, 218] width 52 height 14
drag, startPoint x: 615, startPoint y: 241, endPoint x: 591, endPoint y: 241, distance: 23.2
click at [607, 241] on div "Step 2" at bounding box center [687, 241] width 194 height 12
click at [589, 241] on div "Opened [DATE] 10:49 PM Step 2 [PERSON_NAME][EMAIL_ADDRESS][PERSON_NAME][DOMAIN_…" at bounding box center [686, 236] width 228 height 85
click at [619, 241] on div "Step 2" at bounding box center [687, 241] width 194 height 12
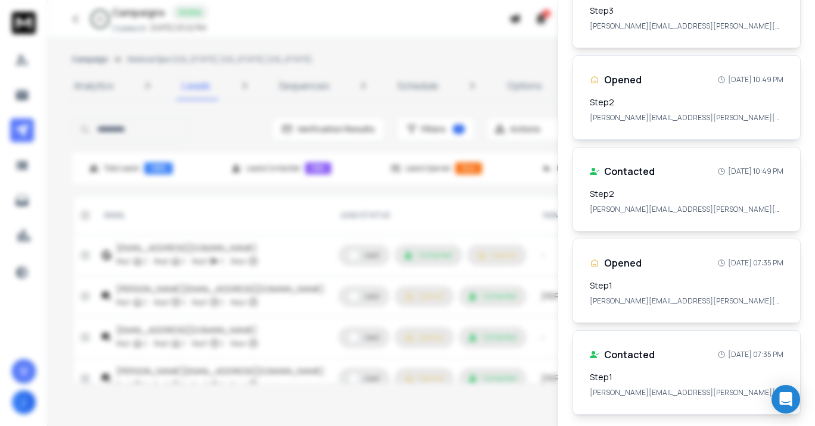
scroll to position [138, 0]
drag, startPoint x: 646, startPoint y: 263, endPoint x: 595, endPoint y: 259, distance: 50.9
click at [595, 259] on div "Opened [DATE] 07:35 PM" at bounding box center [687, 266] width 194 height 19
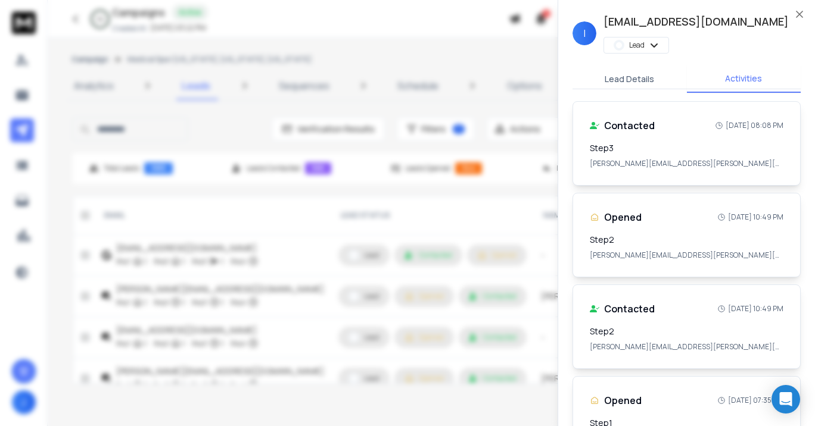
scroll to position [0, 0]
drag, startPoint x: 621, startPoint y: 153, endPoint x: 577, endPoint y: 154, distance: 44.1
click at [590, 154] on div "Step 3" at bounding box center [687, 150] width 194 height 12
click at [577, 154] on div "Contacted [DATE] 08:08 PM Step 3 [PERSON_NAME][EMAIL_ADDRESS][PERSON_NAME][DOMA…" at bounding box center [686, 144] width 228 height 85
click at [798, 18] on icon "button" at bounding box center [799, 16] width 12 height 12
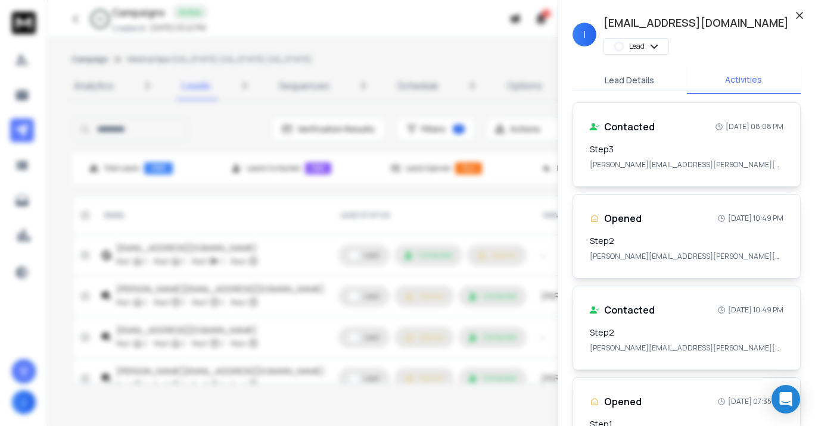
click at [798, 18] on div "Multi Select Table Sheet I [EMAIL_ADDRESS][DOMAIN_NAME] Lead Lead Details Activ…" at bounding box center [686, 213] width 257 height 426
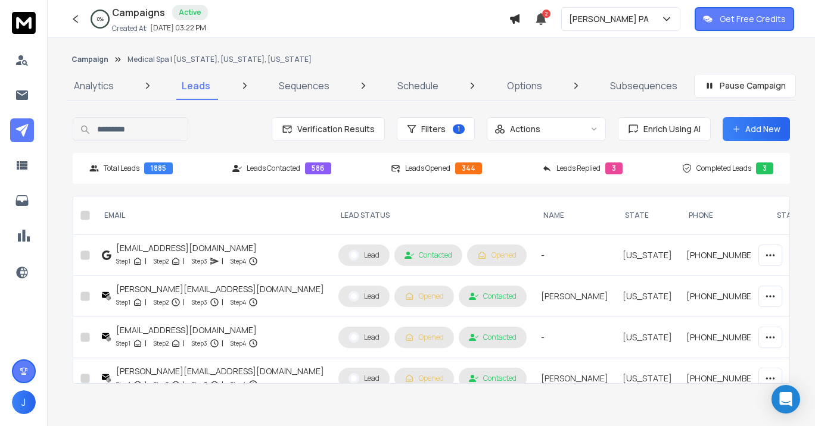
click at [218, 139] on div "Verification Results Filters 1 Actions Enrich Using AI Add New" at bounding box center [431, 129] width 717 height 24
click at [27, 130] on icon at bounding box center [22, 130] width 14 height 14
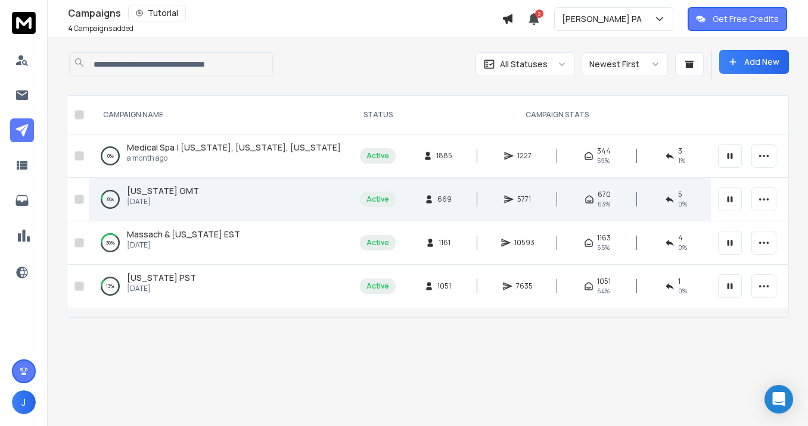
click at [212, 203] on div "8 % [US_STATE] GMT [DATE]" at bounding box center [221, 199] width 240 height 29
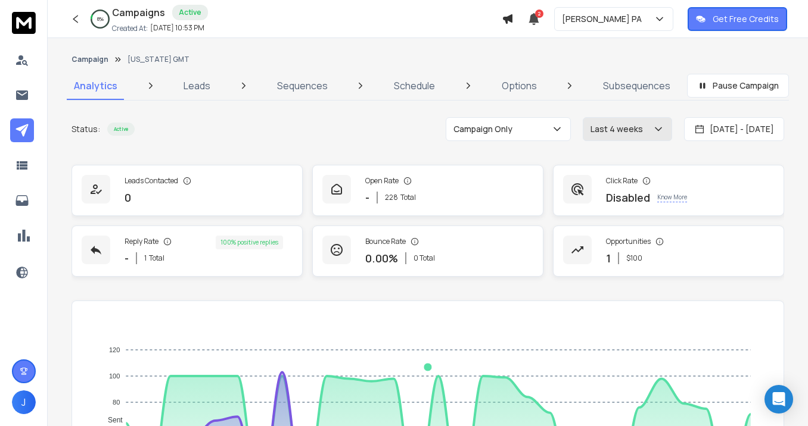
click at [590, 129] on p "Last 4 weeks" at bounding box center [618, 129] width 57 height 12
click at [616, 127] on div "Last 4 weeks" at bounding box center [627, 129] width 74 height 12
click at [616, 127] on p "Last 4 weeks" at bounding box center [618, 129] width 57 height 12
click at [605, 128] on p "Last 4 weeks" at bounding box center [618, 129] width 57 height 12
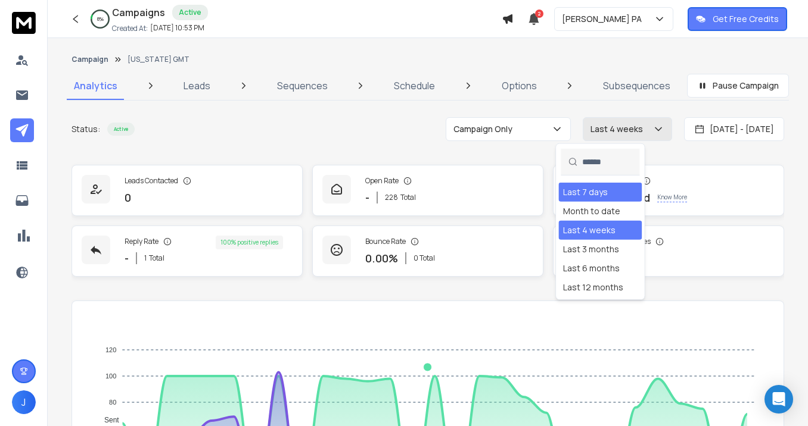
click at [605, 128] on p "Last 4 weeks" at bounding box center [618, 129] width 57 height 12
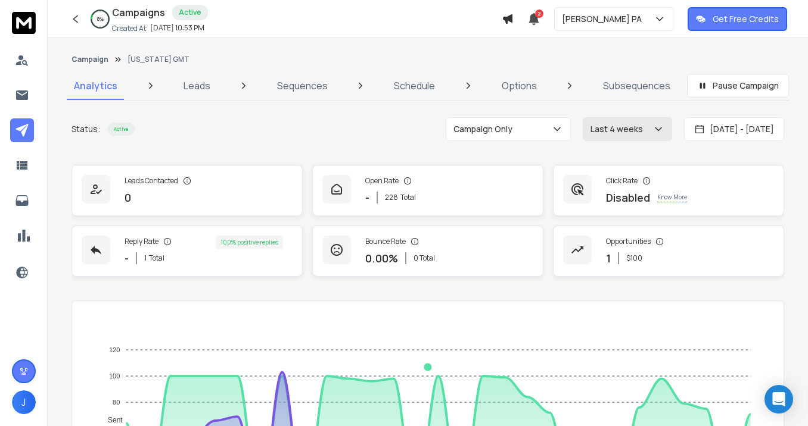
click at [590, 128] on p "Last 4 weeks" at bounding box center [618, 129] width 57 height 12
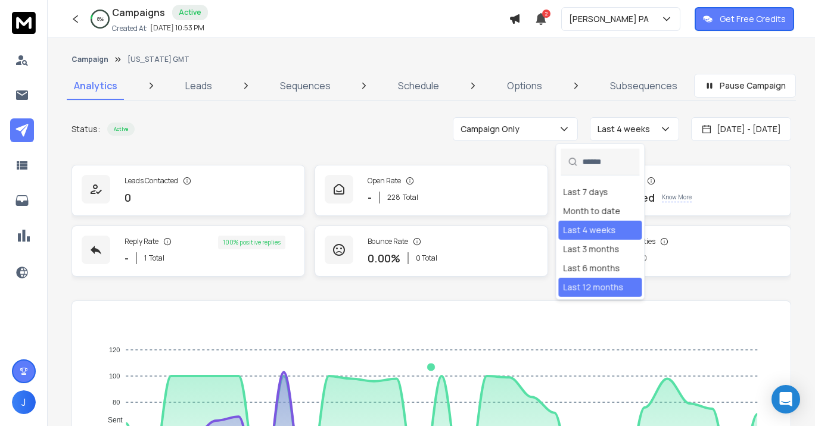
click at [600, 282] on div "Last 12 months" at bounding box center [593, 288] width 60 height 12
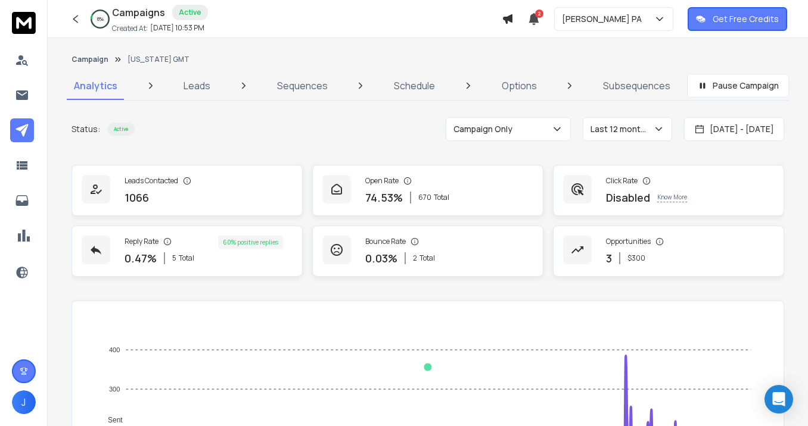
click at [302, 141] on div "Status: Active Pause Campaign Campaign Only Last 12 months [DATE] - [DATE]" at bounding box center [427, 129] width 712 height 24
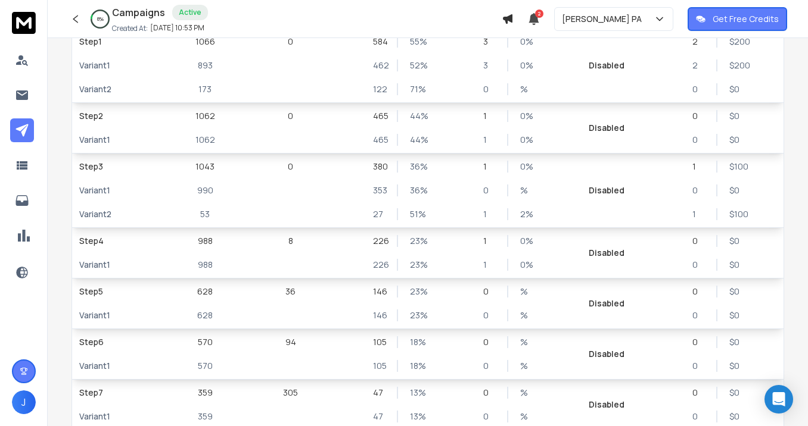
scroll to position [674, 0]
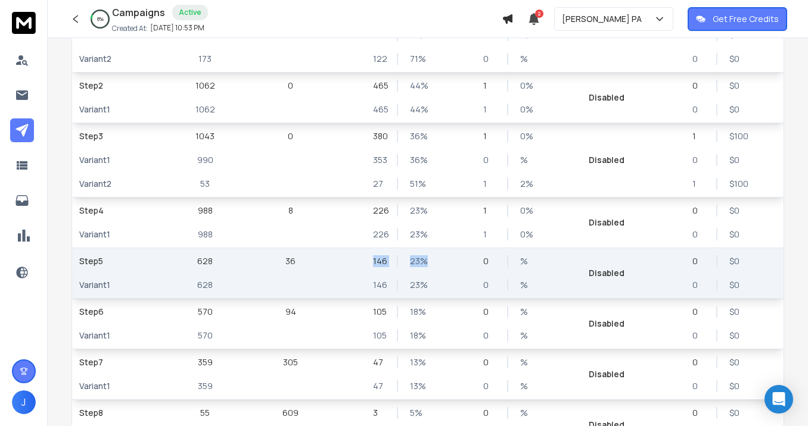
drag, startPoint x: 432, startPoint y: 259, endPoint x: 365, endPoint y: 260, distance: 67.3
click at [365, 260] on div "146 23 % 146 23 %" at bounding box center [398, 274] width 96 height 36
drag, startPoint x: 433, startPoint y: 278, endPoint x: 404, endPoint y: 282, distance: 28.9
click at [404, 282] on div "146 23 % 146 23 %" at bounding box center [398, 274] width 96 height 36
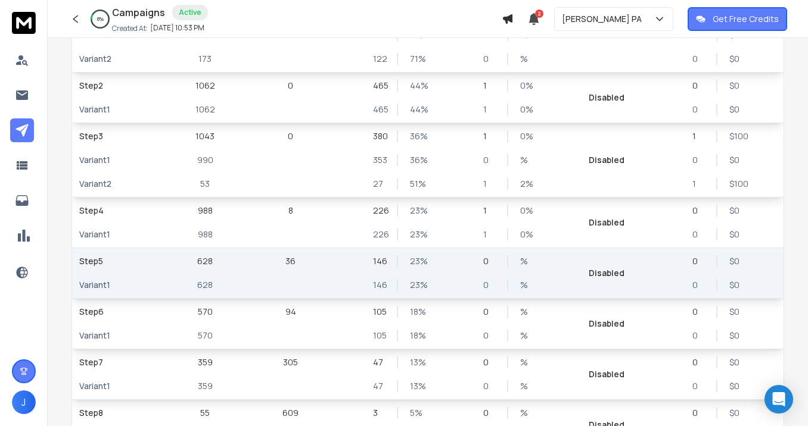
click at [429, 260] on div "146 23 % 146 23 %" at bounding box center [398, 274] width 96 height 36
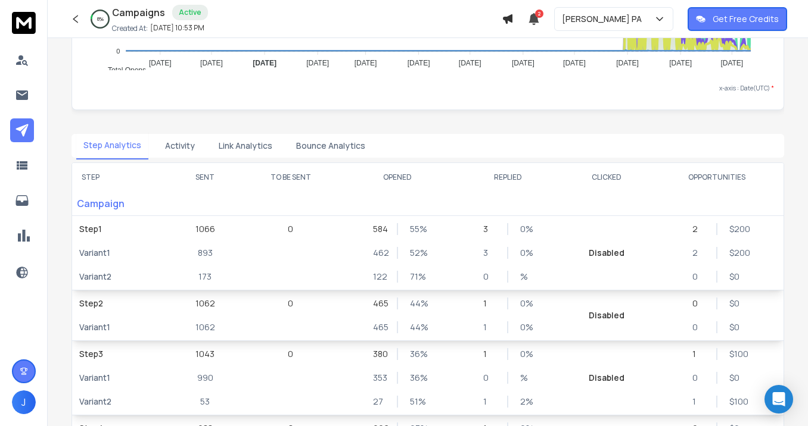
scroll to position [455, 0]
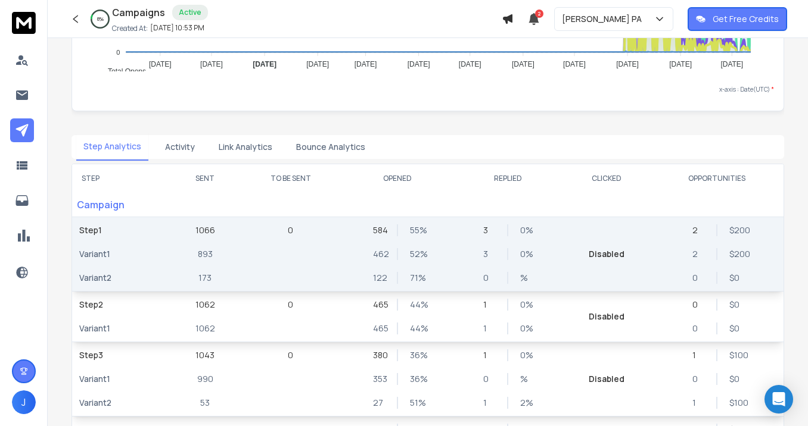
click at [111, 231] on p "Step 1" at bounding box center [122, 231] width 86 height 12
click at [76, 228] on td "Step 1 Variant 1 Variant 2" at bounding box center [122, 254] width 100 height 74
click at [81, 231] on p "Step 1" at bounding box center [122, 231] width 86 height 12
click at [125, 231] on p "Step 1" at bounding box center [122, 231] width 86 height 12
click at [108, 229] on p "Step 1" at bounding box center [122, 231] width 86 height 12
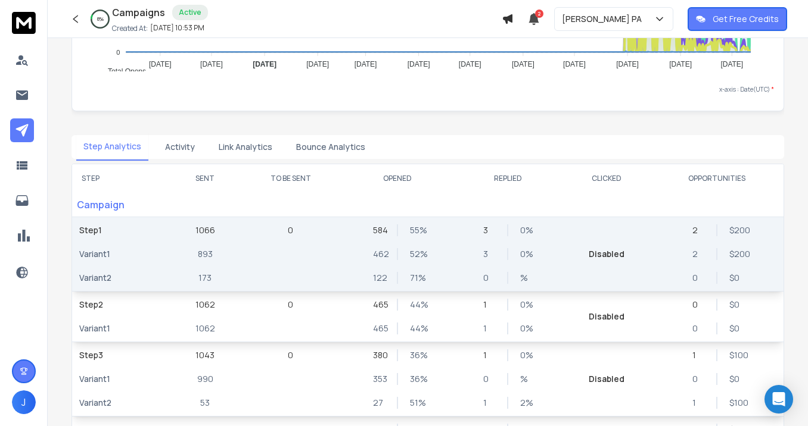
drag, startPoint x: 435, startPoint y: 228, endPoint x: 410, endPoint y: 228, distance: 25.0
click at [432, 228] on div "584 55 % 462 52 % 122 71 %" at bounding box center [398, 255] width 96 height 60
click at [406, 228] on div "584 55 %" at bounding box center [397, 231] width 49 height 12
drag, startPoint x: 428, startPoint y: 229, endPoint x: 407, endPoint y: 229, distance: 20.8
click at [407, 229] on div "584 55 % 462 52 % 122 71 %" at bounding box center [398, 255] width 96 height 60
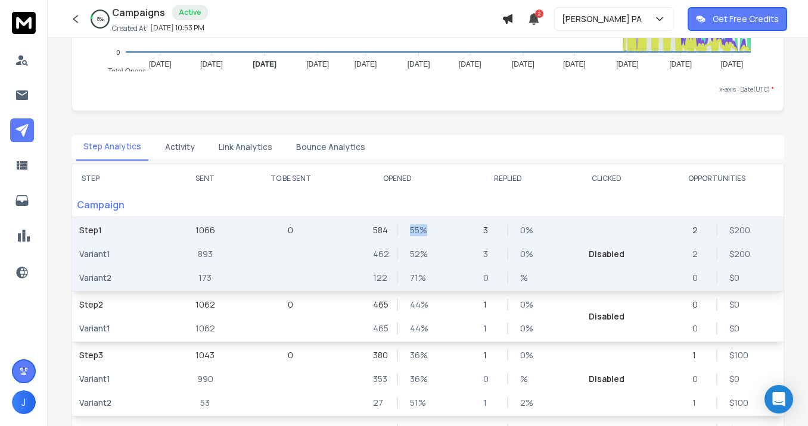
click at [407, 229] on div "584 55 %" at bounding box center [397, 231] width 49 height 12
drag, startPoint x: 388, startPoint y: 231, endPoint x: 376, endPoint y: 230, distance: 11.9
click at [387, 230] on div "584 55 %" at bounding box center [397, 231] width 49 height 12
click at [360, 231] on div "584 55 % 462 52 % 122 71 %" at bounding box center [398, 255] width 96 height 60
click at [359, 231] on div "584 55 % 462 52 % 122 71 %" at bounding box center [398, 255] width 96 height 60
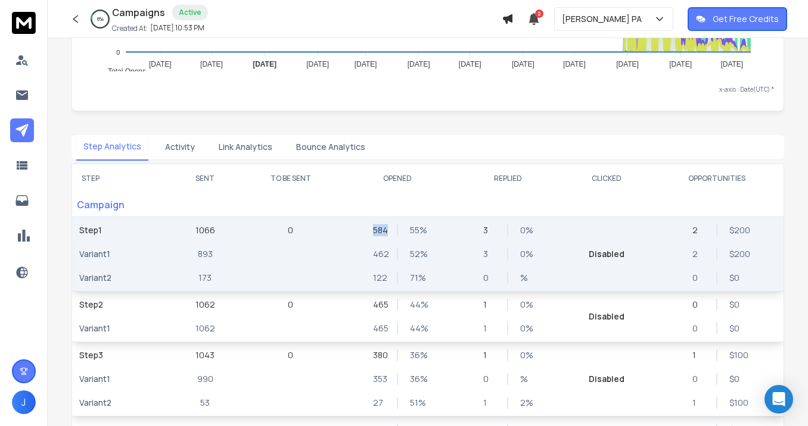
drag, startPoint x: 370, startPoint y: 229, endPoint x: 390, endPoint y: 229, distance: 20.3
click at [390, 229] on div "584 55 % 462 52 % 122 71 %" at bounding box center [398, 255] width 96 height 60
click at [390, 229] on div "584 55 %" at bounding box center [397, 231] width 49 height 12
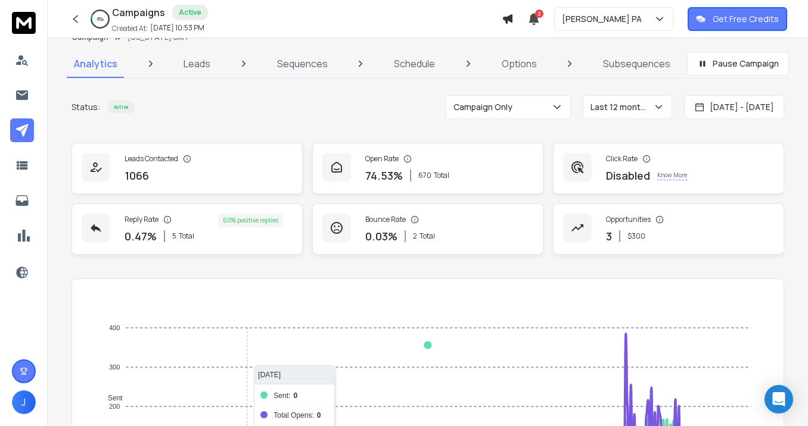
scroll to position [0, 0]
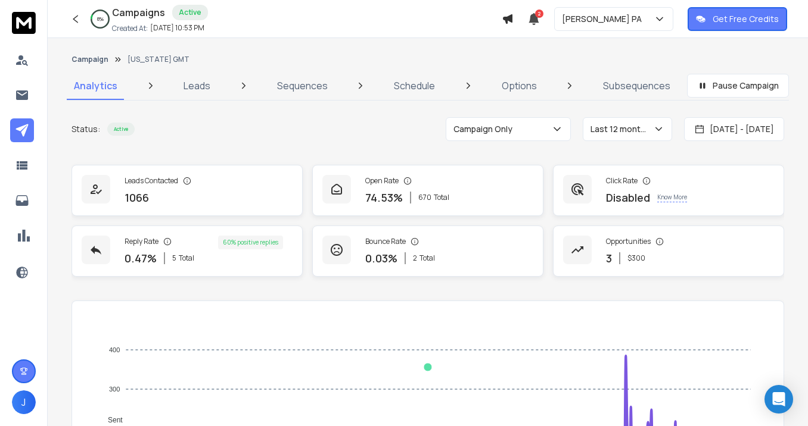
drag, startPoint x: 416, startPoint y: 199, endPoint x: 431, endPoint y: 198, distance: 14.9
click at [416, 199] on div "74.53 % 670 Total" at bounding box center [407, 197] width 84 height 17
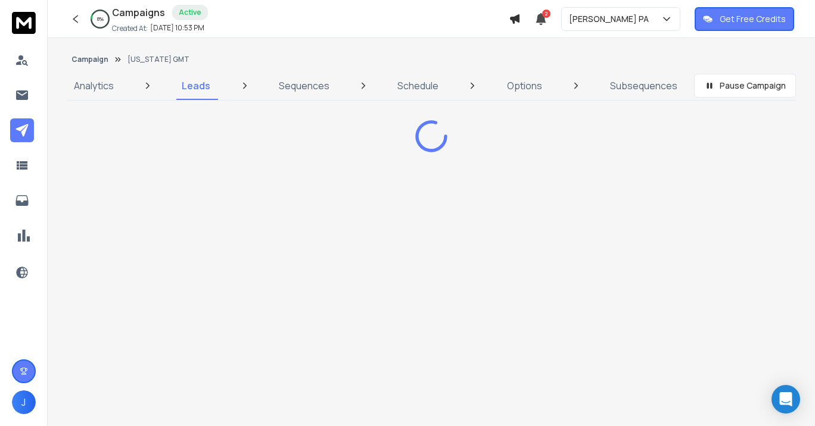
click at [460, 198] on div "ReferralStack Unlock AI-powered affiliate growth Lifetime Deals available! Clai…" at bounding box center [407, 213] width 815 height 426
click at [96, 89] on p "Analytics" at bounding box center [94, 86] width 40 height 14
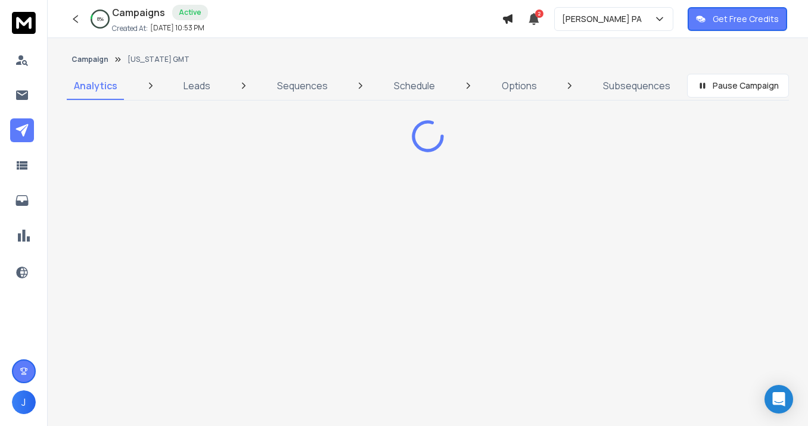
click at [247, 57] on div "Campaign [US_STATE] GMT" at bounding box center [427, 60] width 712 height 10
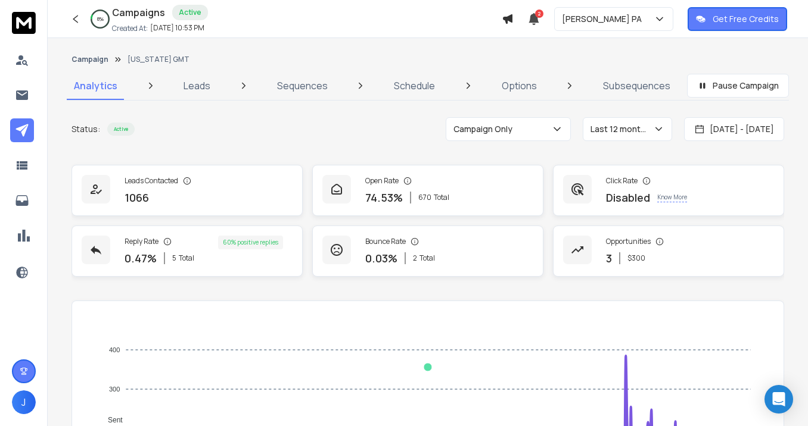
click at [340, 135] on div "Status: Active Pause Campaign Campaign Only Last 12 months [DATE] - [DATE]" at bounding box center [427, 129] width 712 height 24
click at [304, 135] on div "Status: Active Pause Campaign Campaign Only Last 12 months [DATE] - [DATE]" at bounding box center [427, 129] width 712 height 24
click at [197, 87] on p "Leads" at bounding box center [196, 86] width 27 height 14
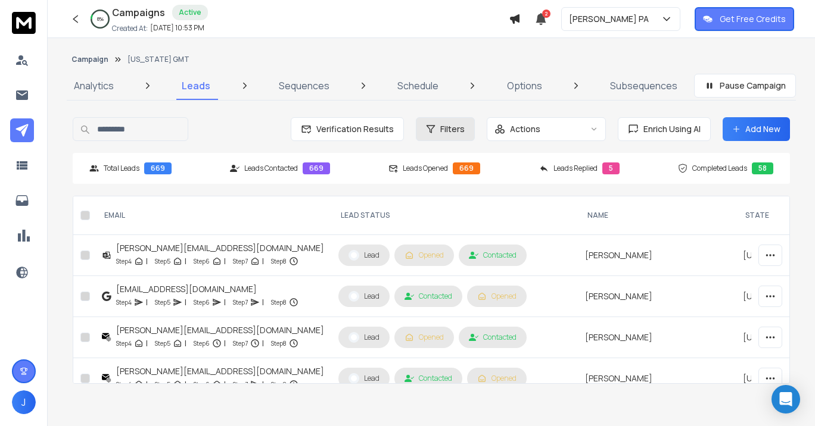
click at [452, 129] on span "Filters" at bounding box center [452, 129] width 24 height 12
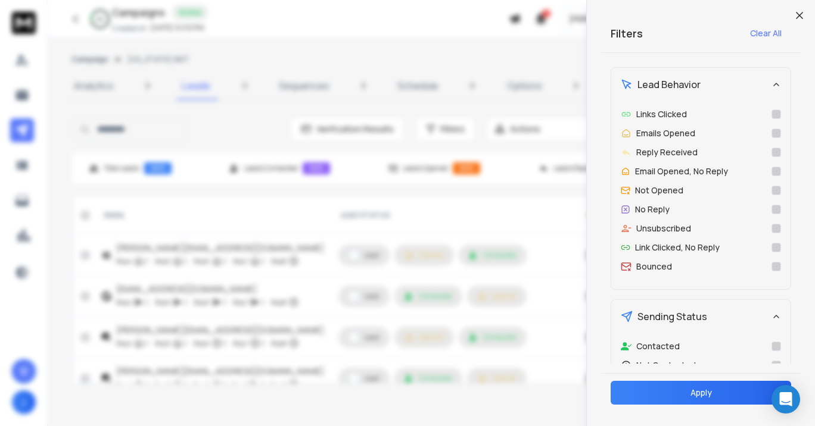
click at [801, 17] on icon "button" at bounding box center [799, 16] width 6 height 6
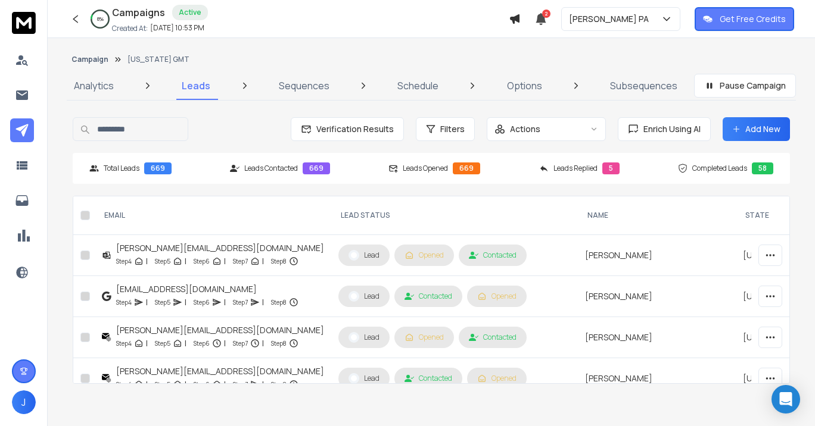
click at [610, 49] on div "Campaign [US_STATE] GMT Analytics Leads Sequences Schedule Options Subsequences…" at bounding box center [431, 213] width 767 height 351
click at [91, 85] on p "Analytics" at bounding box center [94, 86] width 40 height 14
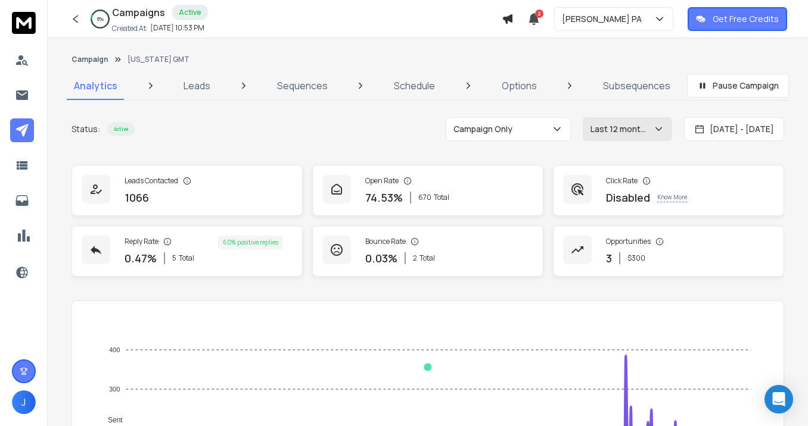
click at [591, 135] on p "Last 12 months" at bounding box center [621, 129] width 63 height 12
click at [590, 129] on p "Last 12 months" at bounding box center [621, 129] width 63 height 12
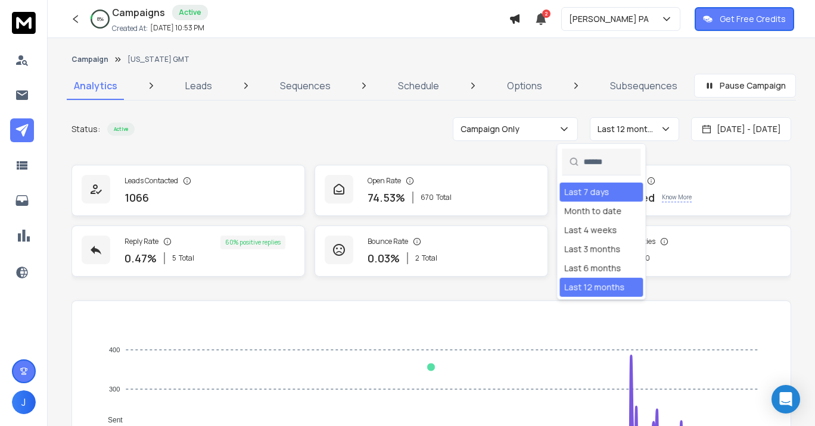
click at [591, 192] on div "Last 7 days" at bounding box center [586, 192] width 45 height 12
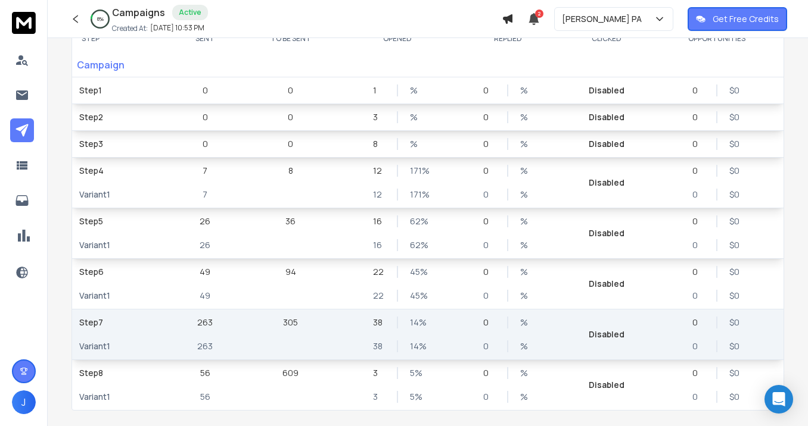
scroll to position [599, 0]
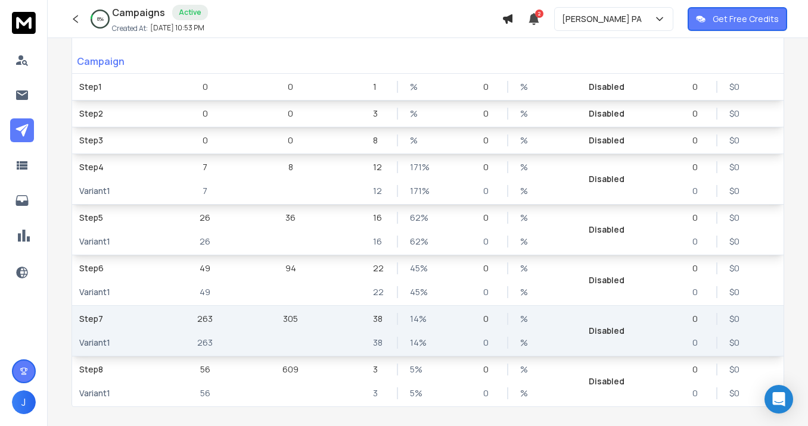
click at [586, 345] on td "Disabled" at bounding box center [607, 331] width 88 height 51
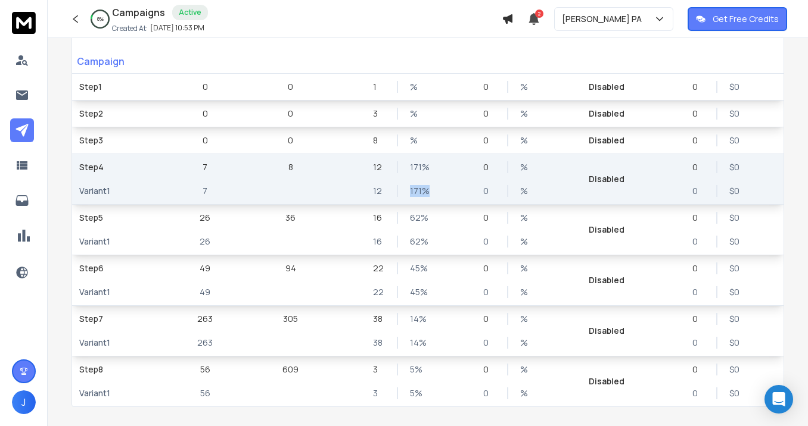
drag, startPoint x: 429, startPoint y: 189, endPoint x: 410, endPoint y: 191, distance: 19.1
click at [410, 191] on div "12 171 % 12 171 %" at bounding box center [398, 179] width 96 height 36
click at [242, 192] on td "8" at bounding box center [290, 179] width 104 height 51
drag, startPoint x: 222, startPoint y: 191, endPoint x: 200, endPoint y: 192, distance: 22.7
click at [200, 192] on div "7 7" at bounding box center [205, 179] width 52 height 36
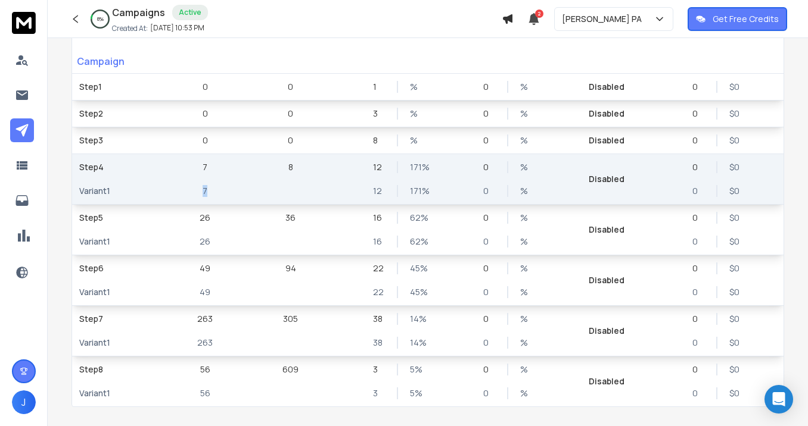
click at [234, 187] on td "7 7" at bounding box center [205, 179] width 67 height 51
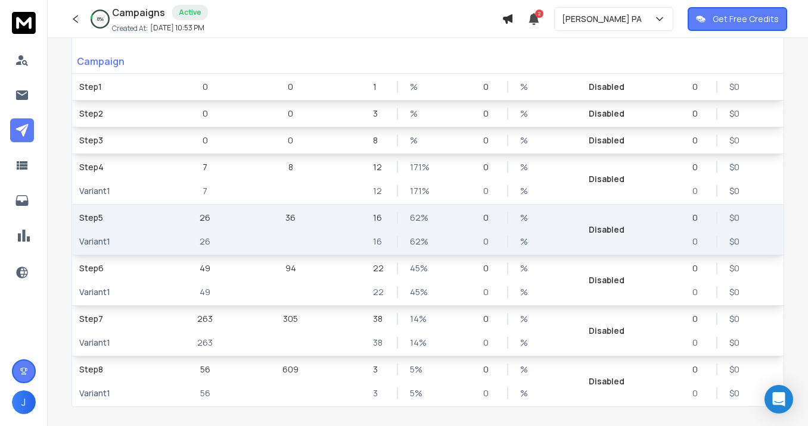
click at [227, 233] on div "26 26" at bounding box center [205, 230] width 52 height 36
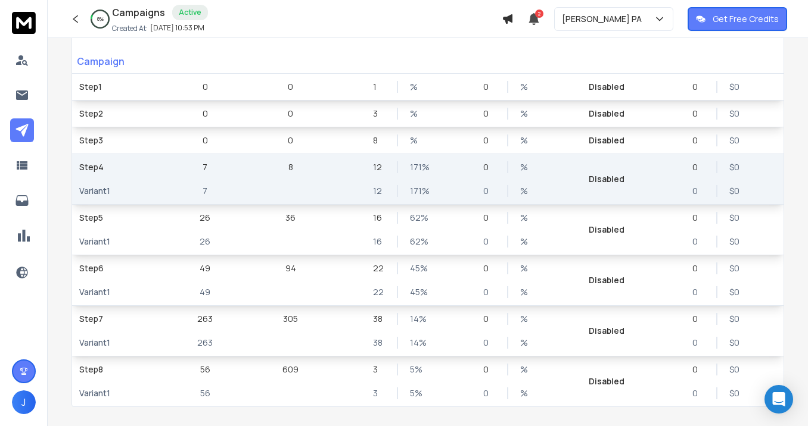
drag, startPoint x: 434, startPoint y: 190, endPoint x: 406, endPoint y: 191, distance: 28.6
click at [425, 190] on div "12 171 % 12 171 %" at bounding box center [398, 179] width 96 height 36
click at [405, 191] on div "12 171 %" at bounding box center [397, 191] width 49 height 12
drag, startPoint x: 438, startPoint y: 189, endPoint x: 408, endPoint y: 191, distance: 30.4
click at [437, 189] on div "12 171 % 12 171 %" at bounding box center [398, 179] width 96 height 36
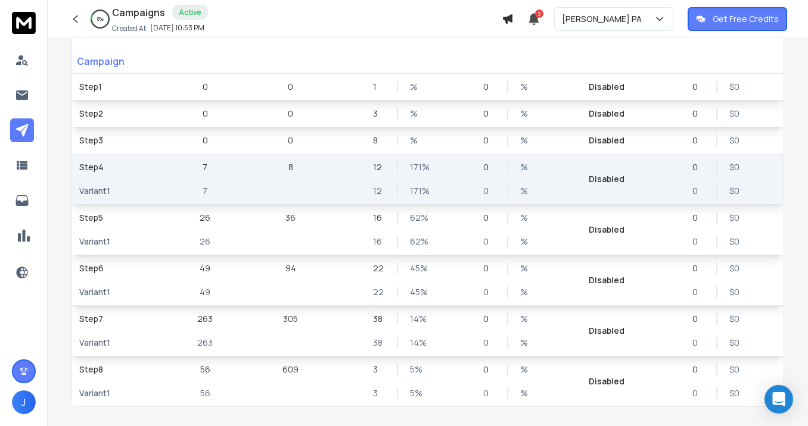
click at [407, 191] on div "12 171 %" at bounding box center [397, 191] width 49 height 12
drag, startPoint x: 407, startPoint y: 191, endPoint x: 432, endPoint y: 191, distance: 24.4
click at [431, 191] on div "12 171 % 12 171 %" at bounding box center [398, 179] width 96 height 36
click at [432, 191] on div "12 171 % 12 171 %" at bounding box center [398, 179] width 96 height 36
click at [258, 197] on td "8" at bounding box center [290, 179] width 104 height 51
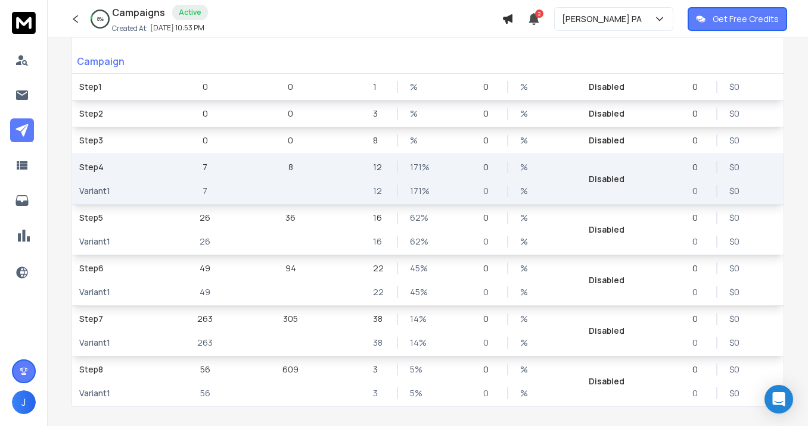
click at [428, 186] on div "12 171 % 12 171 %" at bounding box center [398, 179] width 96 height 36
click at [406, 189] on div "12 171 %" at bounding box center [397, 191] width 49 height 12
click at [222, 189] on div "7 7" at bounding box center [205, 179] width 52 height 36
click at [179, 191] on div "7 7" at bounding box center [205, 179] width 52 height 36
drag, startPoint x: 200, startPoint y: 188, endPoint x: 217, endPoint y: 191, distance: 17.4
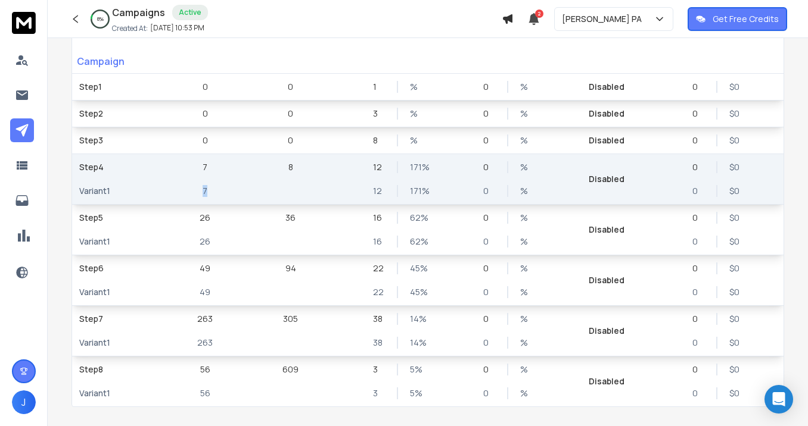
click at [217, 191] on div "7 7" at bounding box center [205, 179] width 52 height 36
drag, startPoint x: 405, startPoint y: 189, endPoint x: 452, endPoint y: 189, distance: 46.5
click at [405, 189] on div "12 171 %" at bounding box center [397, 191] width 49 height 12
click at [435, 189] on div "12 171 % 12 171 %" at bounding box center [398, 179] width 96 height 36
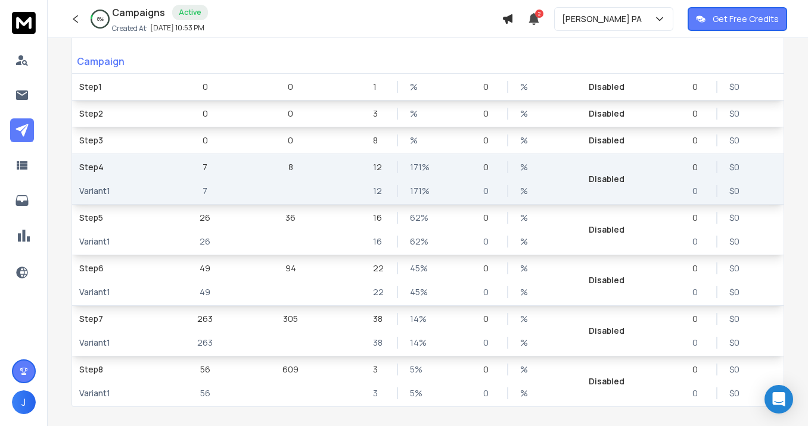
click at [453, 189] on td "0 % 0 %" at bounding box center [508, 179] width 110 height 51
click at [434, 189] on div "12 171 % 12 171 %" at bounding box center [398, 179] width 96 height 36
drag, startPoint x: 107, startPoint y: 166, endPoint x: 88, endPoint y: 167, distance: 18.5
click at [88, 167] on p "Step 4" at bounding box center [122, 167] width 86 height 12
click at [105, 165] on p "Step 4" at bounding box center [122, 167] width 86 height 12
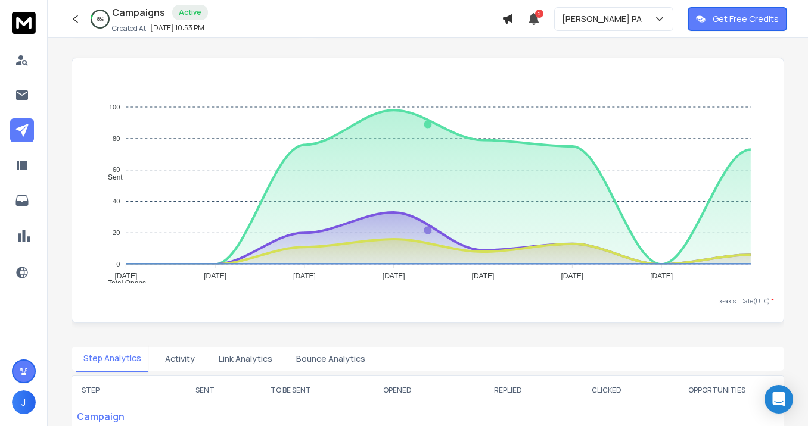
scroll to position [39, 0]
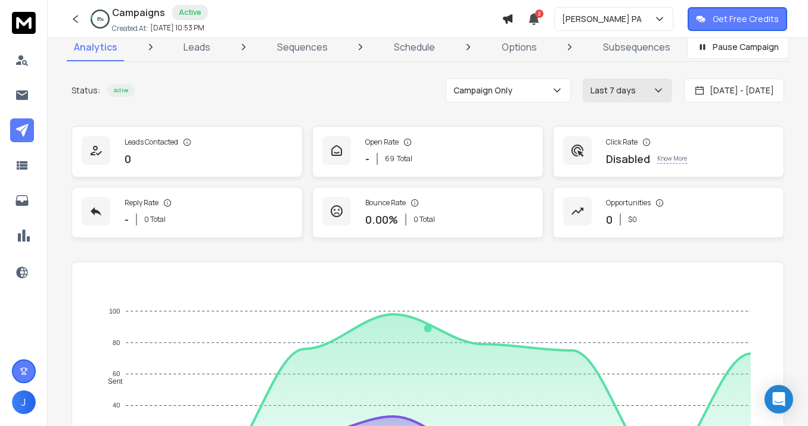
click at [590, 95] on p "Last 7 days" at bounding box center [615, 91] width 50 height 12
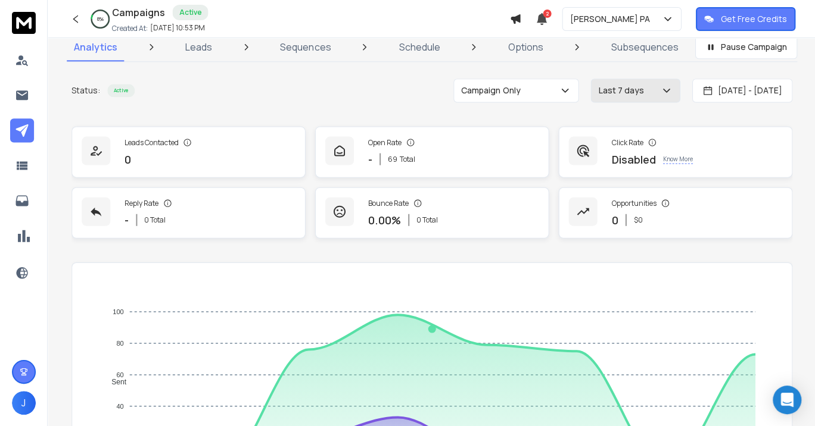
click at [597, 95] on p "Last 7 days" at bounding box center [622, 91] width 50 height 12
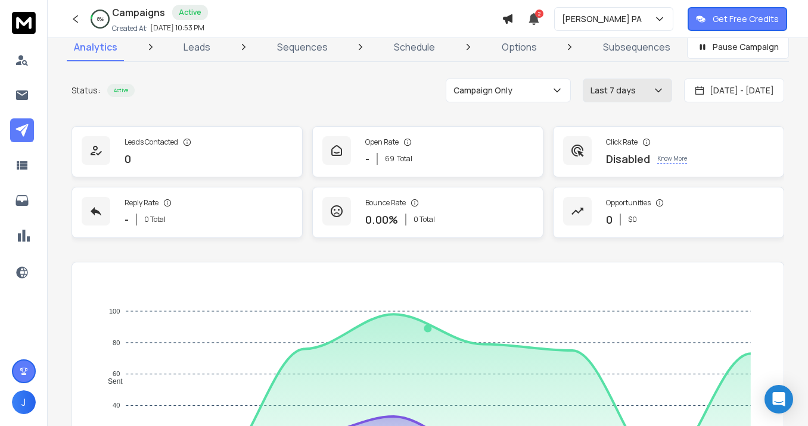
click at [590, 89] on p "Last 7 days" at bounding box center [615, 91] width 50 height 12
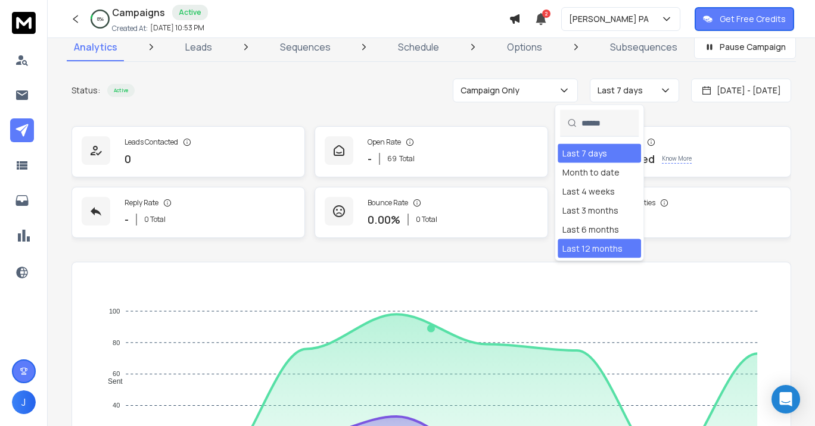
click at [583, 243] on div "Last 12 months" at bounding box center [592, 249] width 60 height 12
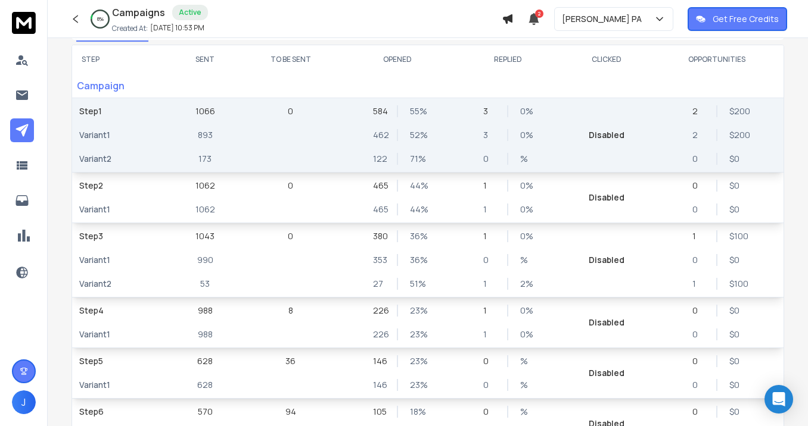
scroll to position [574, 0]
drag, startPoint x: 388, startPoint y: 110, endPoint x: 373, endPoint y: 110, distance: 14.3
click at [373, 110] on div "584 55 %" at bounding box center [397, 111] width 49 height 12
click at [368, 110] on div "584 55 % 462 52 % 122 71 %" at bounding box center [398, 135] width 96 height 60
click at [369, 108] on div "584 55 % 462 52 % 122 71 %" at bounding box center [398, 135] width 96 height 60
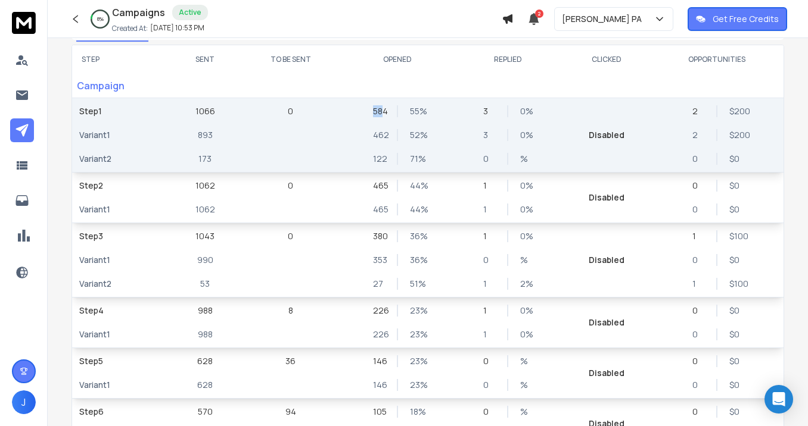
drag, startPoint x: 374, startPoint y: 108, endPoint x: 384, endPoint y: 109, distance: 9.5
click at [382, 109] on div "584 55 % 462 52 % 122 71 %" at bounding box center [398, 135] width 96 height 60
click at [387, 109] on div "584 55 %" at bounding box center [397, 111] width 49 height 12
click at [388, 109] on div "584 55 %" at bounding box center [397, 111] width 49 height 12
drag, startPoint x: 387, startPoint y: 109, endPoint x: 367, endPoint y: 110, distance: 19.7
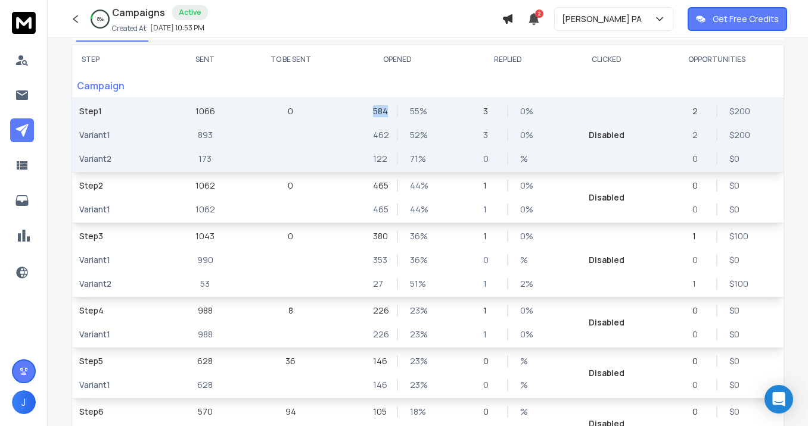
click at [367, 110] on div "584 55 % 462 52 % 122 71 %" at bounding box center [398, 135] width 96 height 60
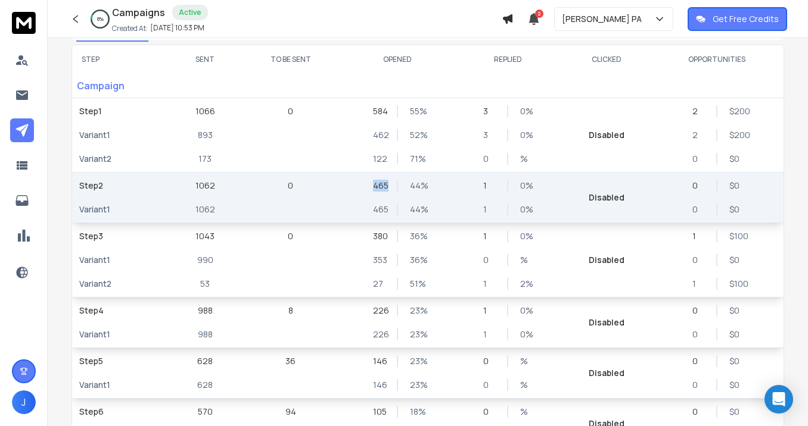
drag, startPoint x: 387, startPoint y: 182, endPoint x: 367, endPoint y: 181, distance: 19.7
click at [367, 181] on div "465 44 % 465 44 %" at bounding box center [398, 198] width 96 height 36
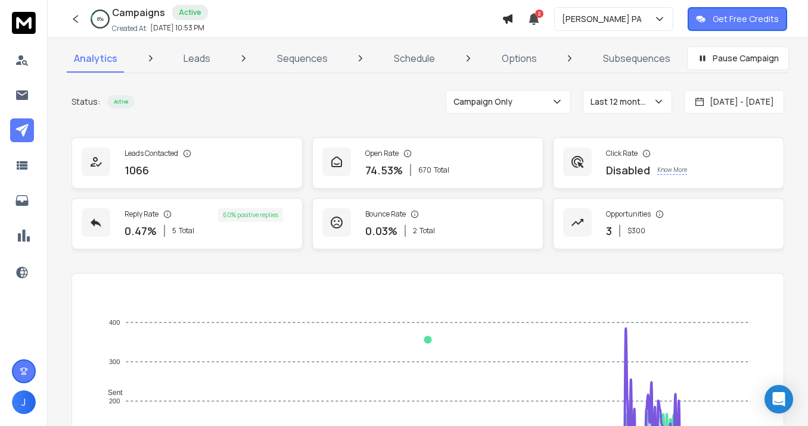
scroll to position [0, 0]
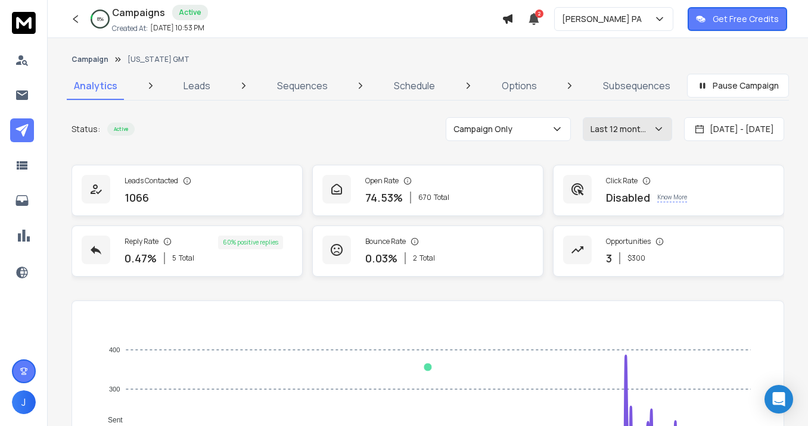
click at [602, 131] on p "Last 12 months" at bounding box center [621, 129] width 63 height 12
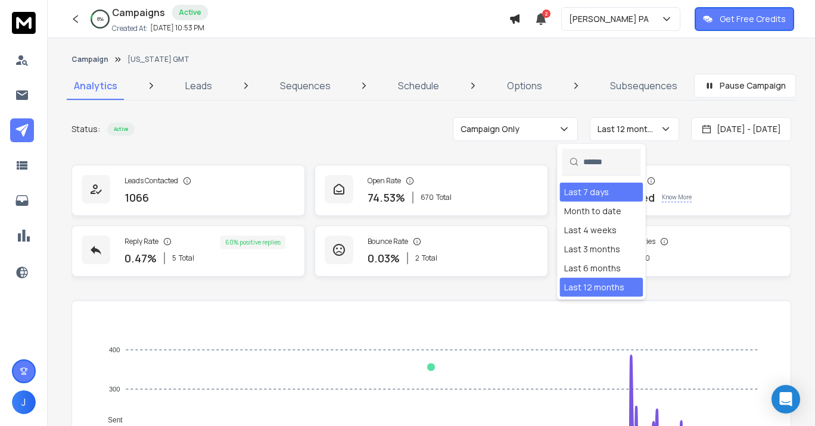
click at [350, 130] on div "Status: Active Pause Campaign Campaign Only Last 12 months [DATE] - [DATE]" at bounding box center [431, 129] width 720 height 24
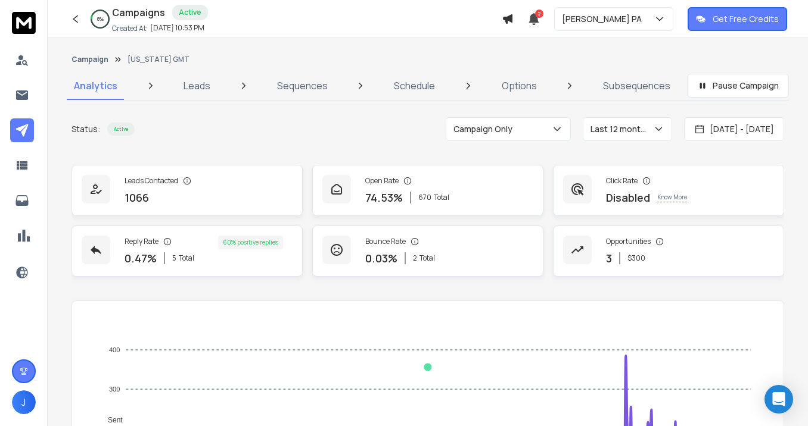
scroll to position [2, 0]
click at [332, 125] on div "Status: Active Pause Campaign Campaign Only Last 12 months [DATE] - [DATE]" at bounding box center [427, 128] width 712 height 24
click at [304, 138] on div "Status: Active Pause Campaign Campaign Only Last 12 months [DATE] - [DATE]" at bounding box center [427, 128] width 712 height 24
click at [26, 129] on icon at bounding box center [21, 130] width 13 height 13
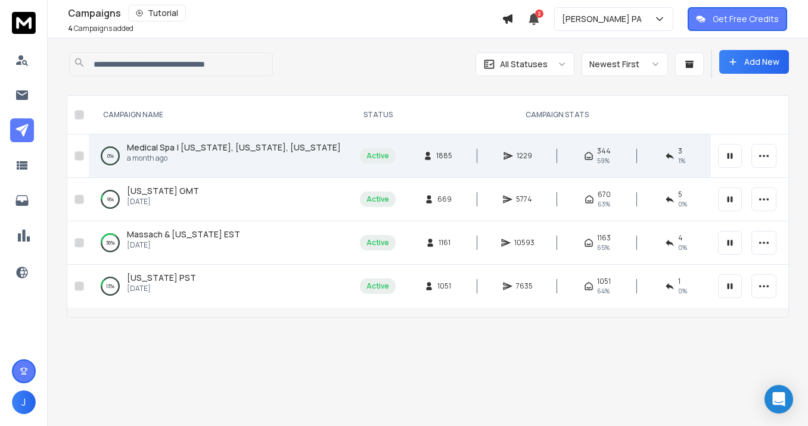
click at [164, 148] on span "Medical Spa | [US_STATE], [US_STATE], [US_STATE]" at bounding box center [234, 147] width 214 height 11
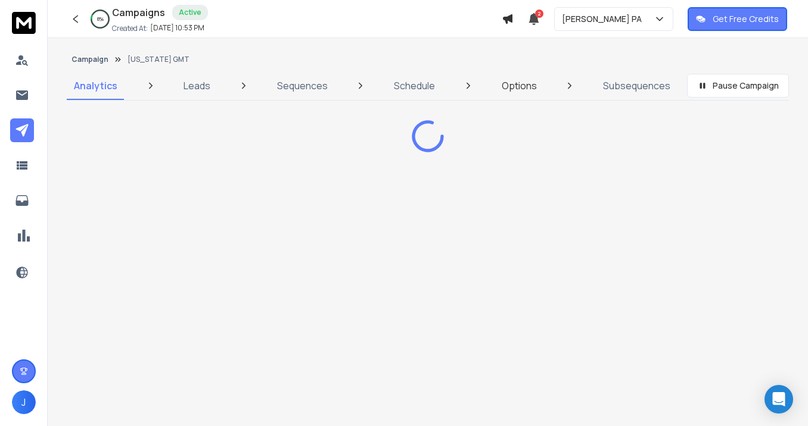
click at [521, 91] on p "Options" at bounding box center [519, 86] width 35 height 14
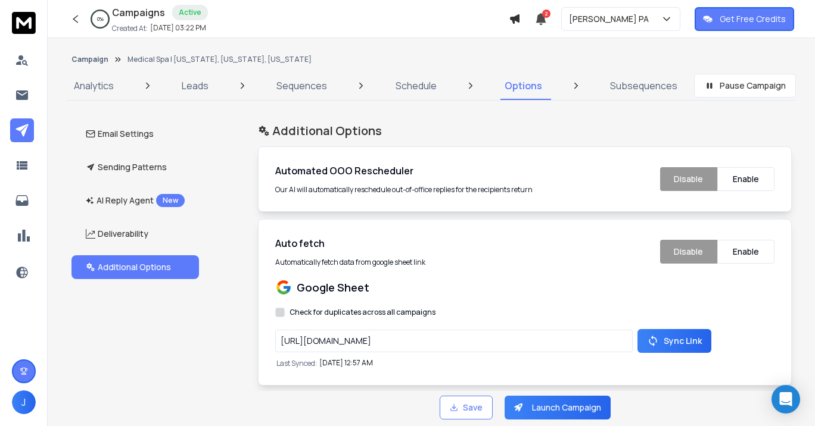
scroll to position [1969, 0]
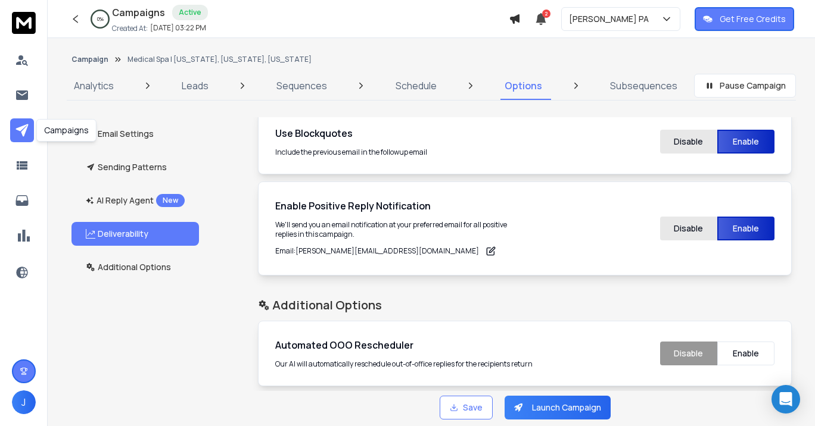
click at [25, 129] on icon at bounding box center [21, 130] width 13 height 13
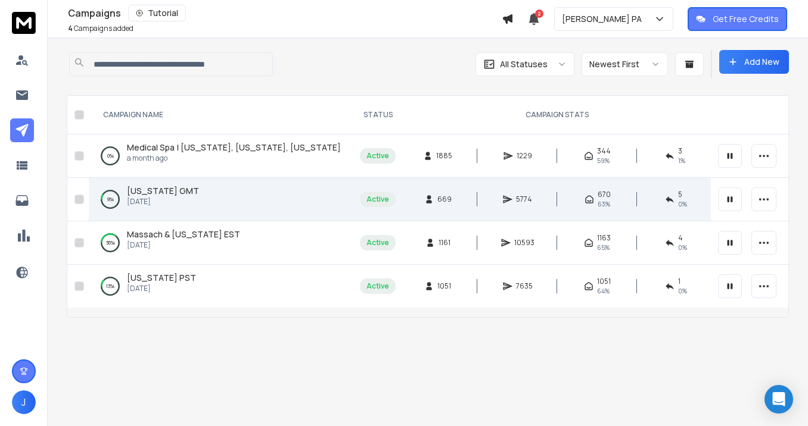
click at [154, 191] on span "[US_STATE] GMT" at bounding box center [163, 190] width 72 height 11
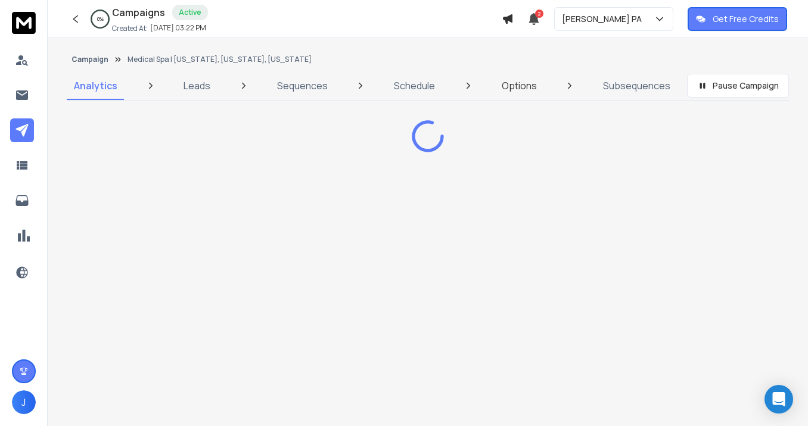
click at [528, 89] on p "Options" at bounding box center [519, 86] width 35 height 14
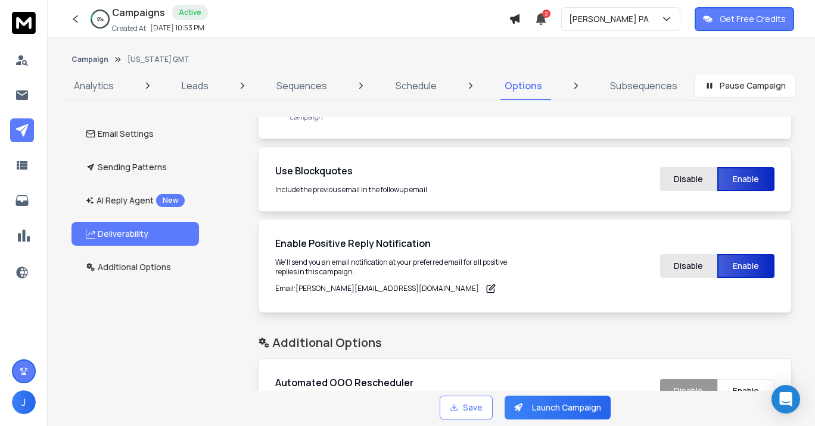
scroll to position [1944, 0]
